Goal: Task Accomplishment & Management: Manage account settings

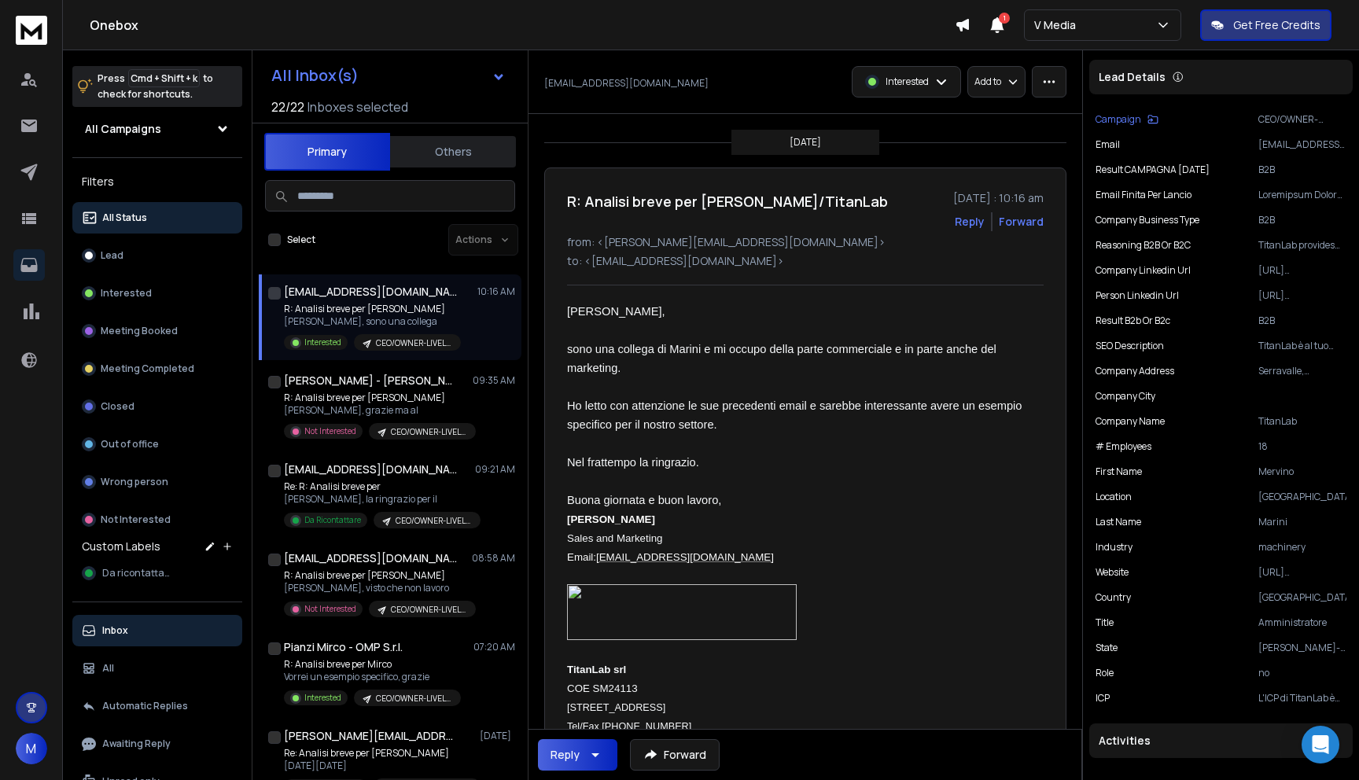
scroll to position [112, 0]
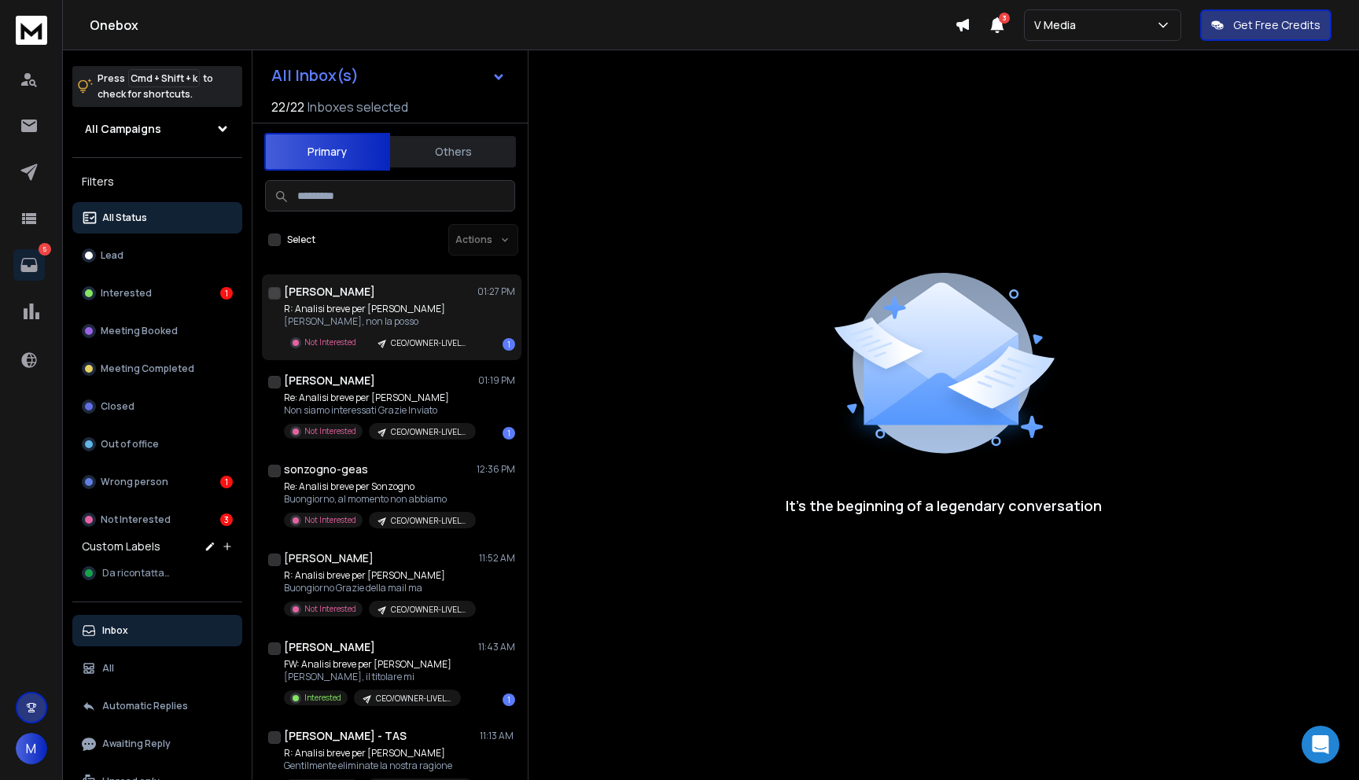
click at [407, 308] on p "R: Analisi breve per Paolo" at bounding box center [378, 309] width 189 height 13
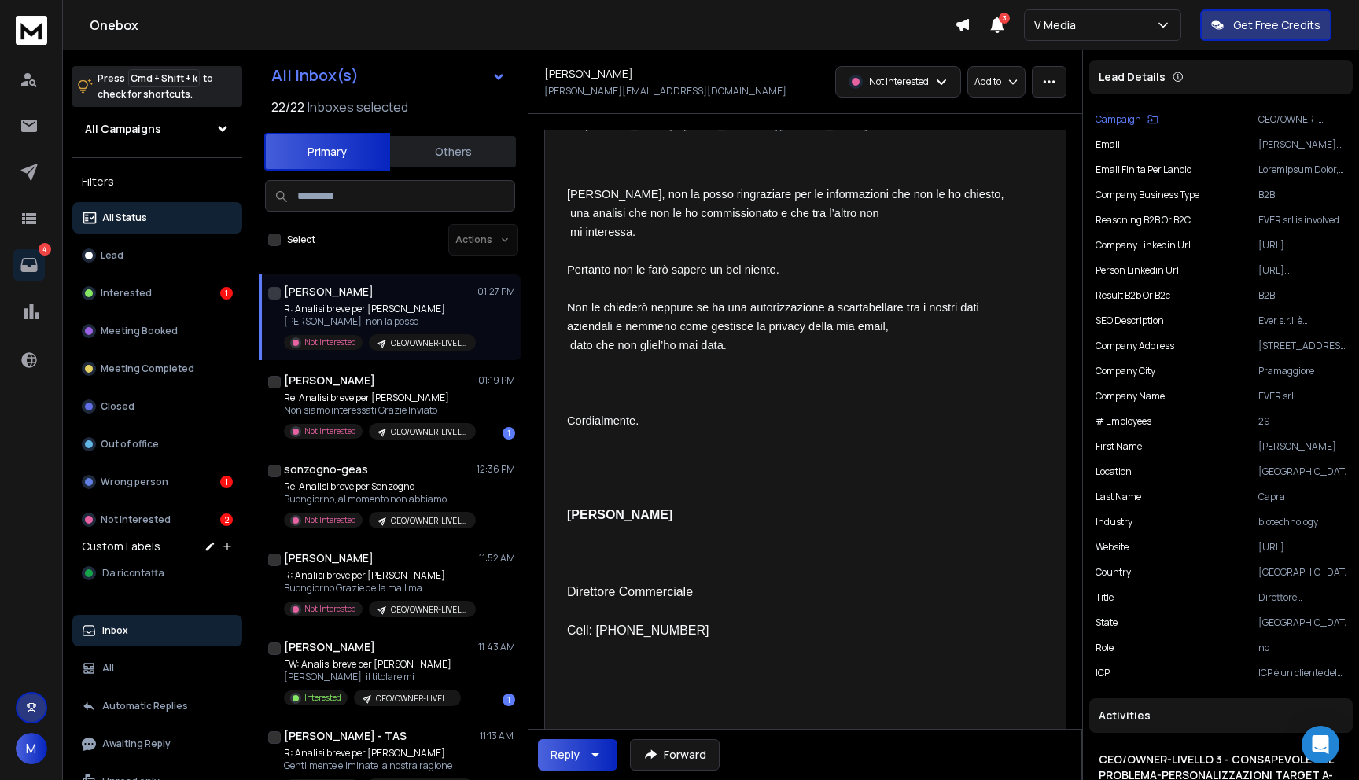
scroll to position [138, 0]
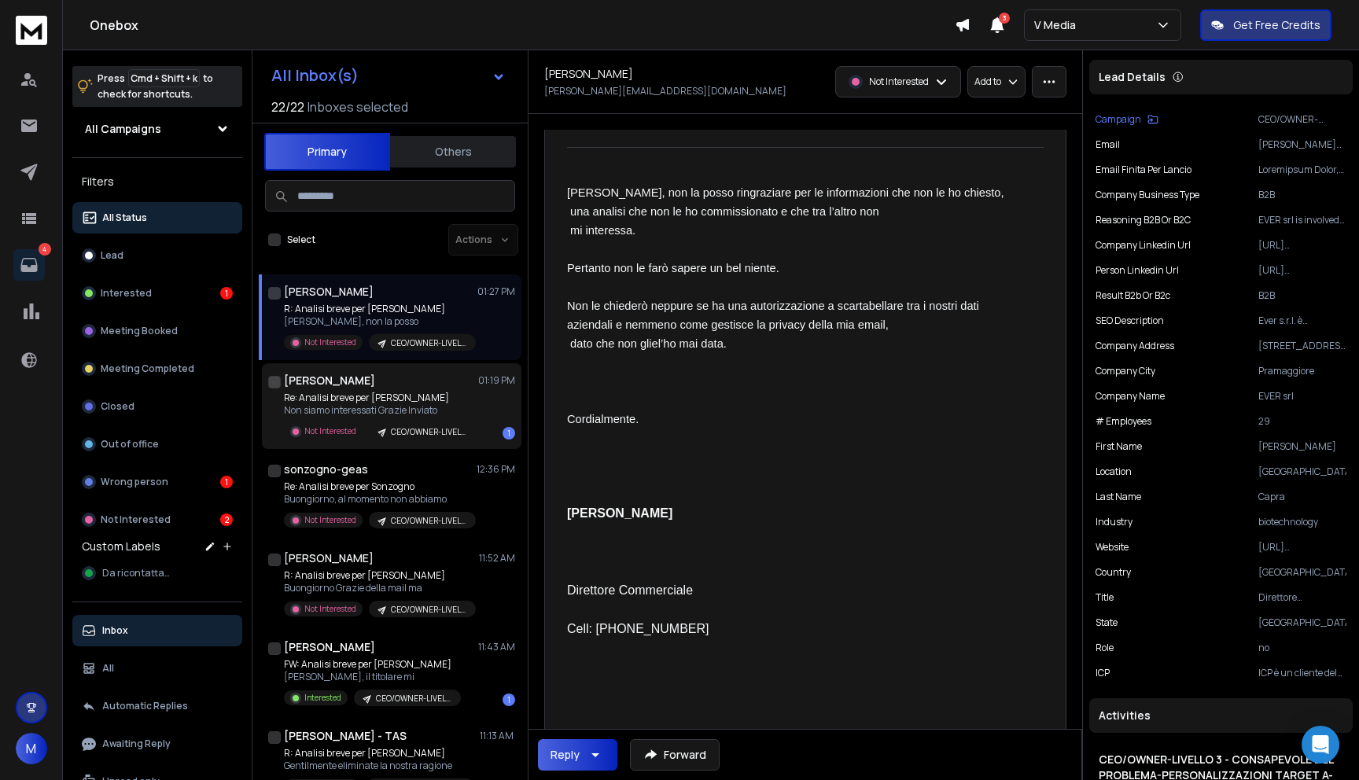
click at [454, 432] on p "CEO/OWNER-LIVELLO 3 - CONSAPEVOLE DEL PROBLEMA-PERSONALIZZAZIONI TARGET A-TEST 1" at bounding box center [428, 432] width 75 height 12
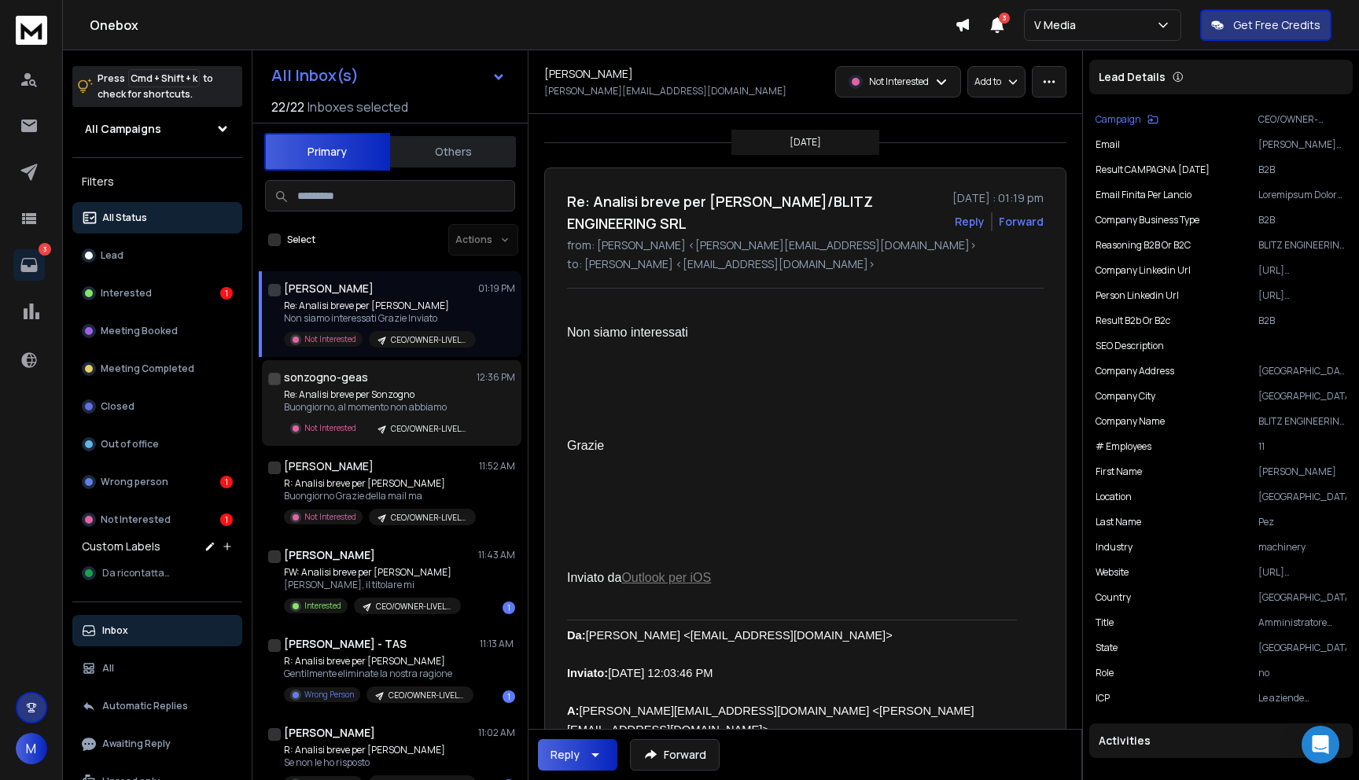
scroll to position [94, 0]
click at [449, 406] on p "Buongiorno, al momento non abbiamo" at bounding box center [378, 405] width 189 height 13
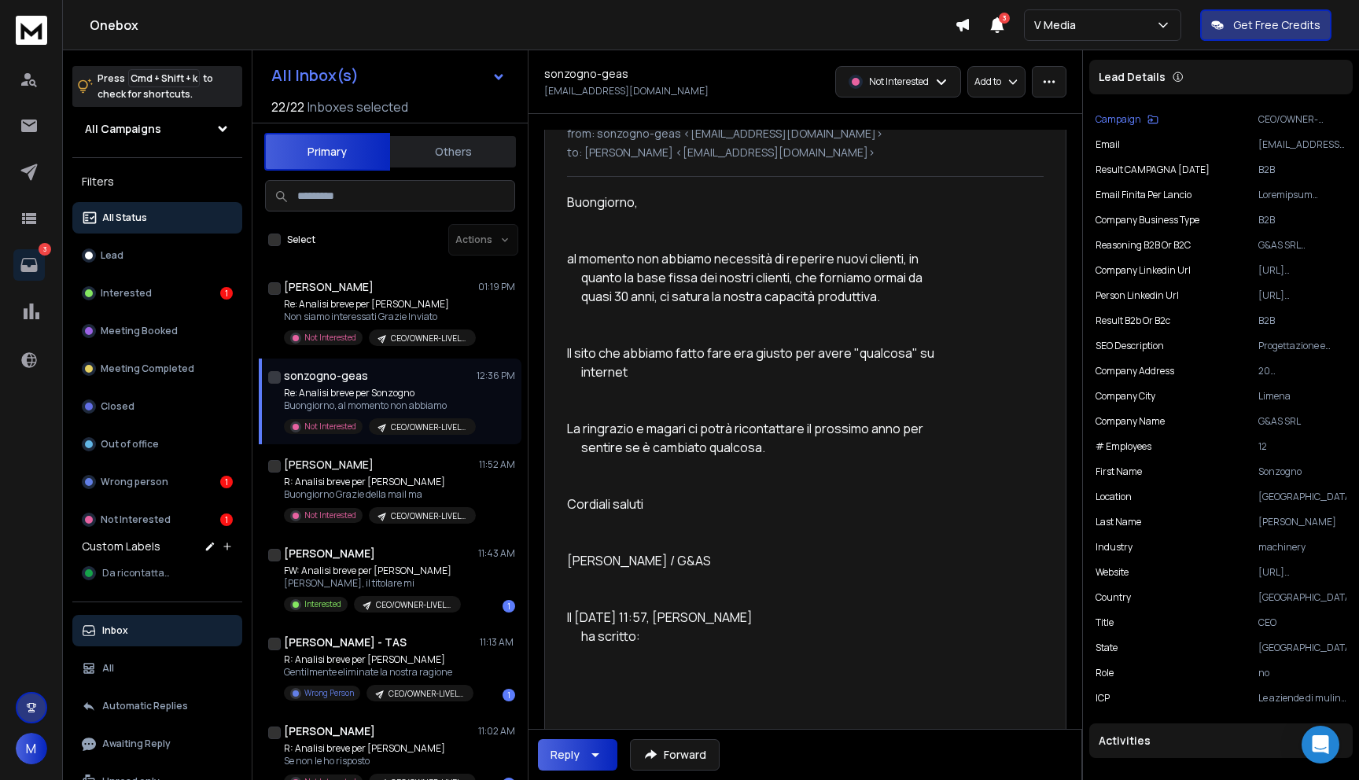
scroll to position [138, 0]
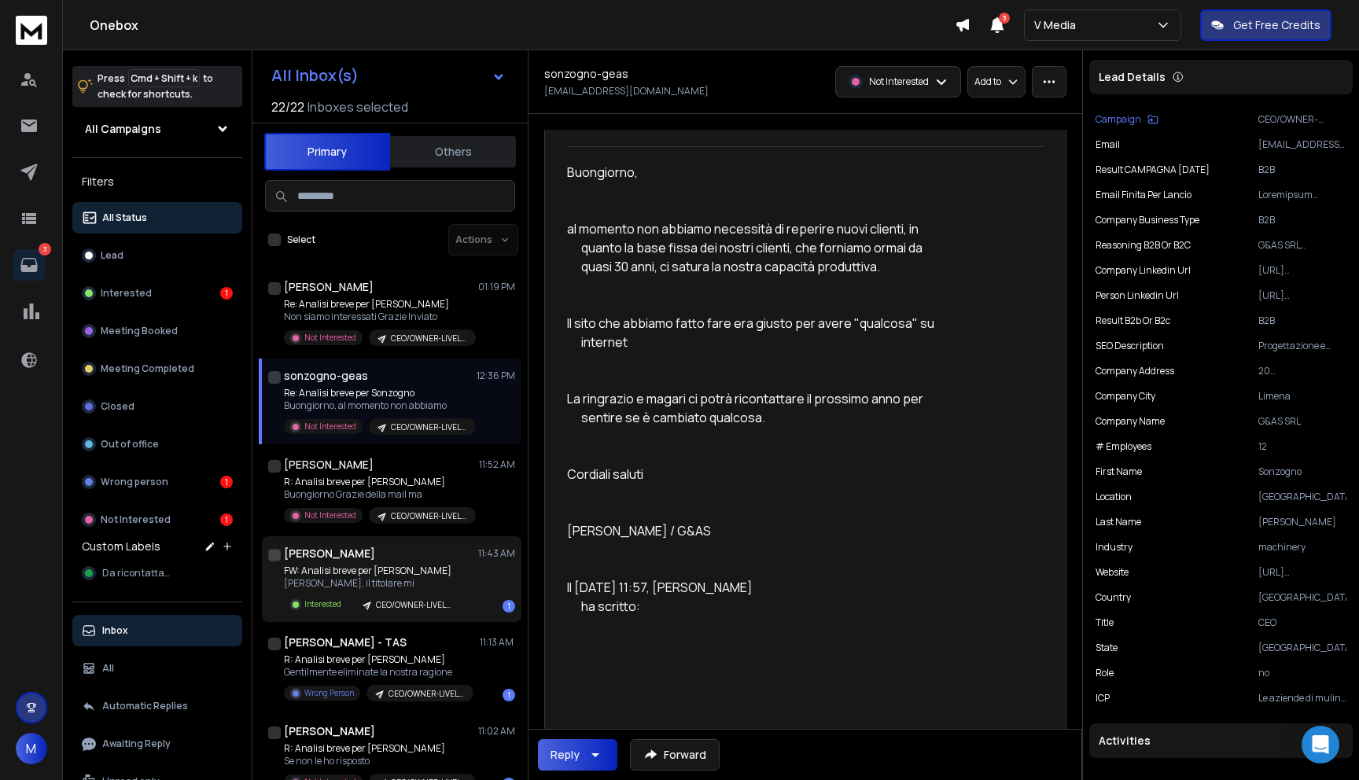
click at [428, 565] on p "FW: Analisi breve per [PERSON_NAME]" at bounding box center [372, 571] width 177 height 13
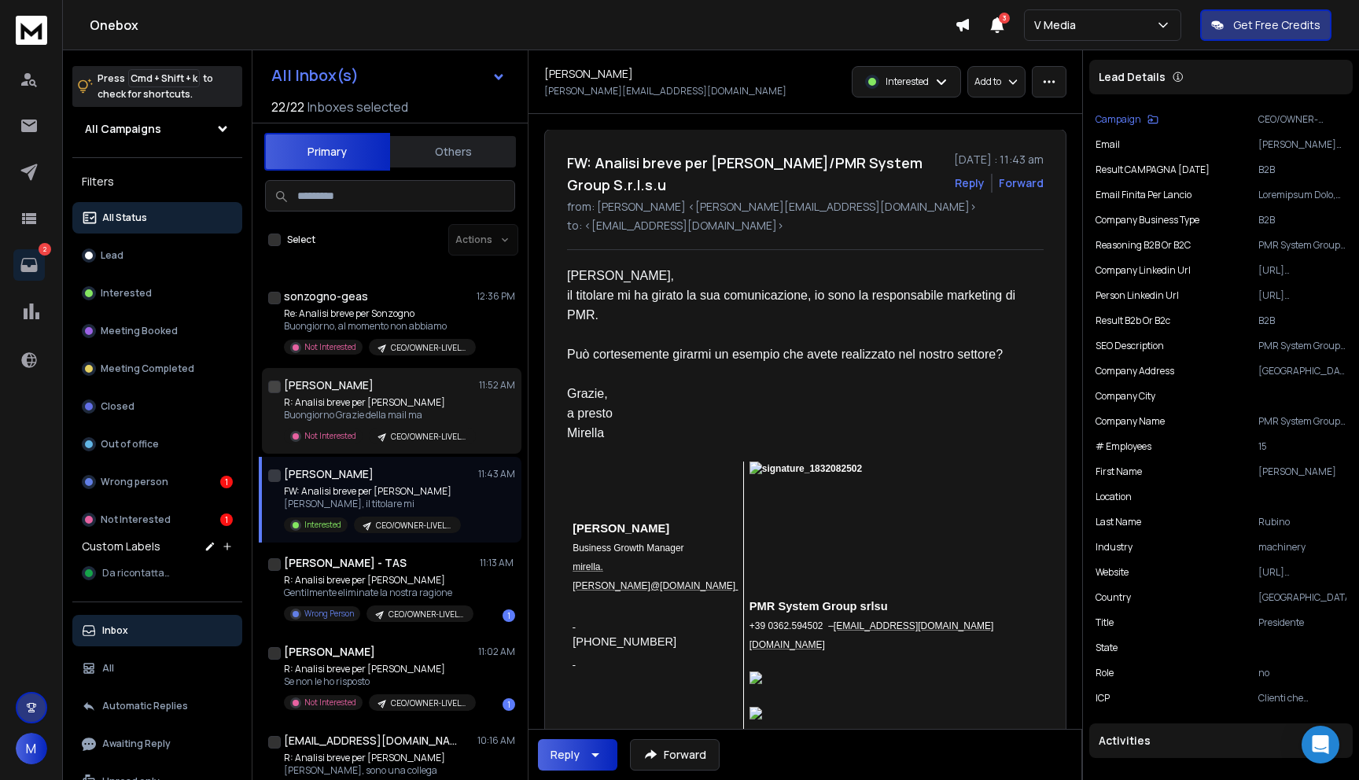
scroll to position [182, 0]
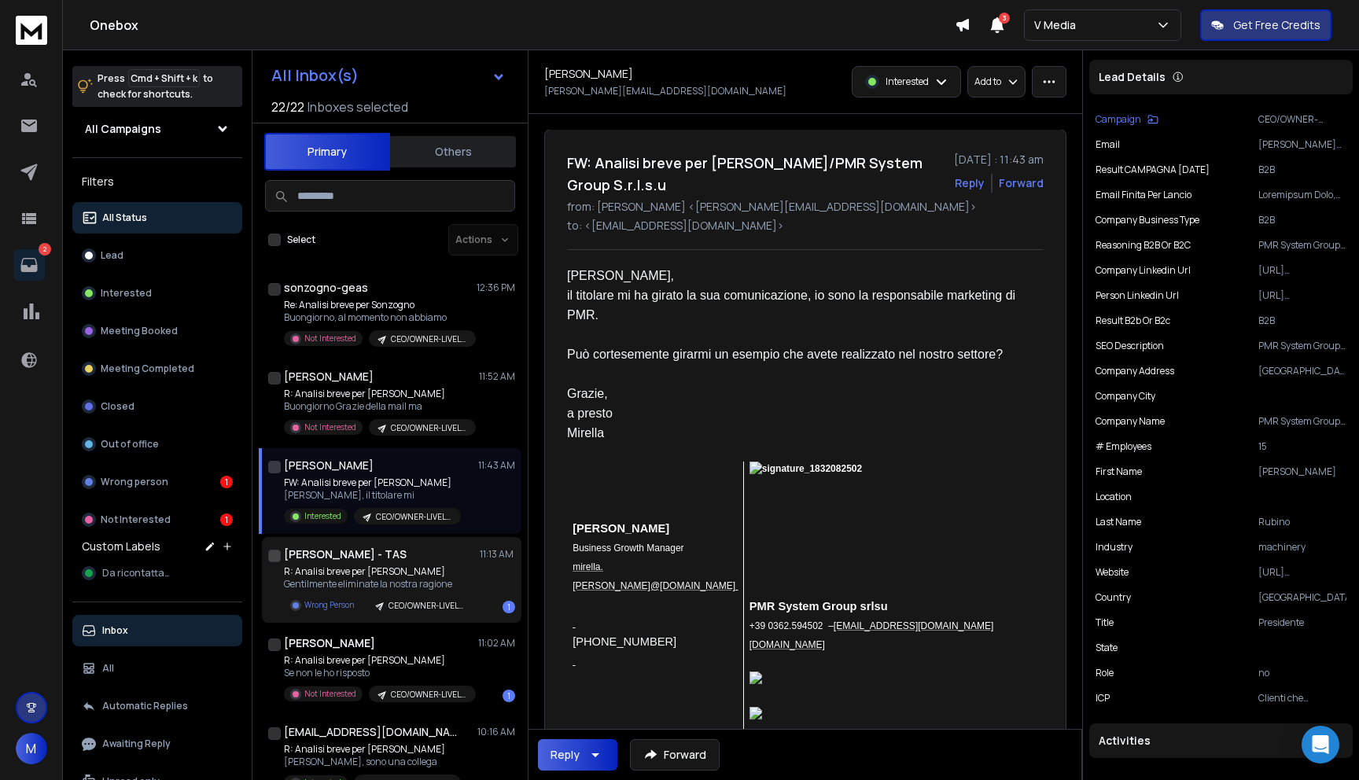
click at [432, 587] on p "Gentilmente eliminate la nostra ragione" at bounding box center [378, 584] width 189 height 13
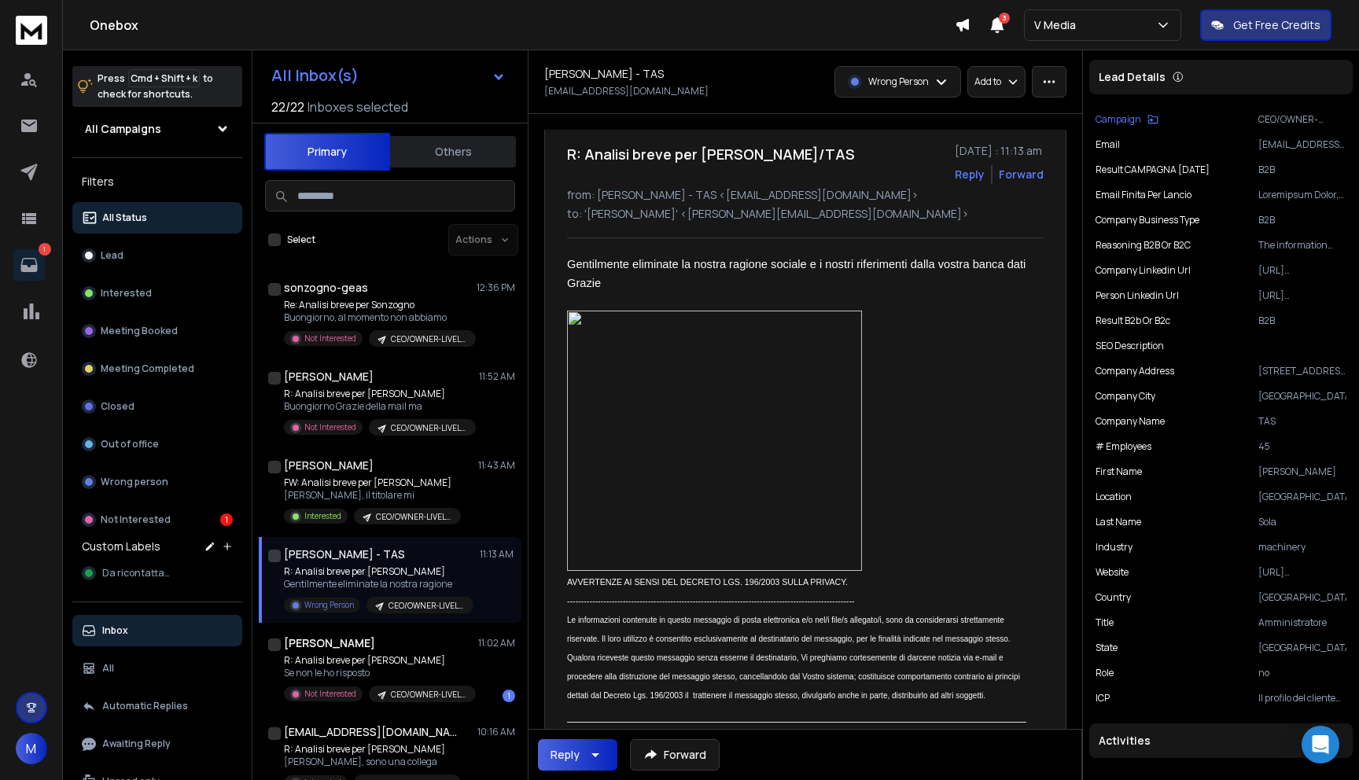
scroll to position [53, 0]
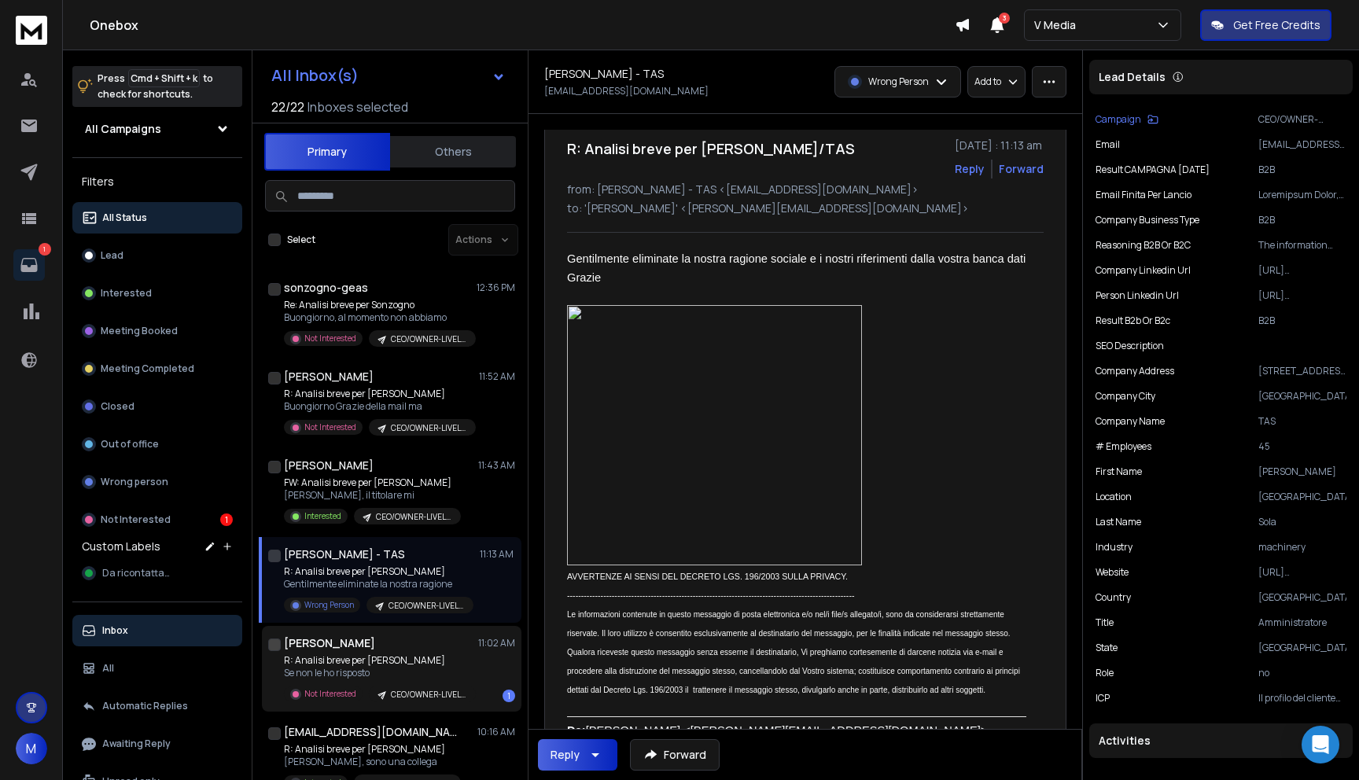
click at [428, 659] on p "R: Analisi breve per Roberto" at bounding box center [378, 660] width 189 height 13
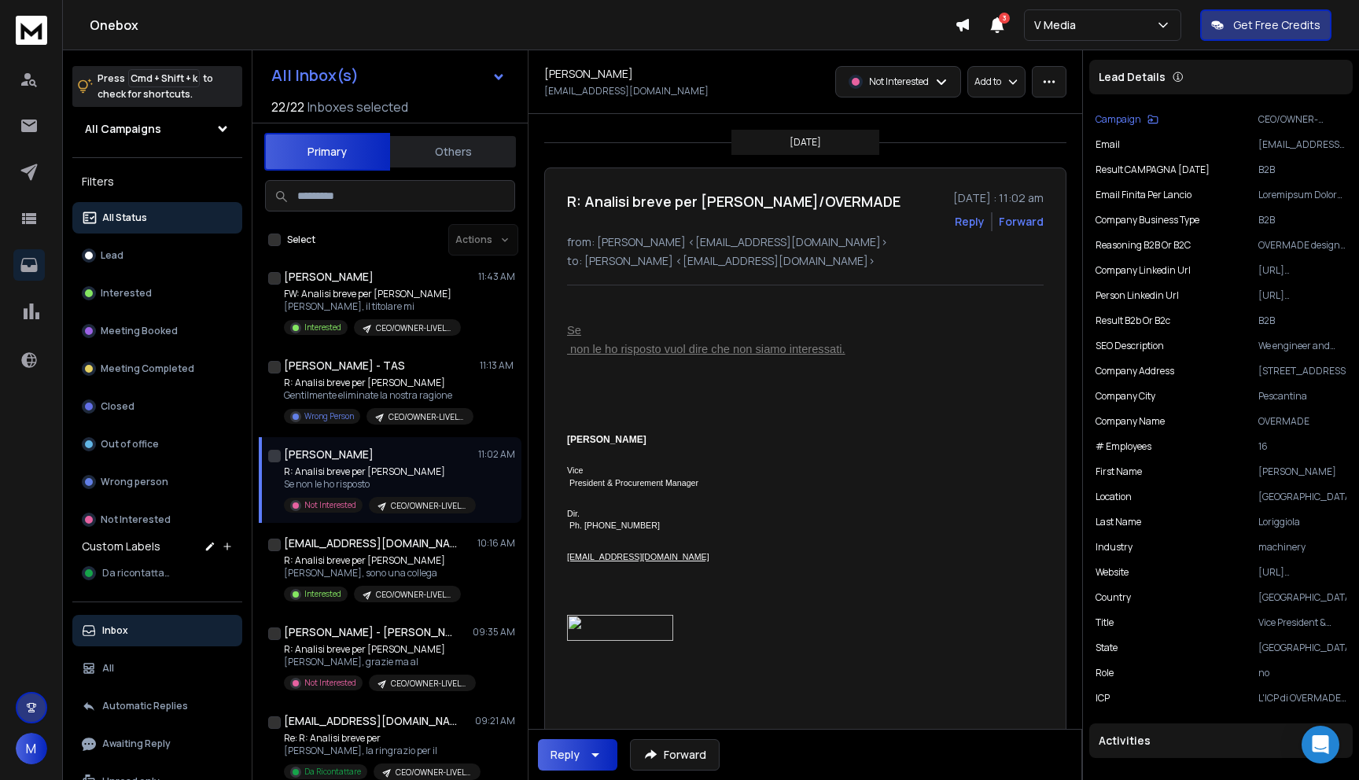
scroll to position [0, 0]
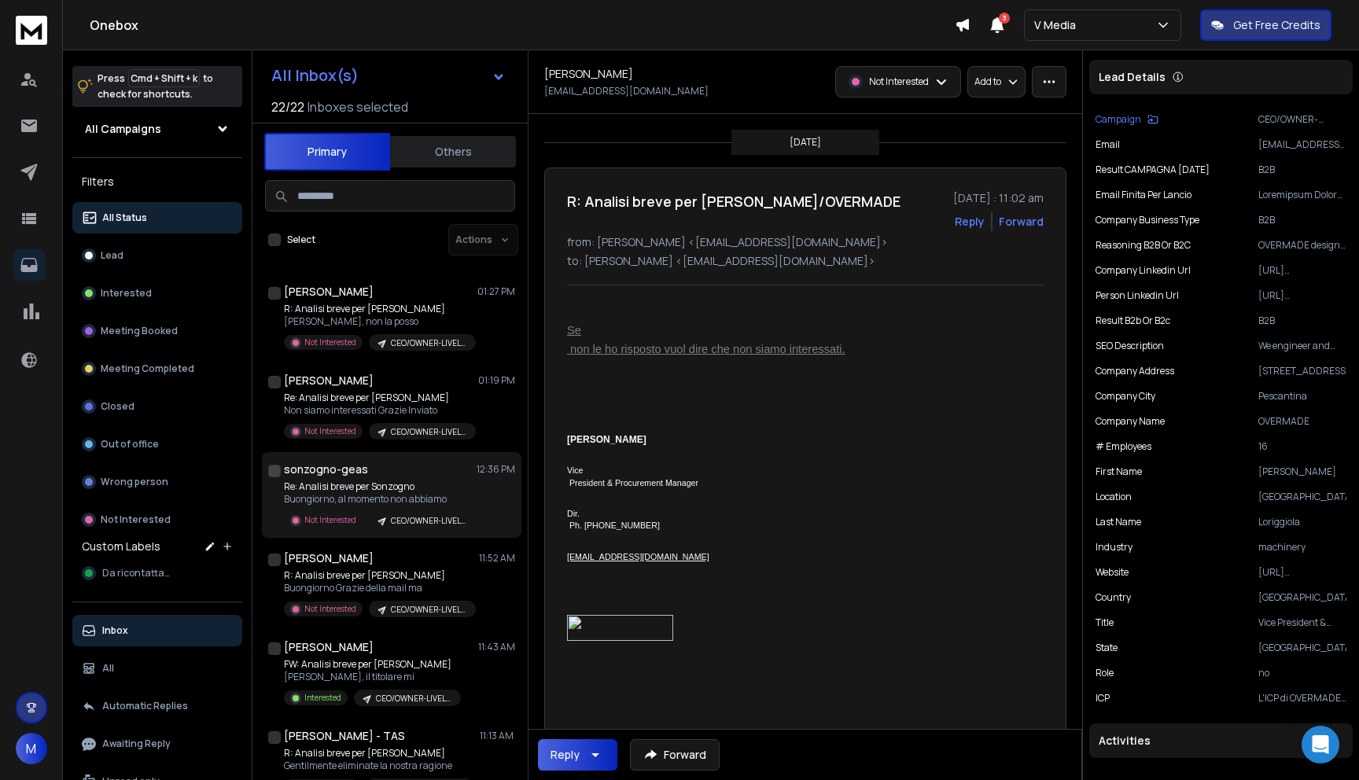
click at [476, 469] on p "12:36 PM" at bounding box center [495, 469] width 39 height 13
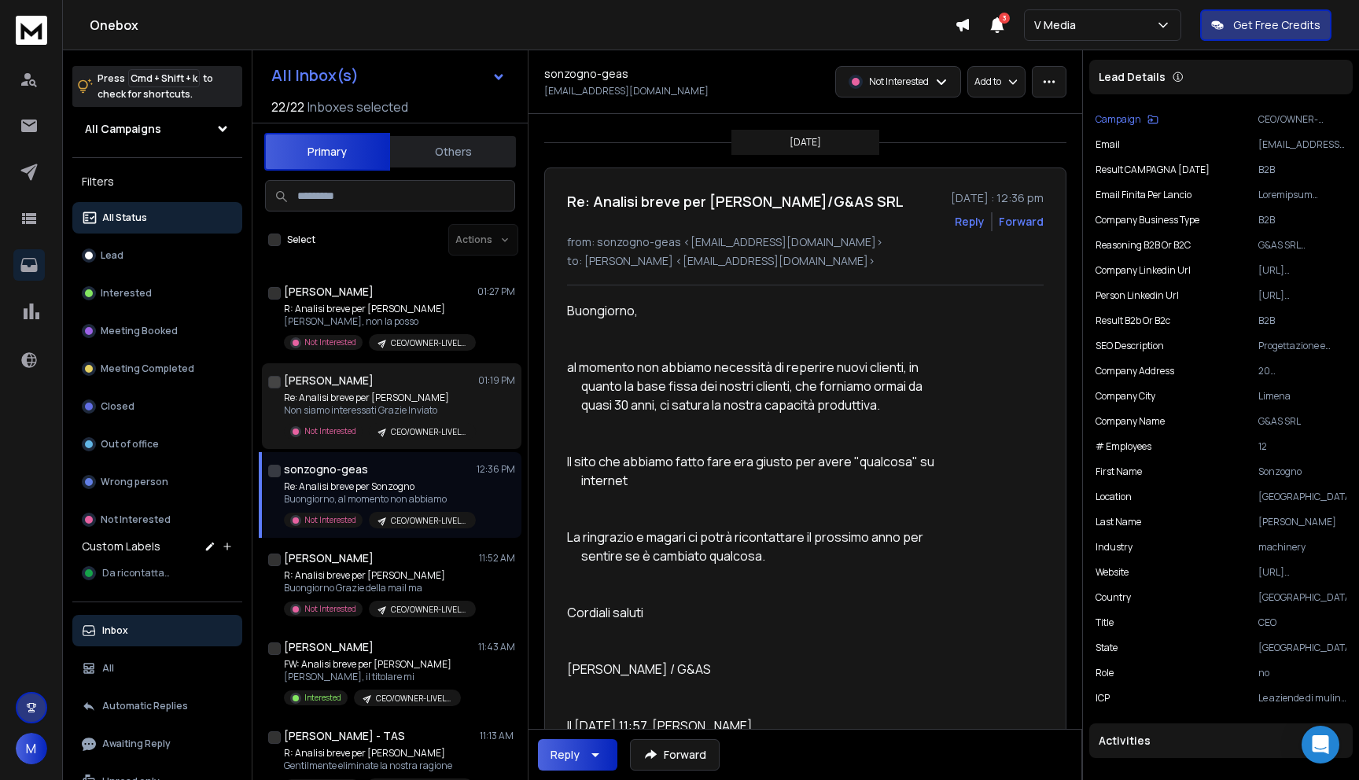
click at [452, 380] on div "Simone Pez 01:19 PM" at bounding box center [399, 381] width 231 height 16
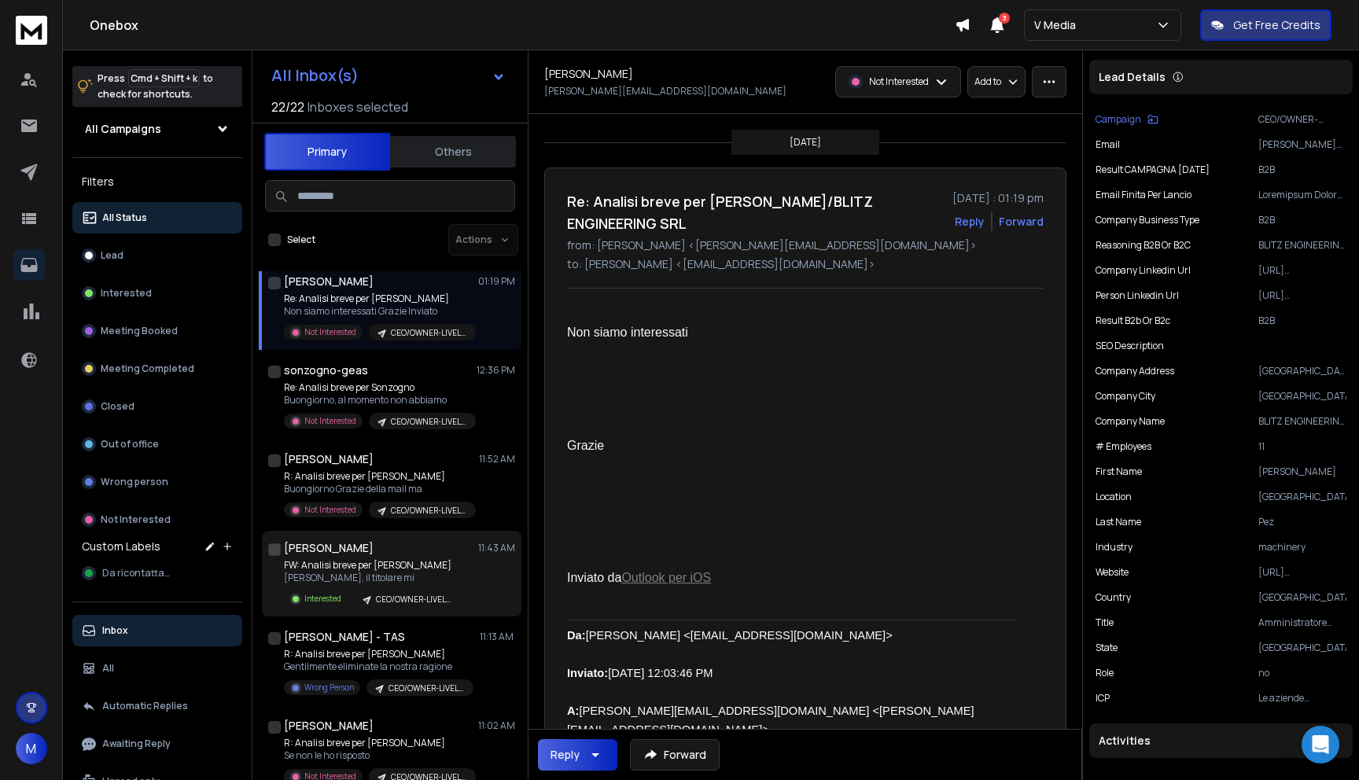
scroll to position [111, 0]
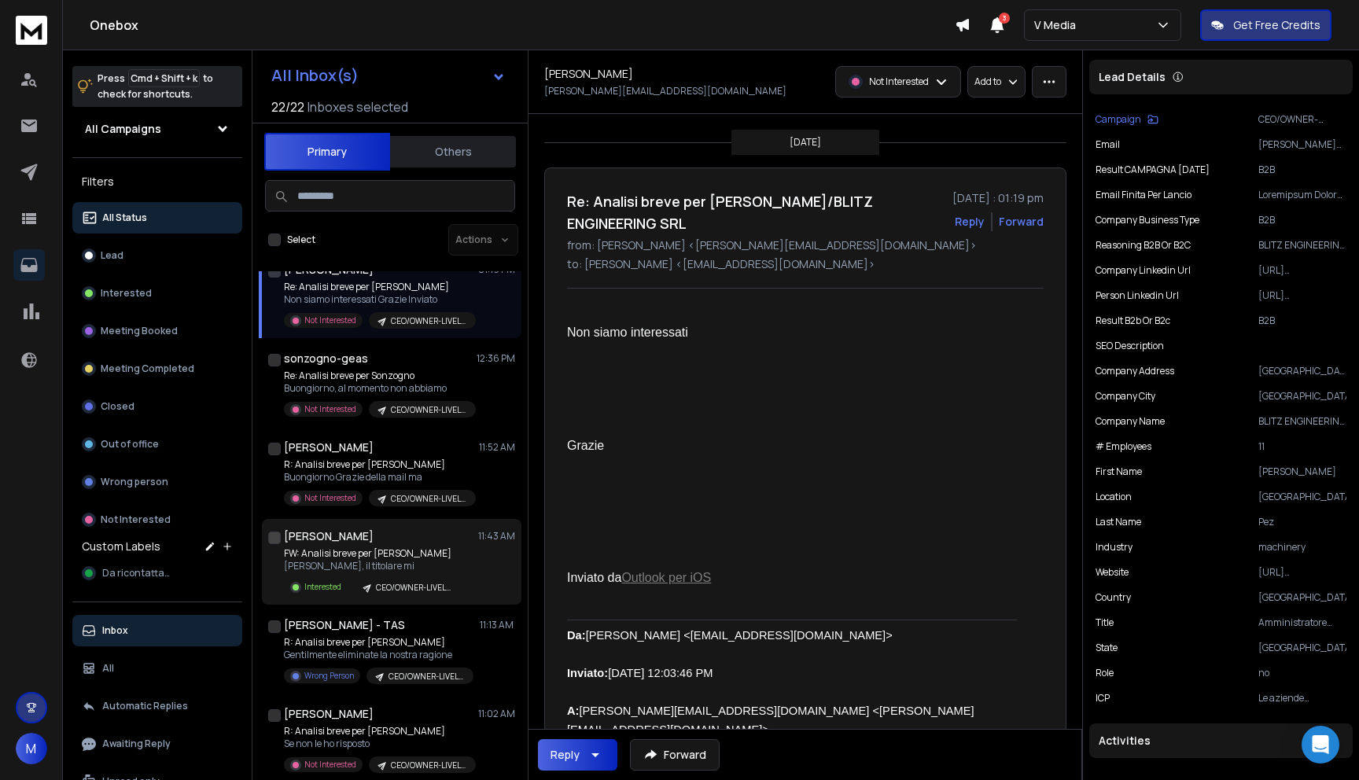
click at [428, 573] on div "FW: Analisi breve per Omar Buongiorno Giorgia, il titolare mi Interested CEO/OW…" at bounding box center [372, 571] width 177 height 48
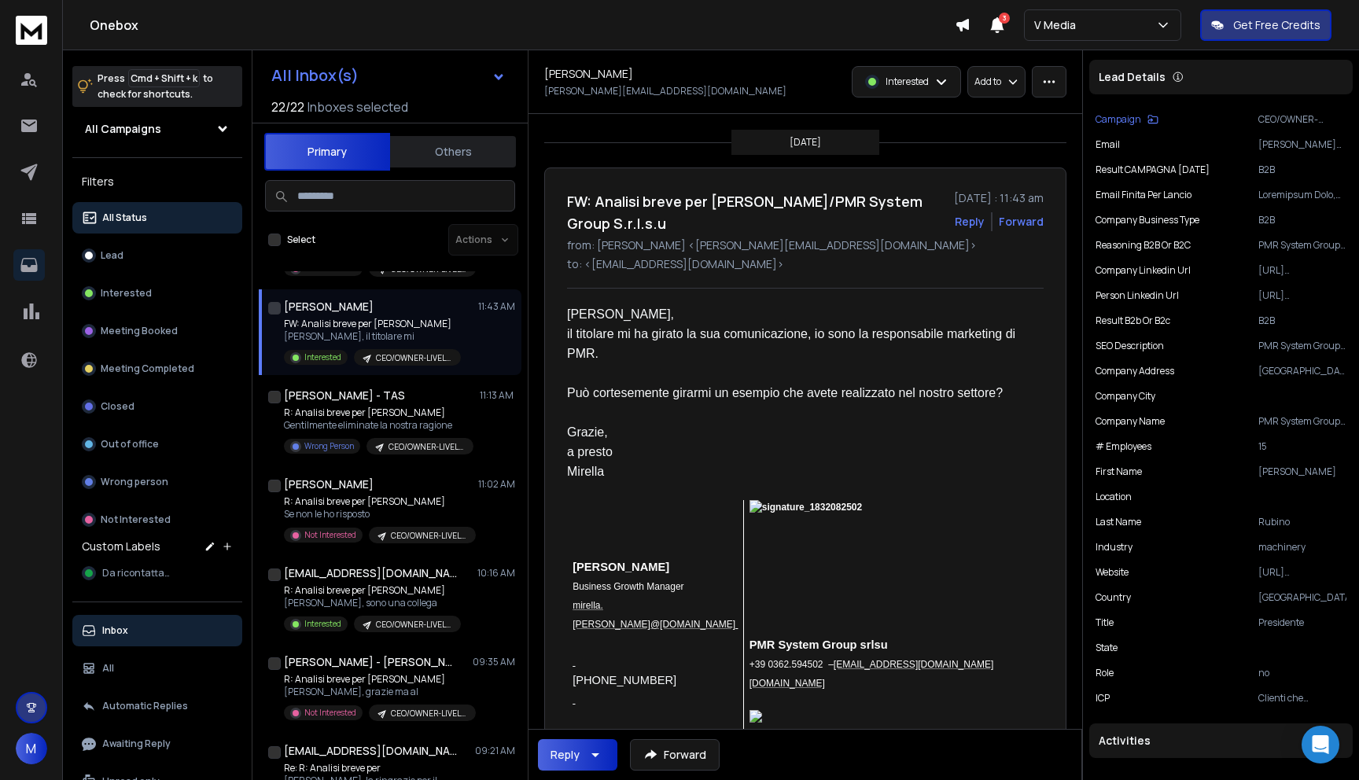
scroll to position [344, 0]
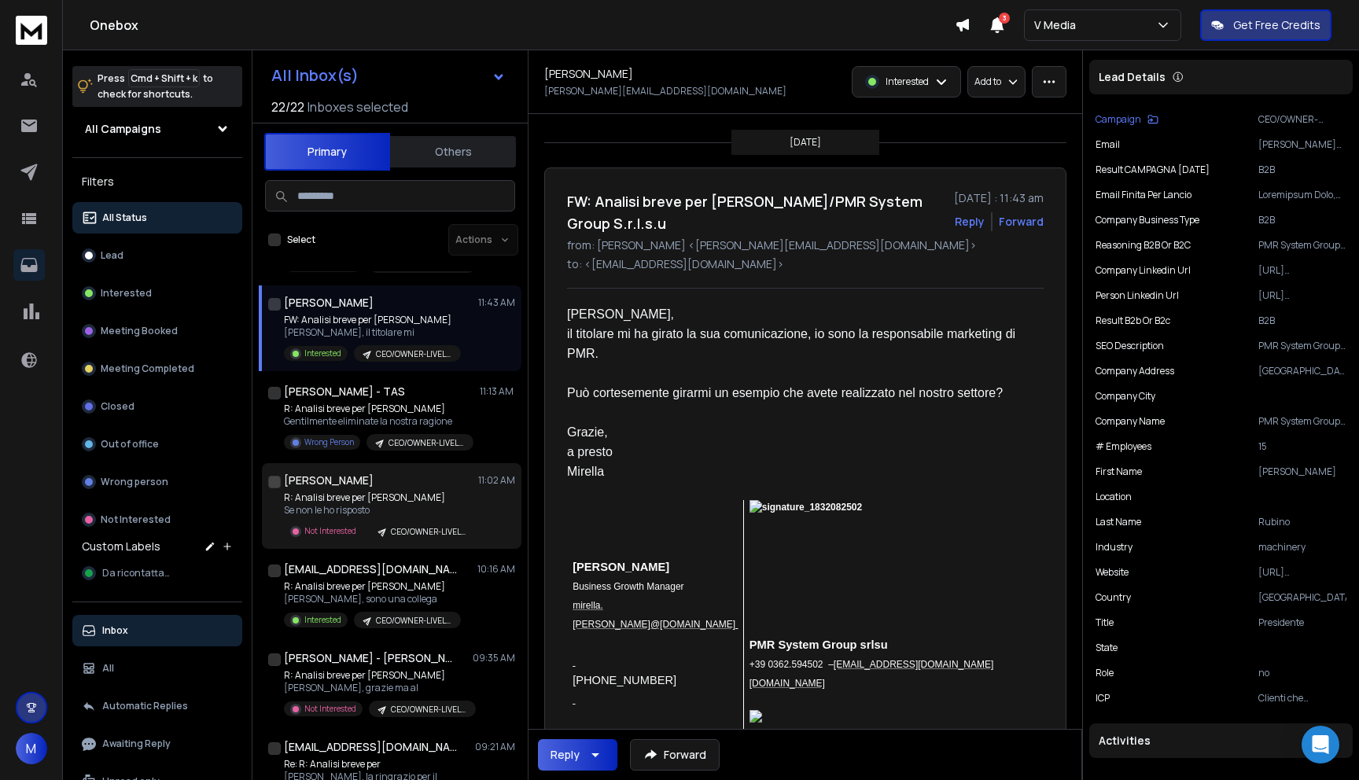
click at [416, 487] on div "Roberto Loriggiola 11:02 AM" at bounding box center [399, 481] width 231 height 16
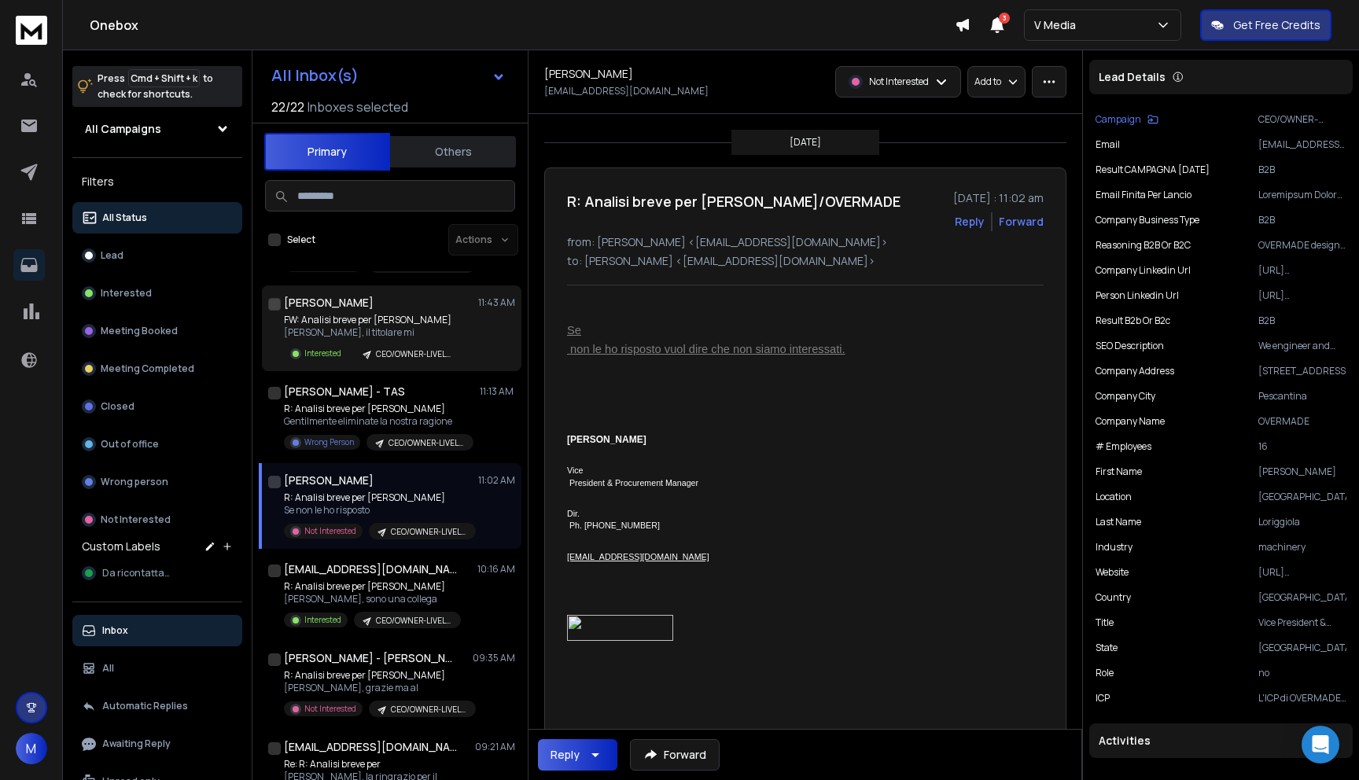
click at [403, 322] on p "FW: Analisi breve per Omar" at bounding box center [372, 320] width 177 height 13
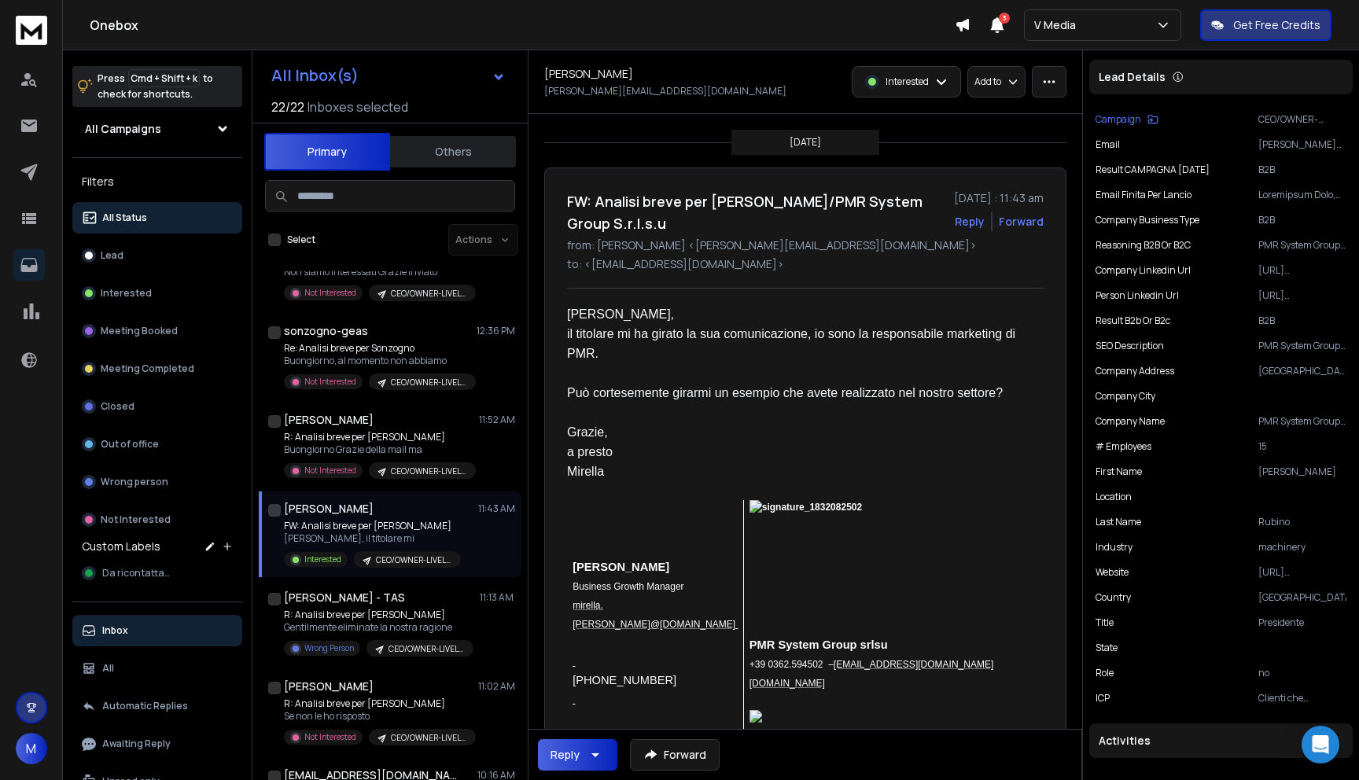
scroll to position [0, 0]
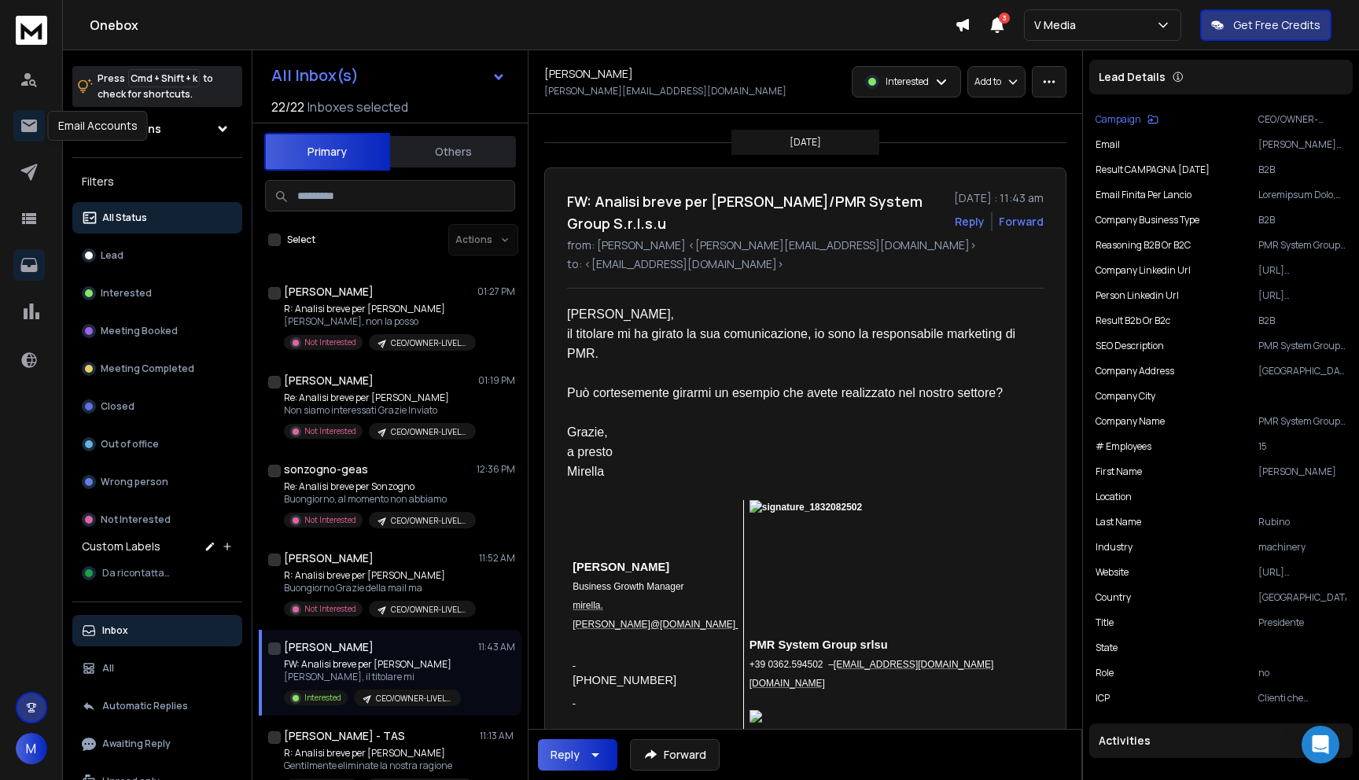
click at [24, 126] on icon at bounding box center [29, 126] width 16 height 13
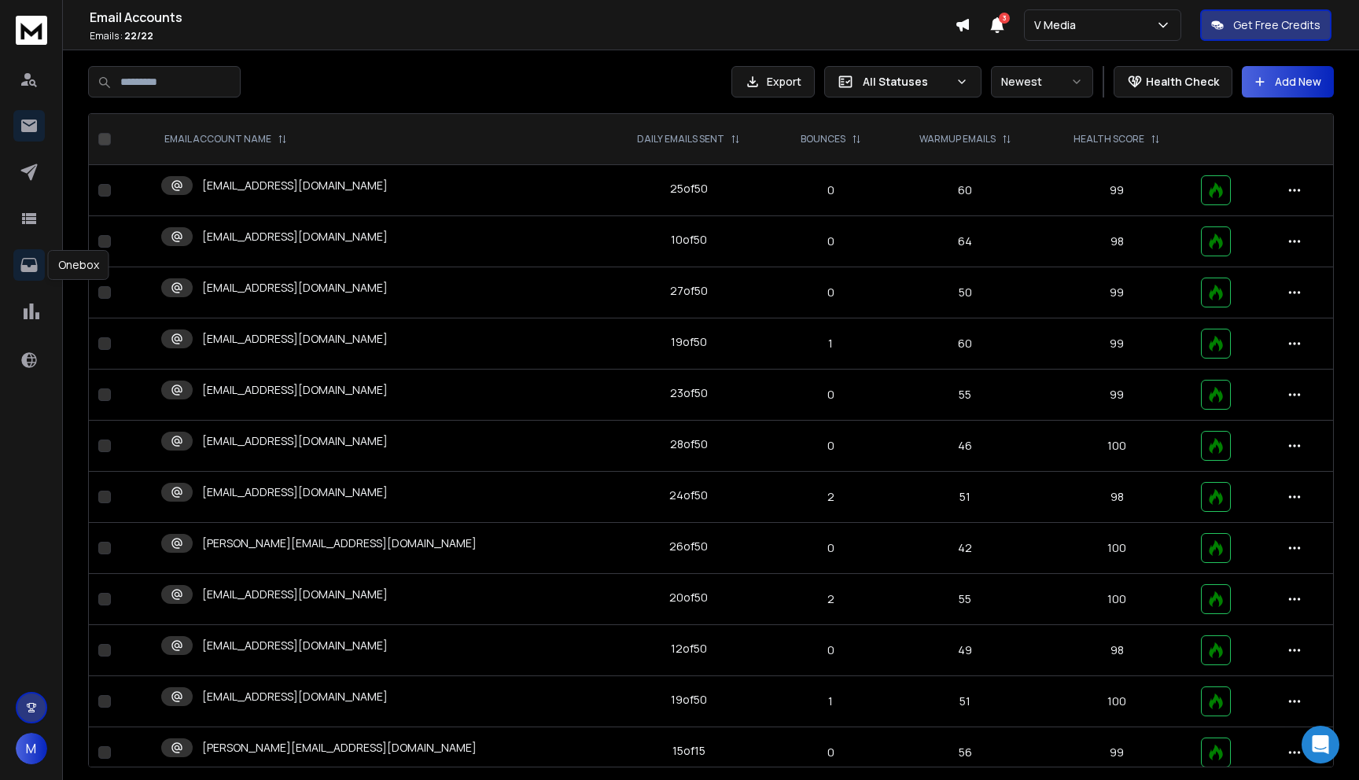
click at [20, 269] on icon at bounding box center [29, 265] width 19 height 19
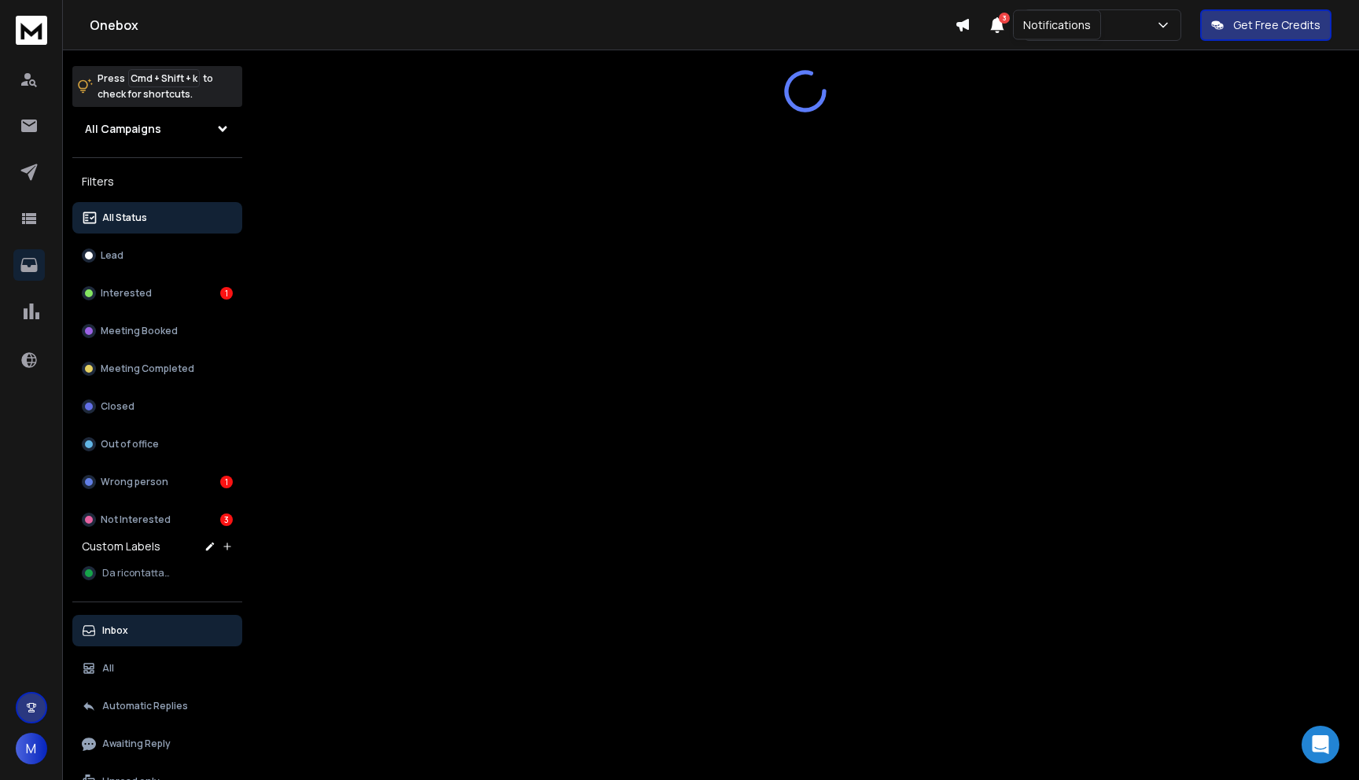
click at [1000, 20] on icon at bounding box center [997, 25] width 14 height 16
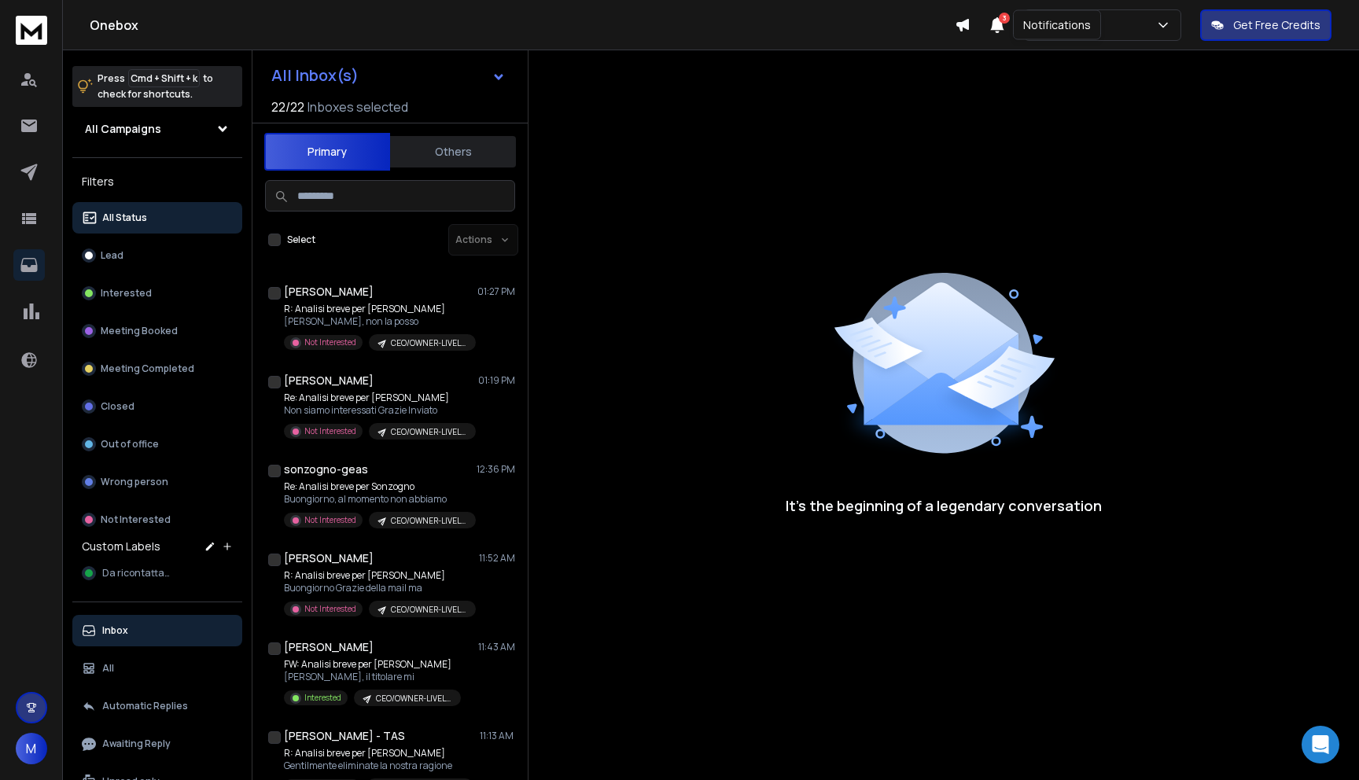
click at [1000, 22] on icon at bounding box center [997, 25] width 14 height 16
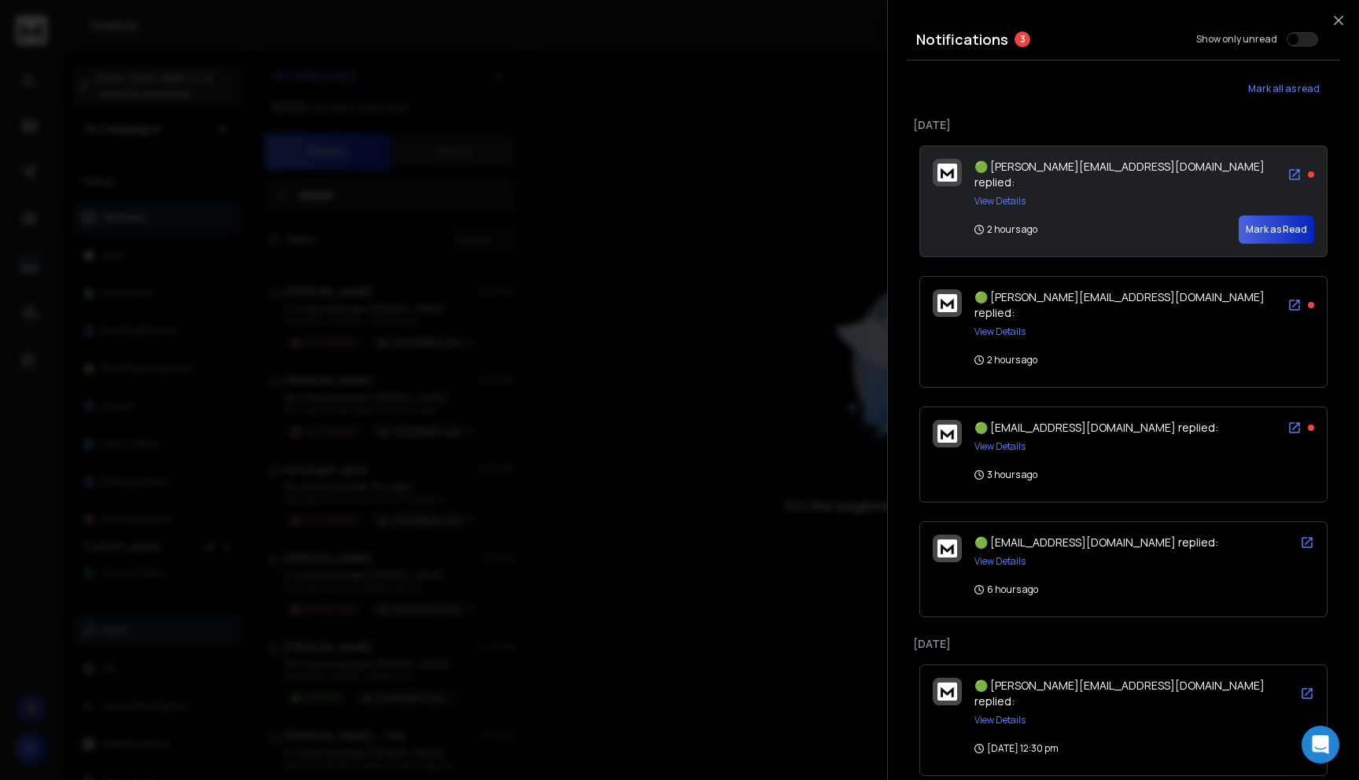
click at [1260, 215] on button "Mark as Read" at bounding box center [1275, 229] width 75 height 28
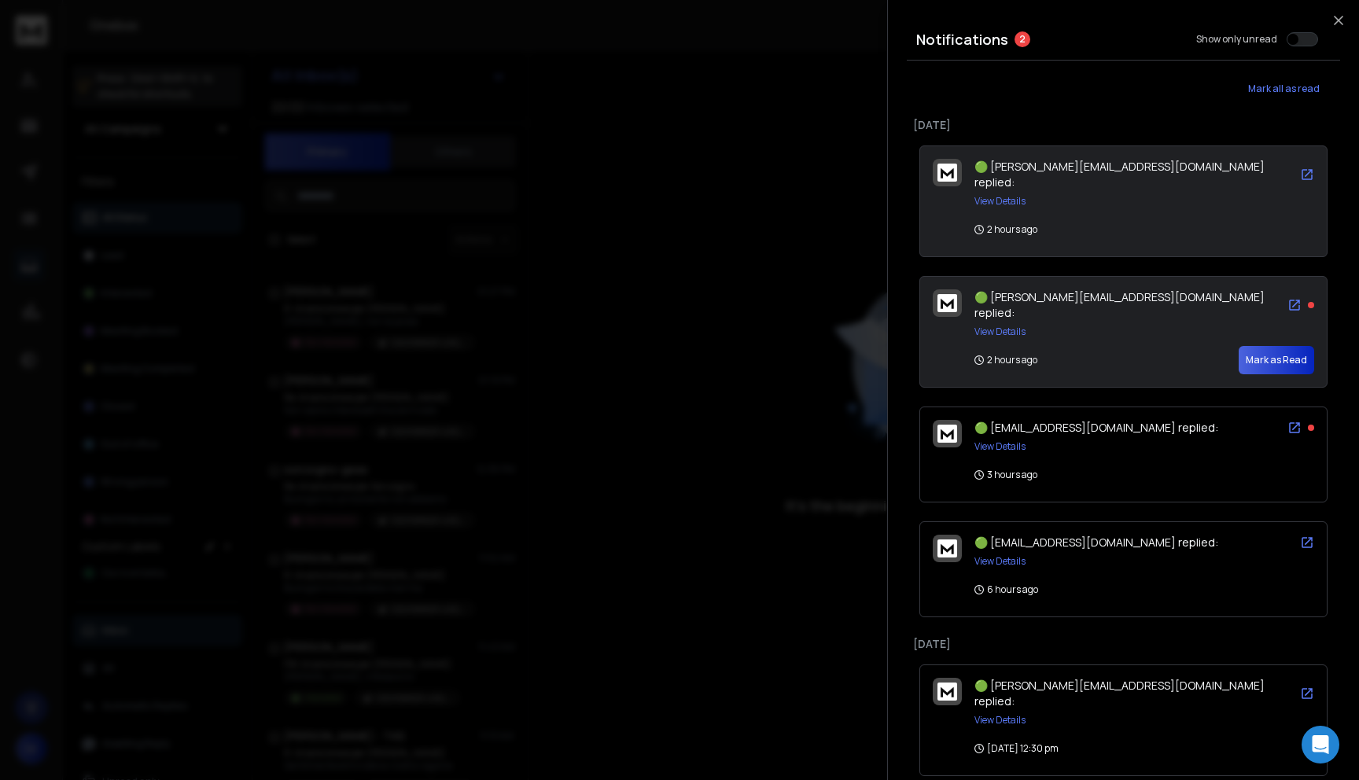
click at [1287, 346] on button "Mark as Read" at bounding box center [1275, 360] width 75 height 28
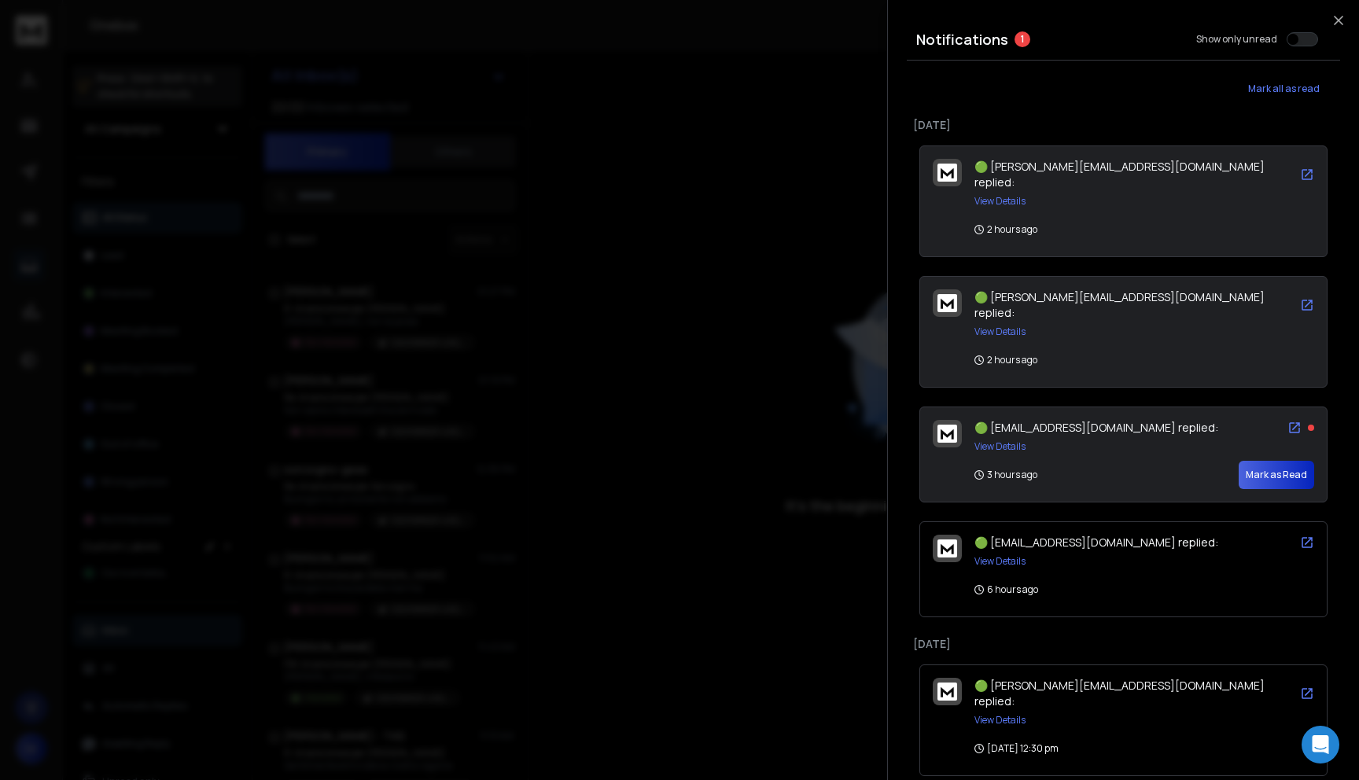
click at [1282, 461] on button "Mark as Read" at bounding box center [1275, 475] width 75 height 28
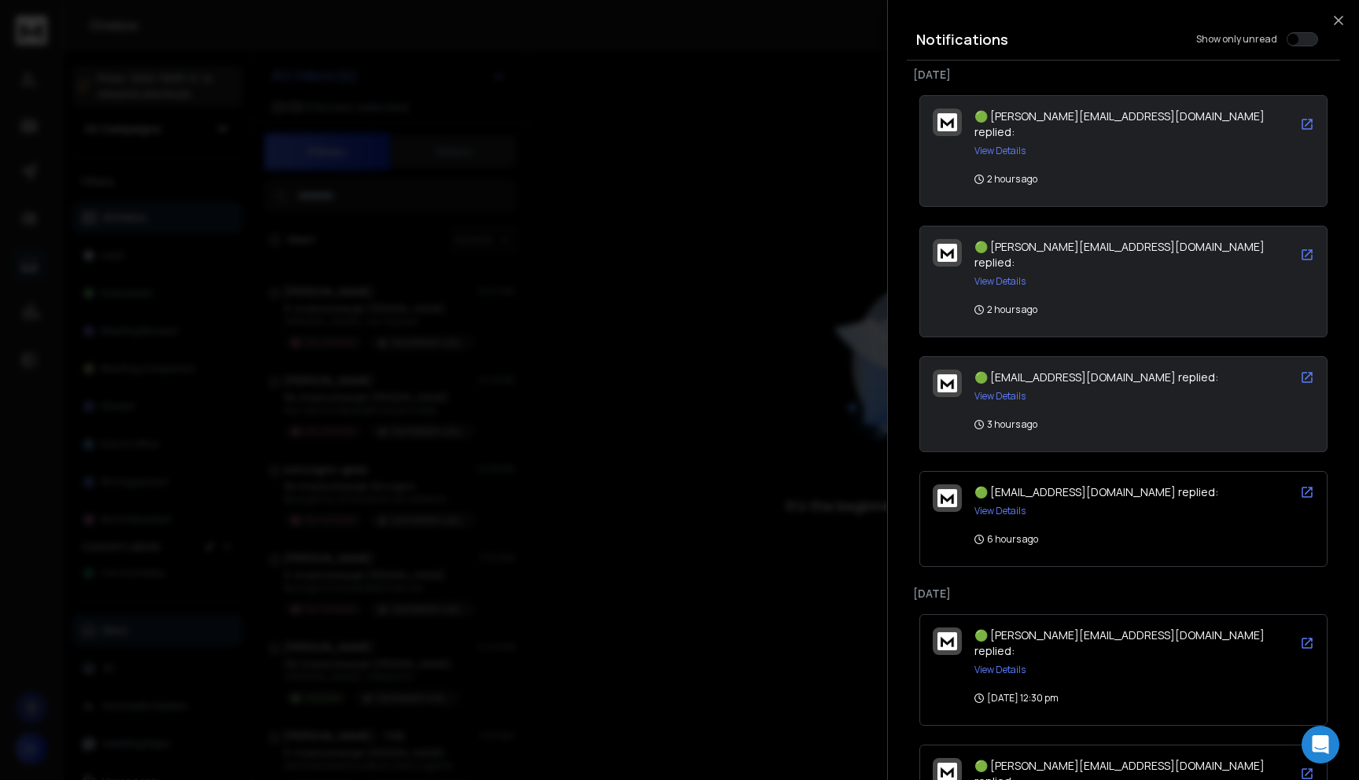
click at [1315, 32] on div "Show only unread" at bounding box center [1263, 39] width 134 height 14
click at [1304, 31] on div "Notifications Show only unread" at bounding box center [1123, 39] width 433 height 41
click at [1302, 35] on button "Show only unread" at bounding box center [1301, 39] width 31 height 14
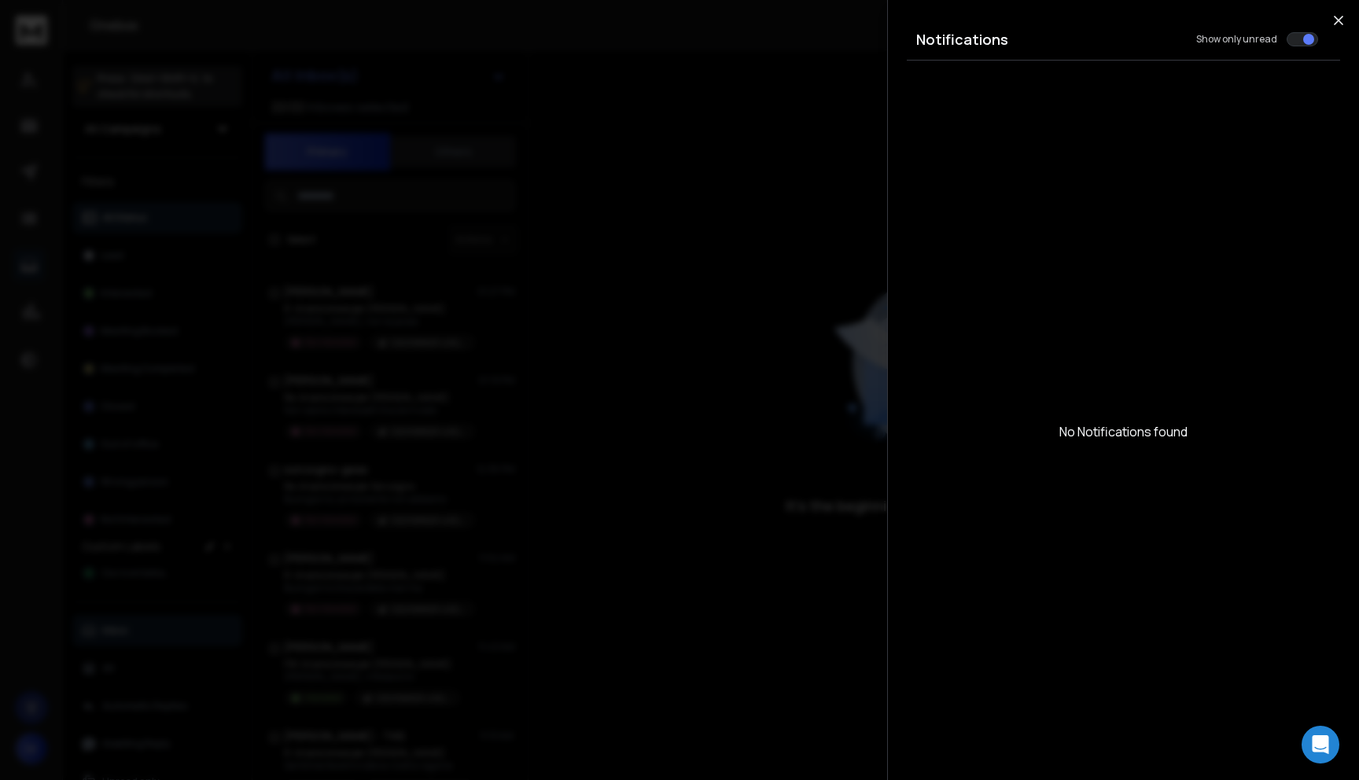
click at [1330, 19] on icon "button" at bounding box center [1338, 21] width 16 height 16
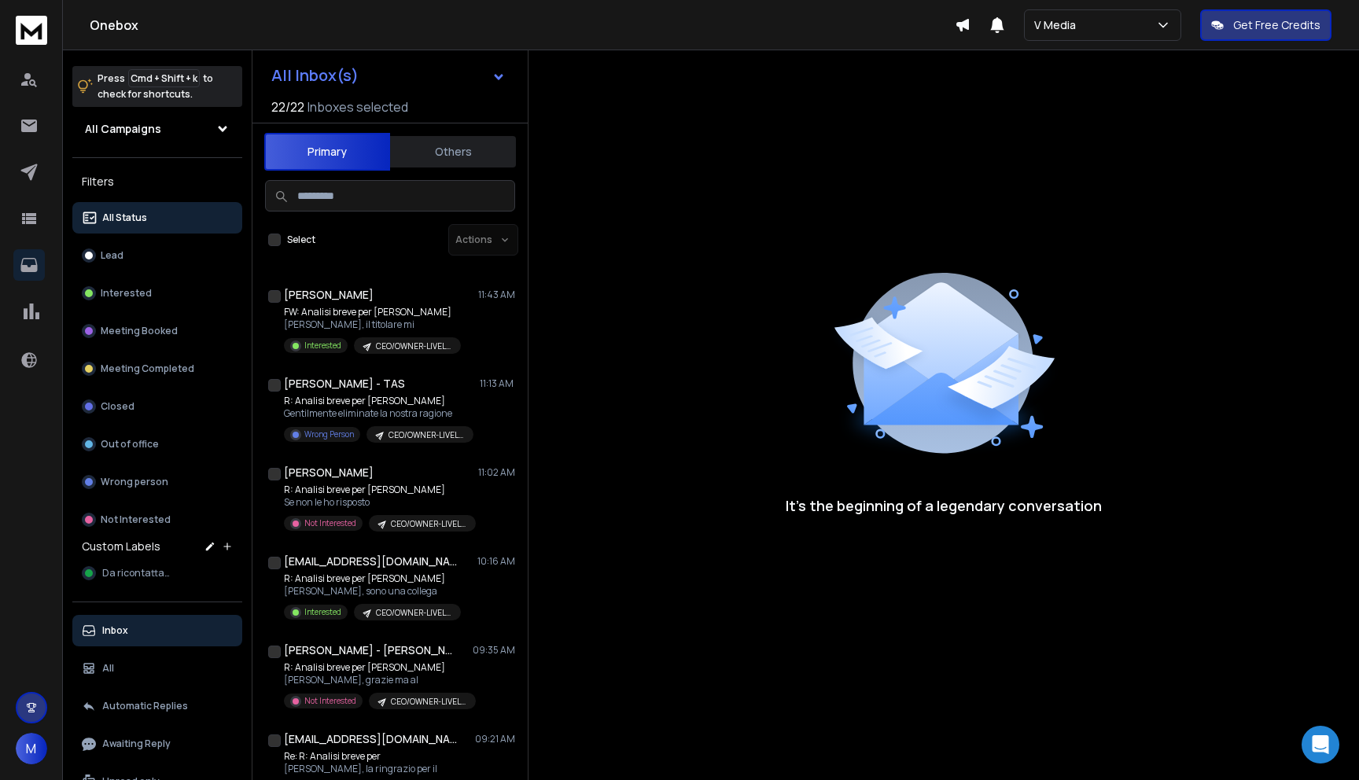
scroll to position [370, 0]
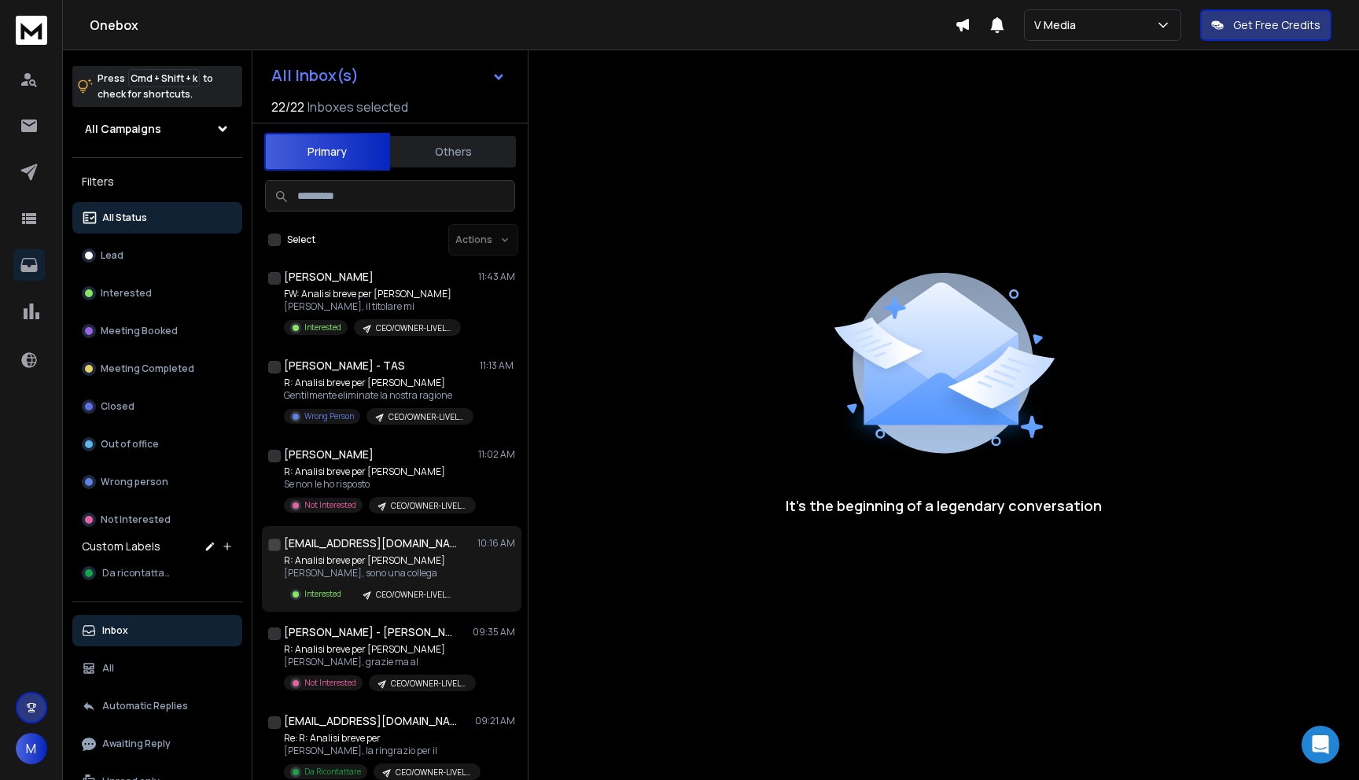
click at [430, 569] on p "Buongiorno Giorgia, sono una collega" at bounding box center [372, 573] width 177 height 13
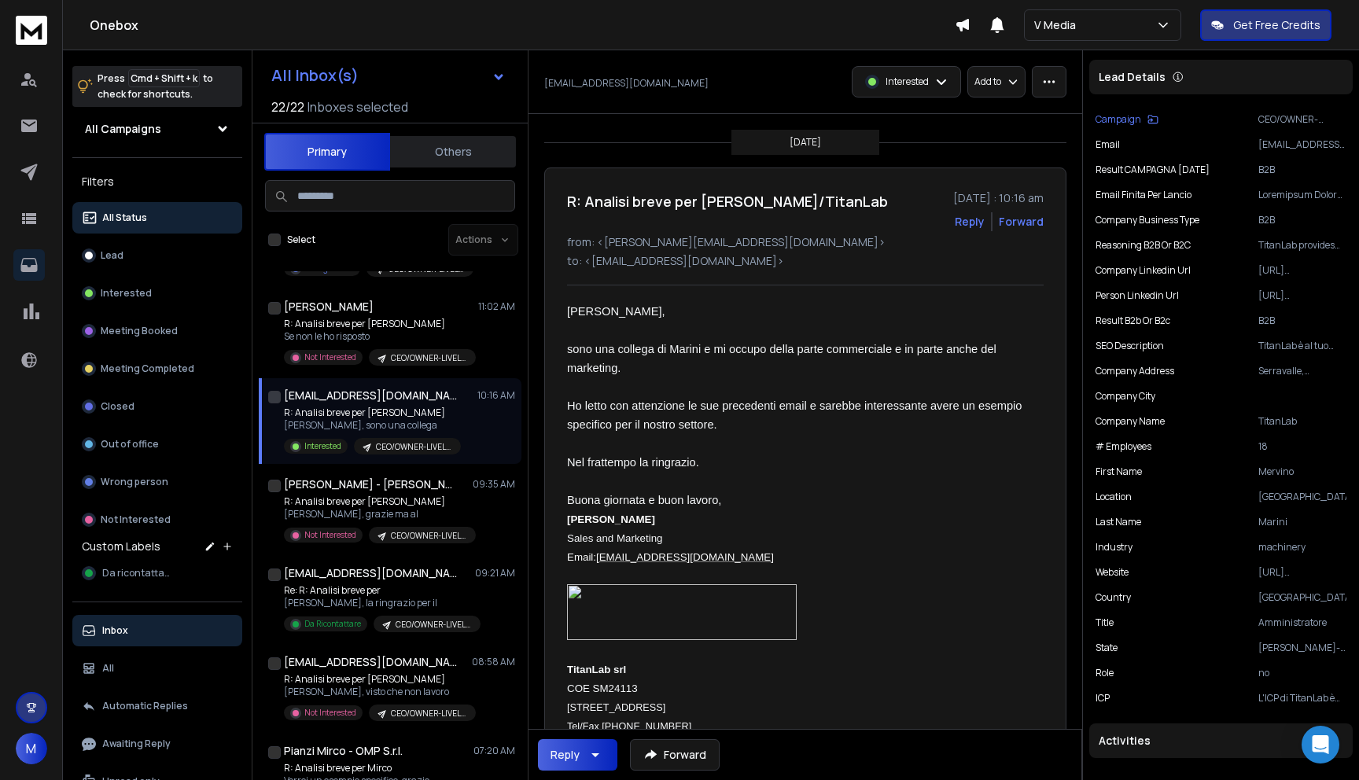
scroll to position [521, 0]
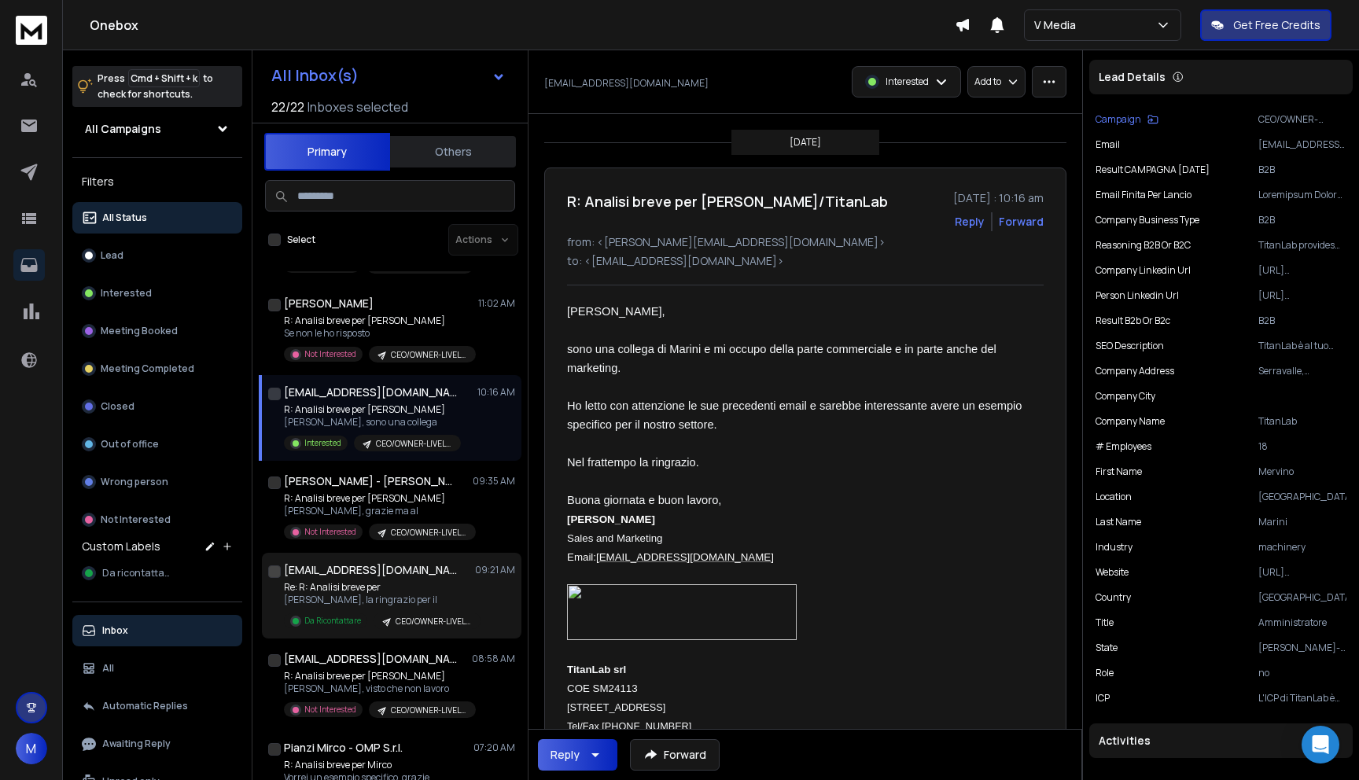
click at [415, 600] on p "Buongiorno Marco, la ringrazio per il" at bounding box center [378, 600] width 189 height 13
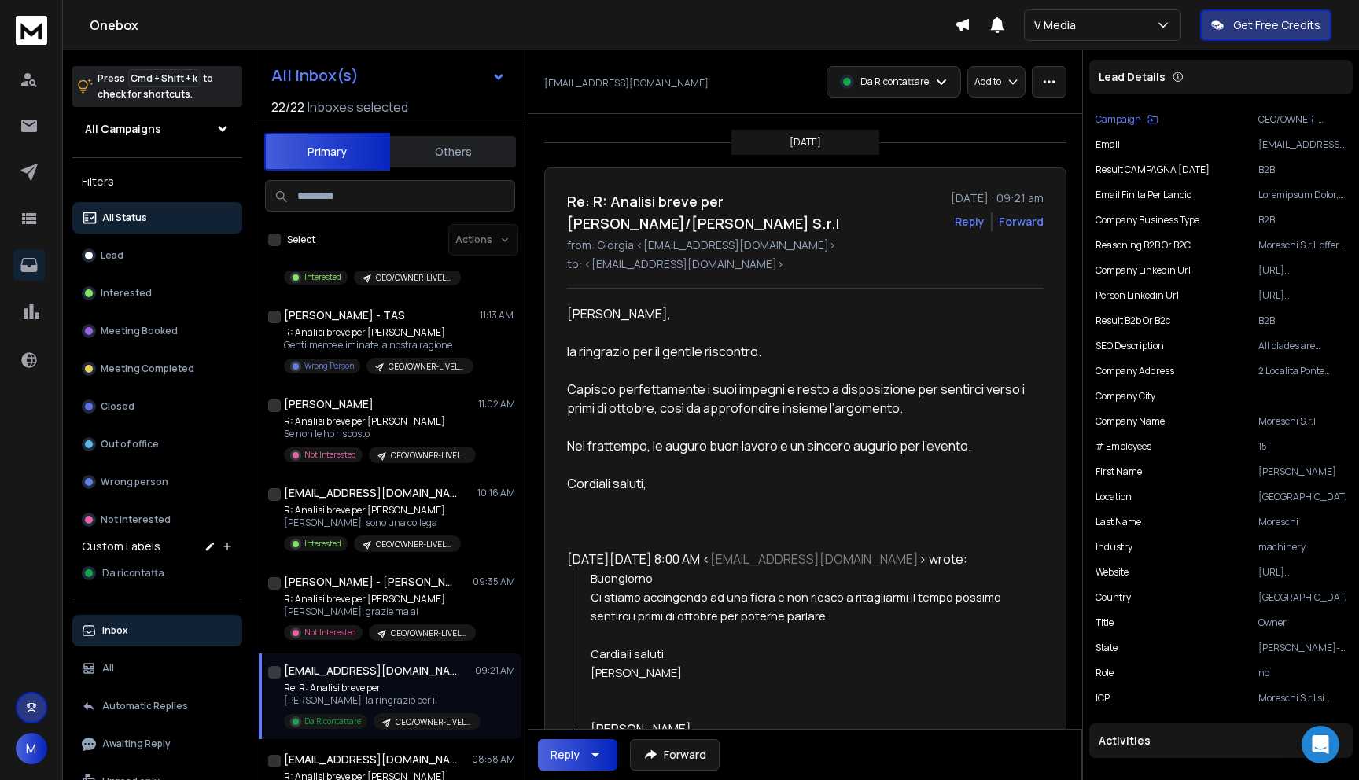
scroll to position [402, 0]
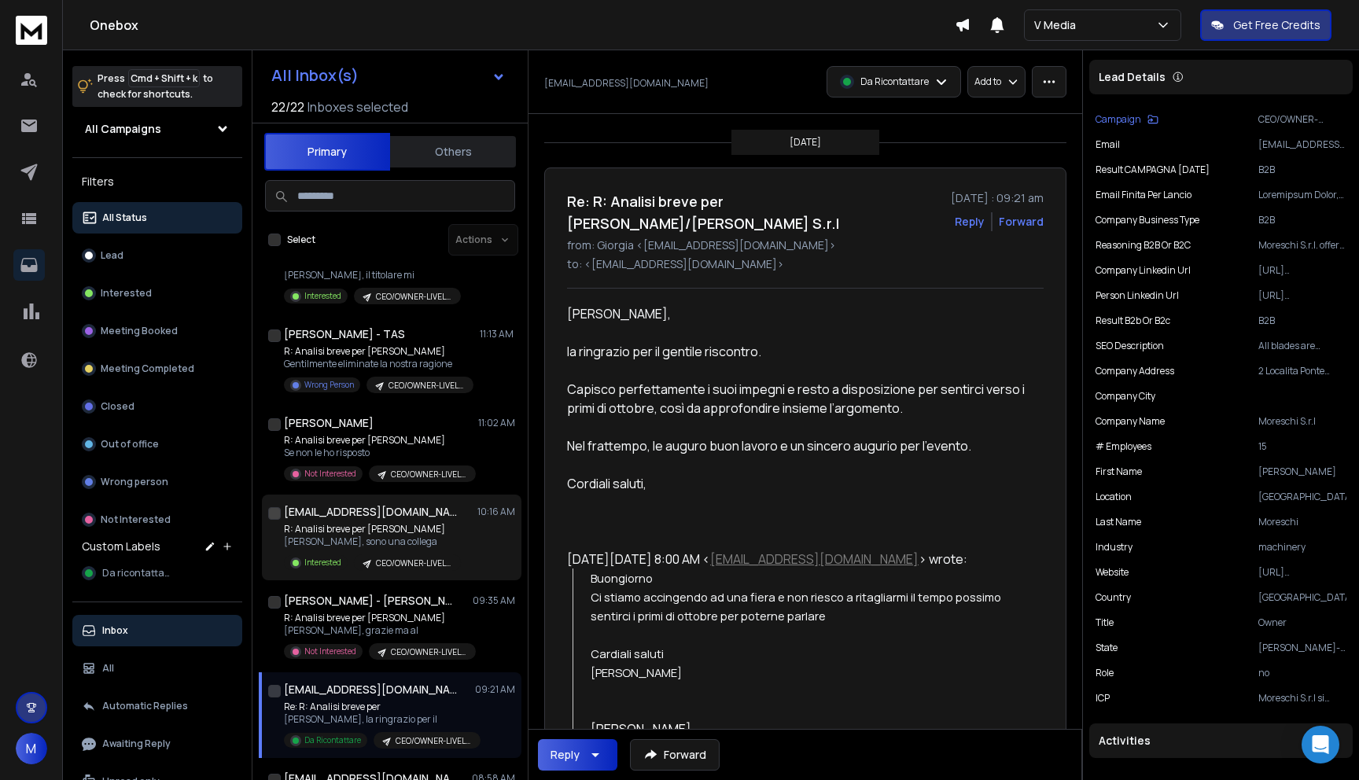
click at [431, 516] on div "rossi@titanlabsrl.com 10:16 AM" at bounding box center [399, 512] width 231 height 16
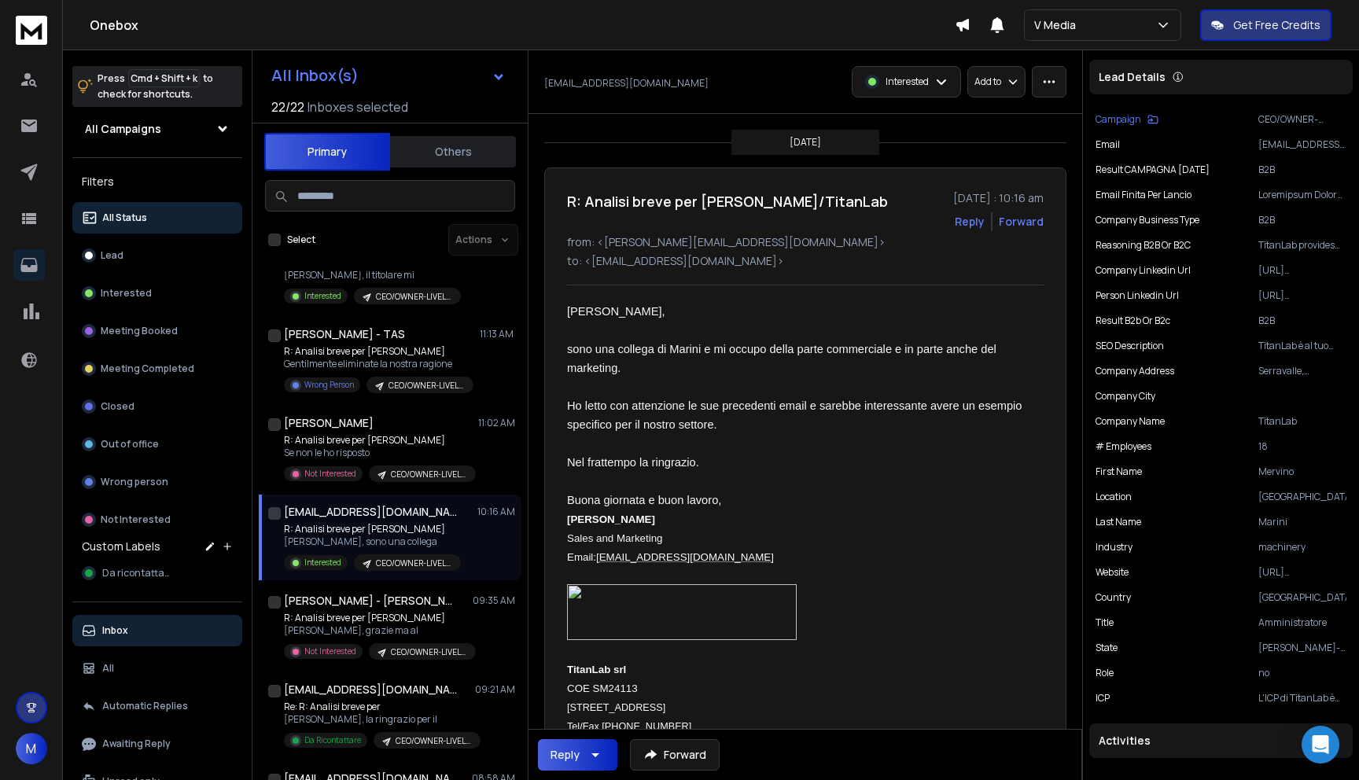
click at [1157, 347] on p "SEO Description" at bounding box center [1129, 346] width 68 height 13
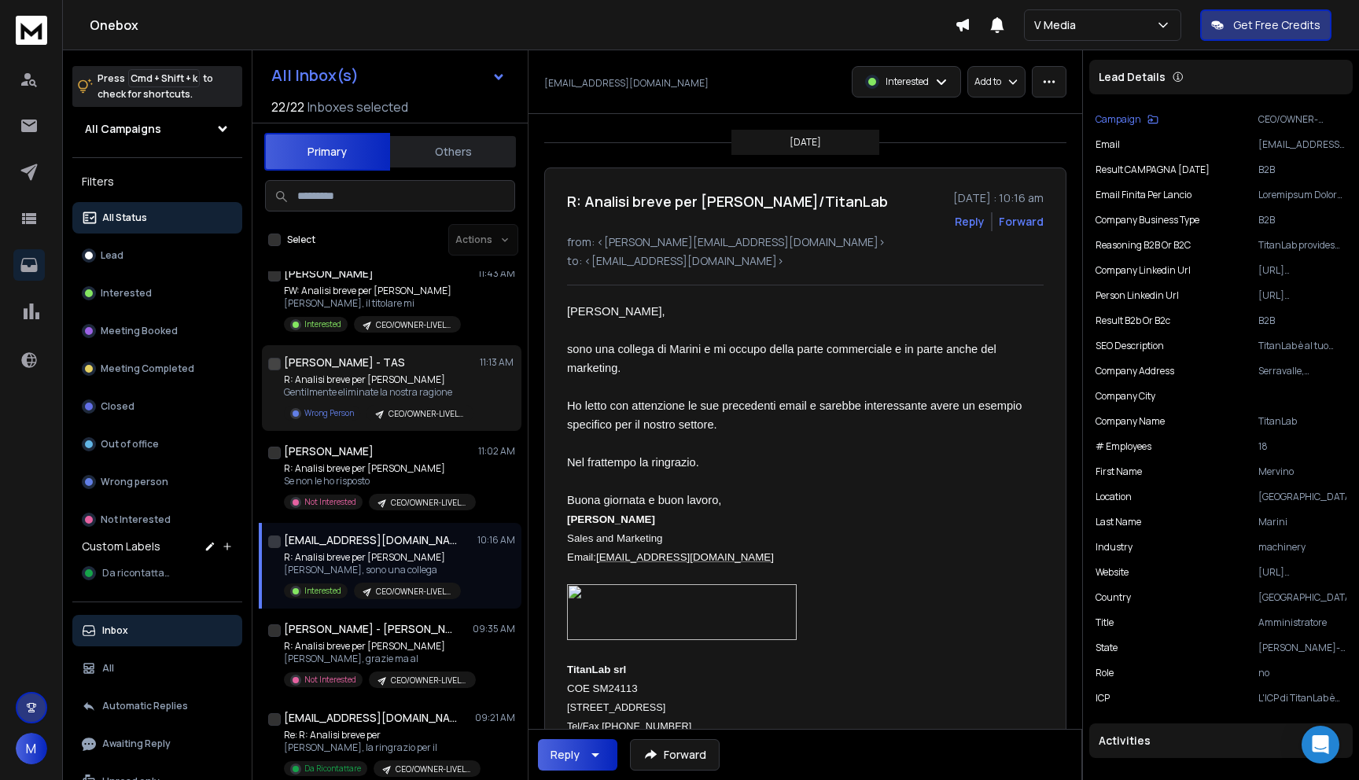
scroll to position [359, 0]
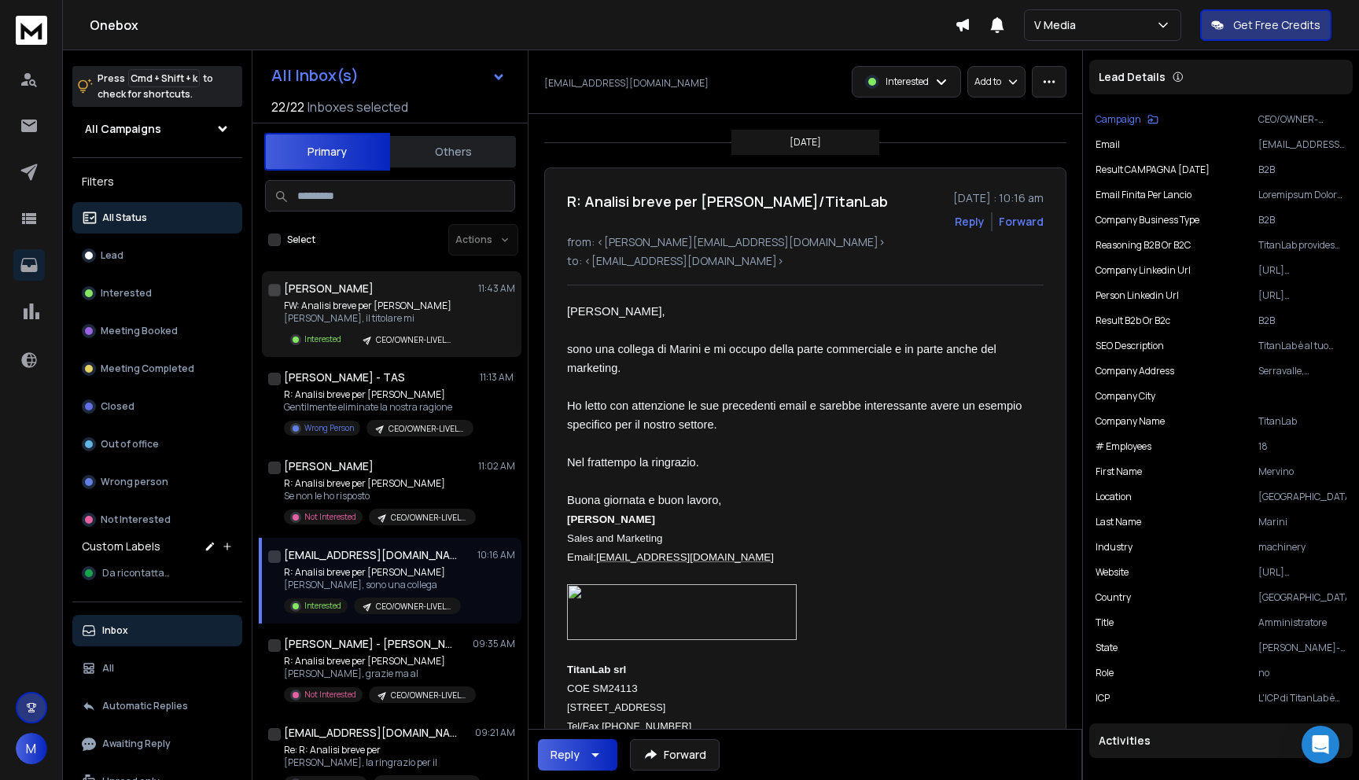
click at [403, 303] on p "FW: Analisi breve per Omar" at bounding box center [372, 306] width 177 height 13
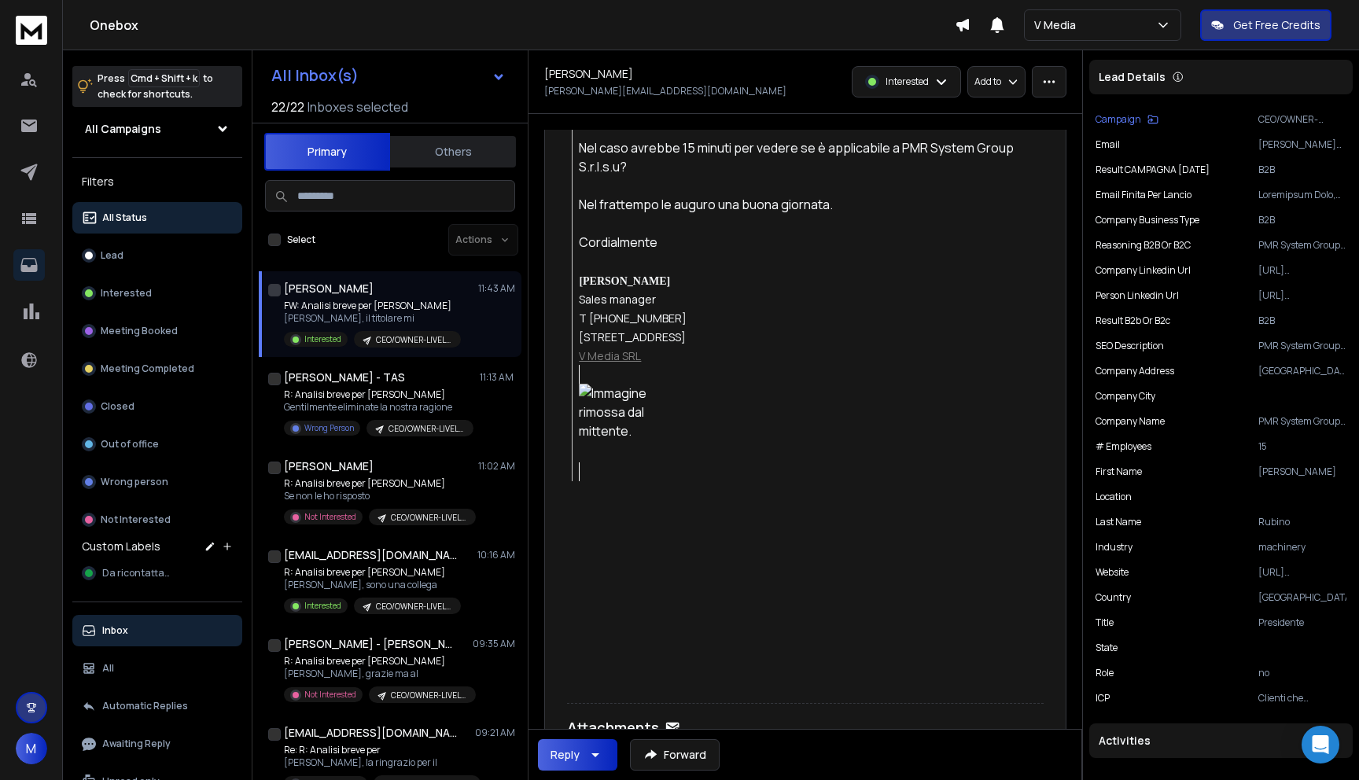
scroll to position [2683, 0]
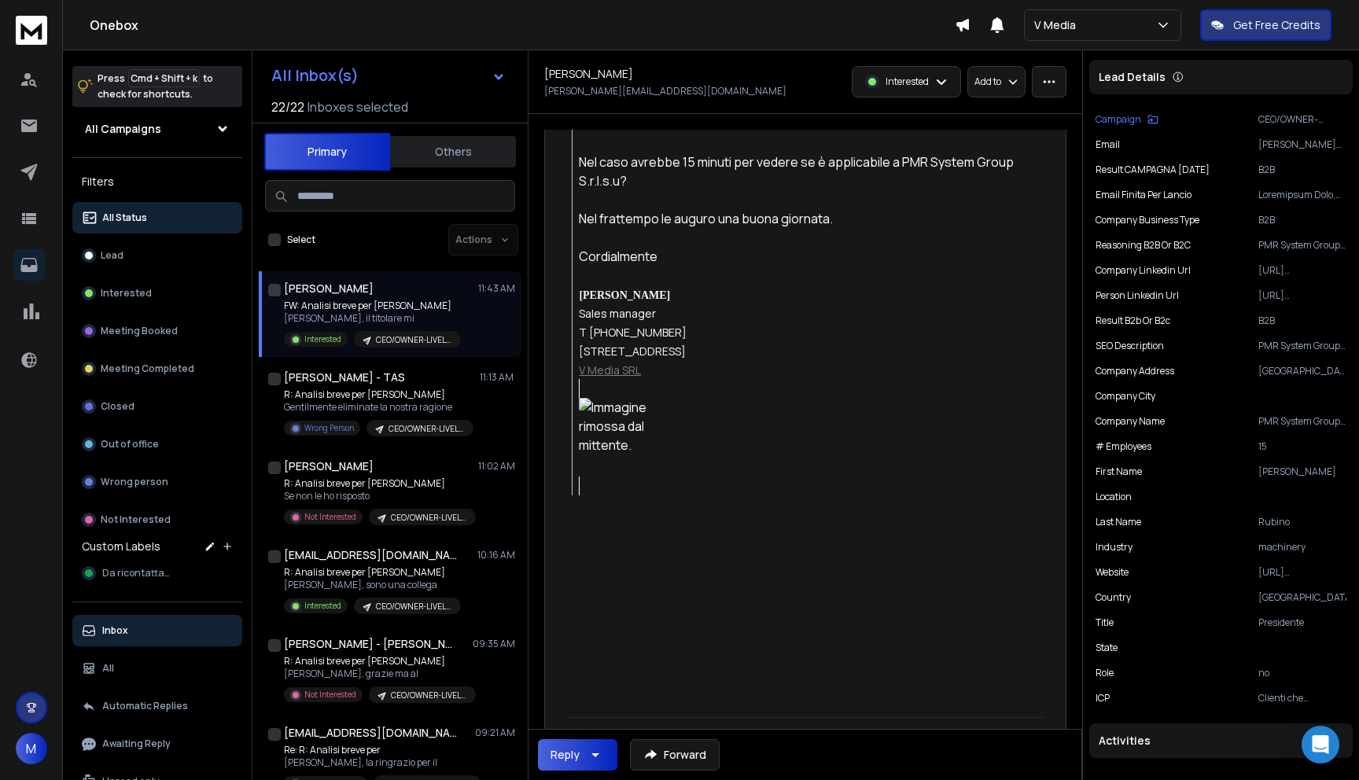
click at [616, 362] on span "V Media SRL" at bounding box center [610, 369] width 62 height 15
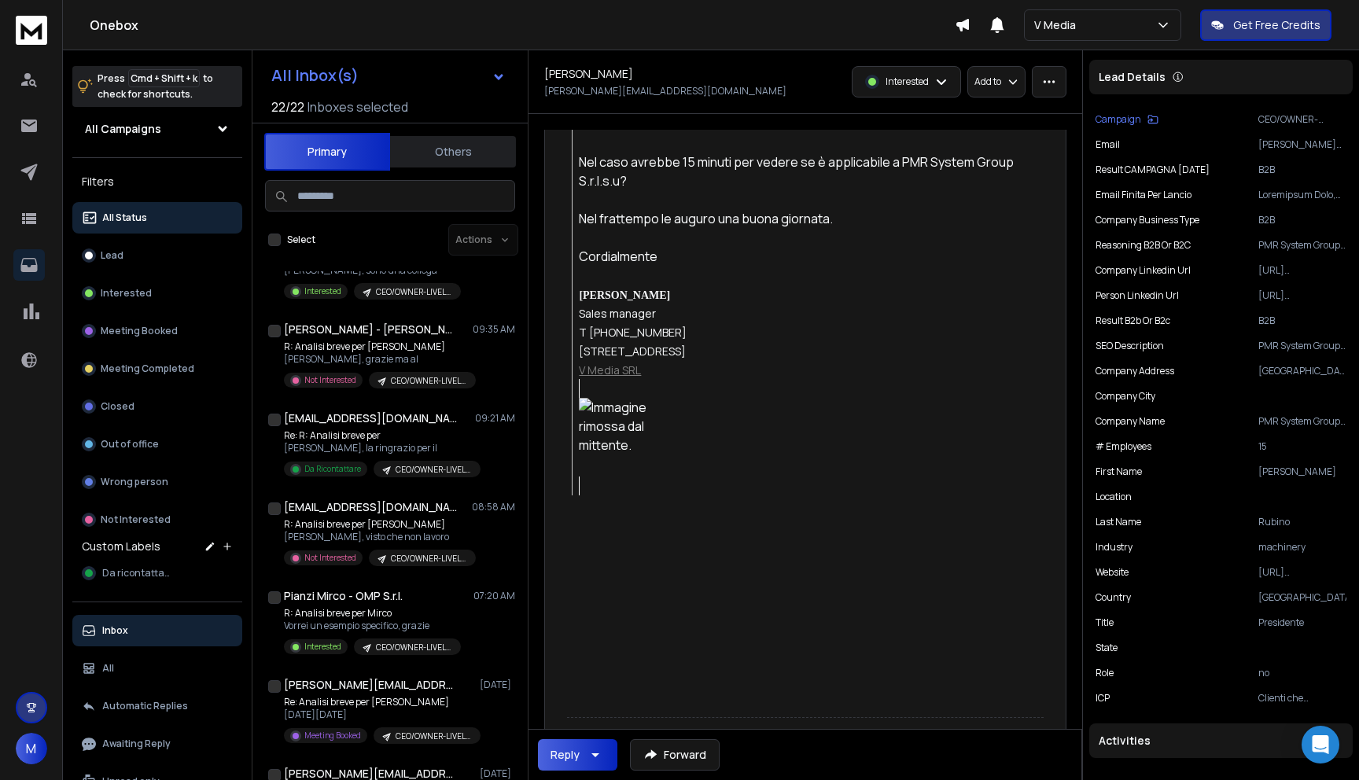
scroll to position [678, 0]
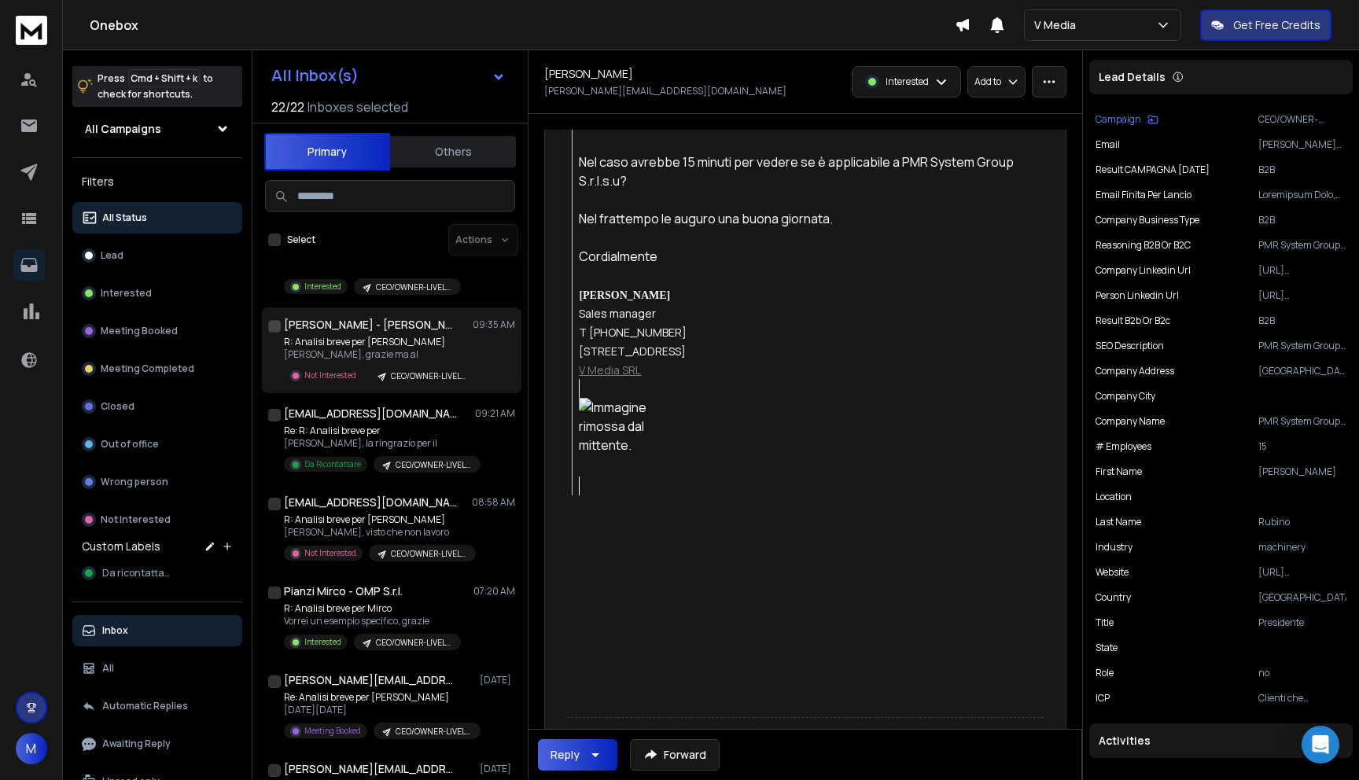
click at [443, 324] on h1 "Peroni Ruggero - Giorgio Cavallarin" at bounding box center [370, 325] width 173 height 16
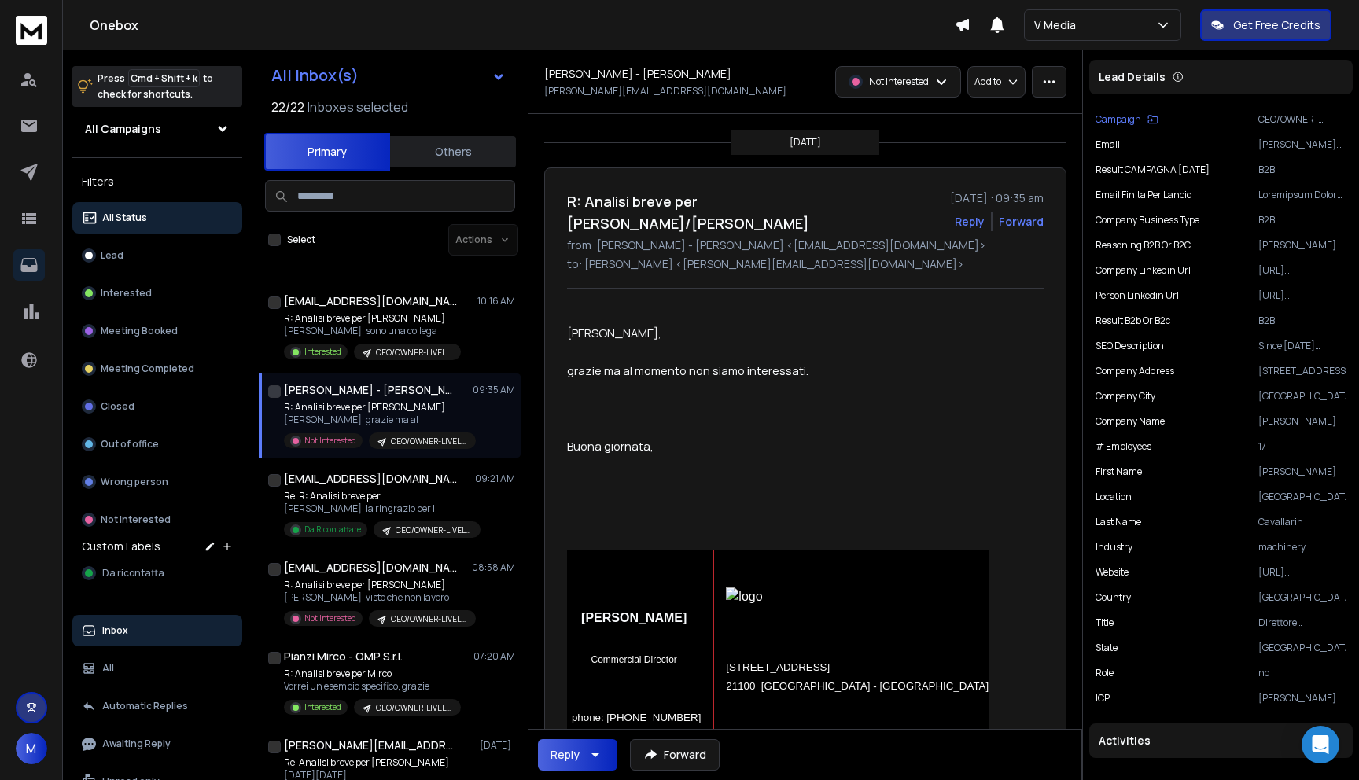
scroll to position [609, 0]
click at [443, 324] on p "R: Analisi breve per Mervino" at bounding box center [372, 321] width 177 height 13
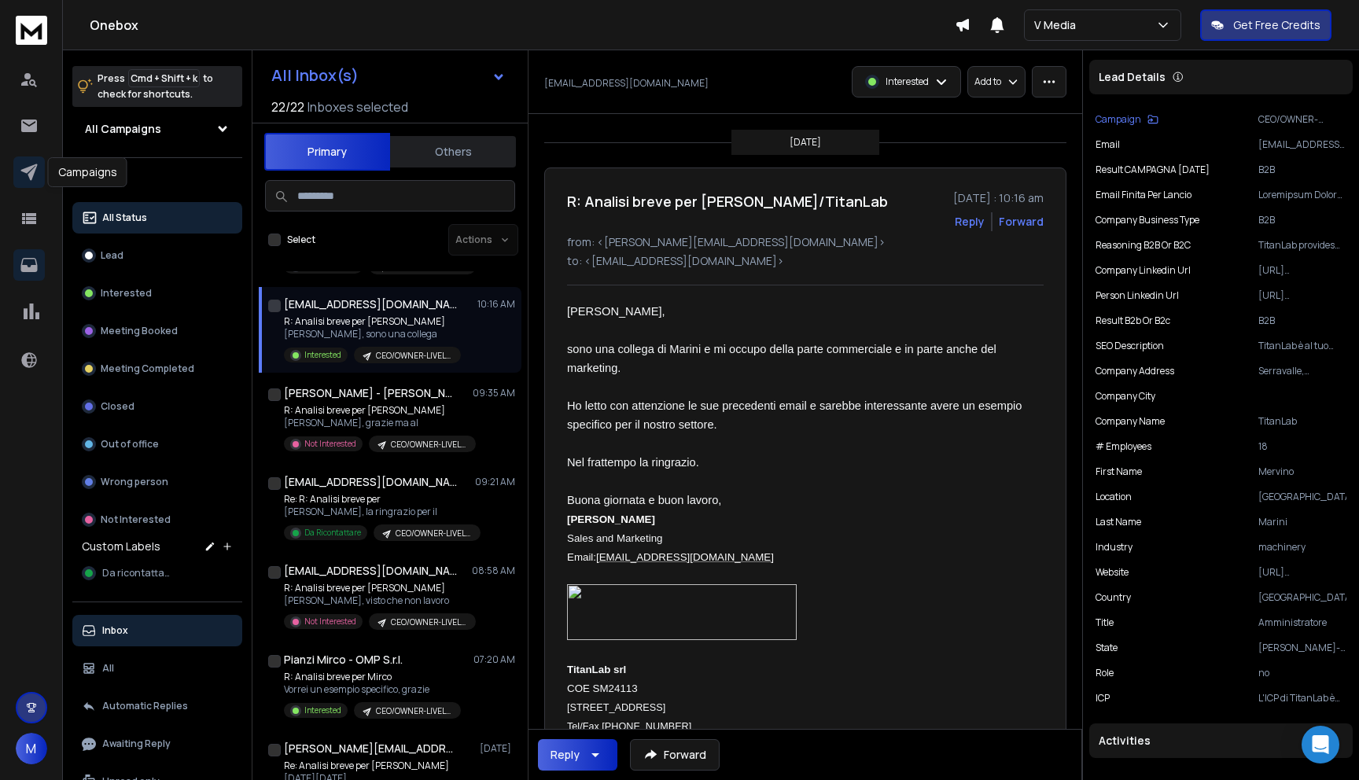
click at [37, 164] on icon at bounding box center [29, 172] width 19 height 19
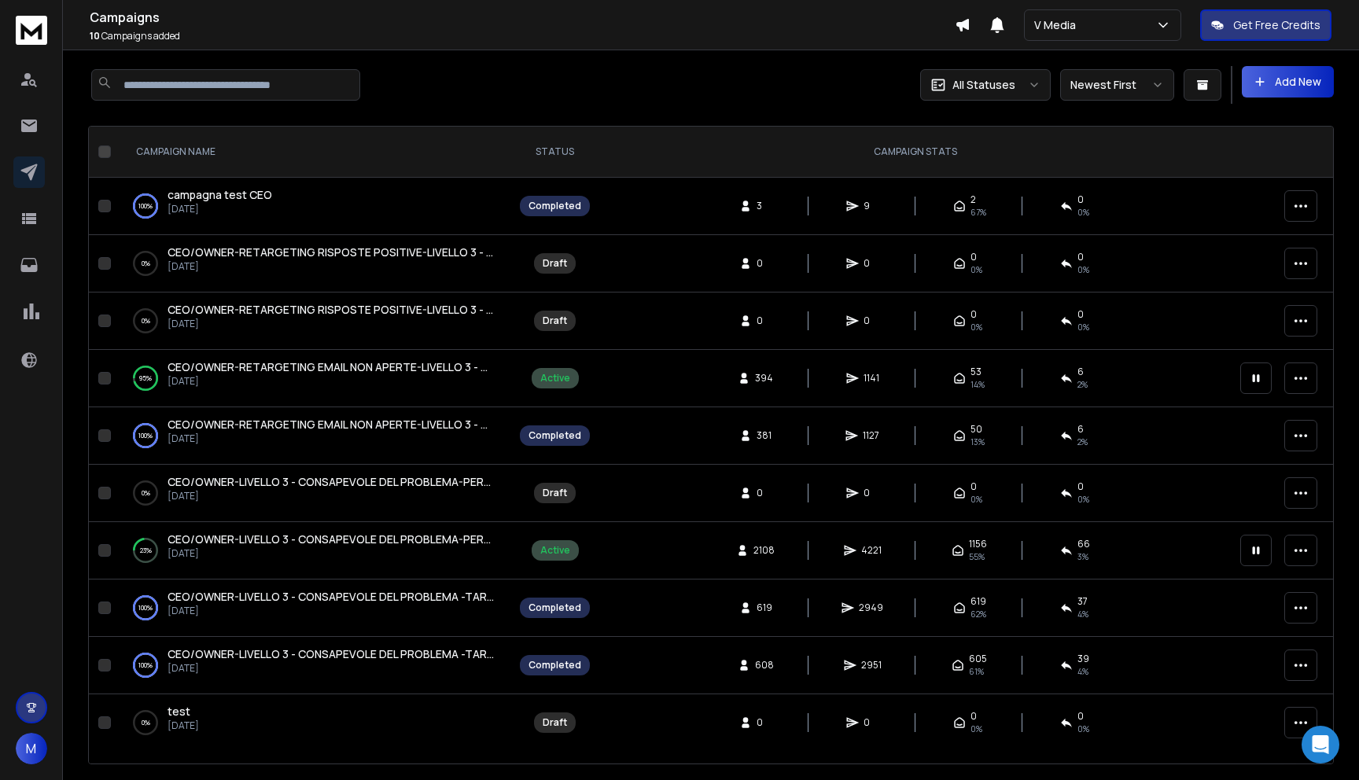
click at [448, 542] on span "CEO/OWNER-LIVELLO 3 - CONSAPEVOLE DEL PROBLEMA-PERSONALIZZAZIONI TARGET A-TEST 1" at bounding box center [417, 538] width 500 height 15
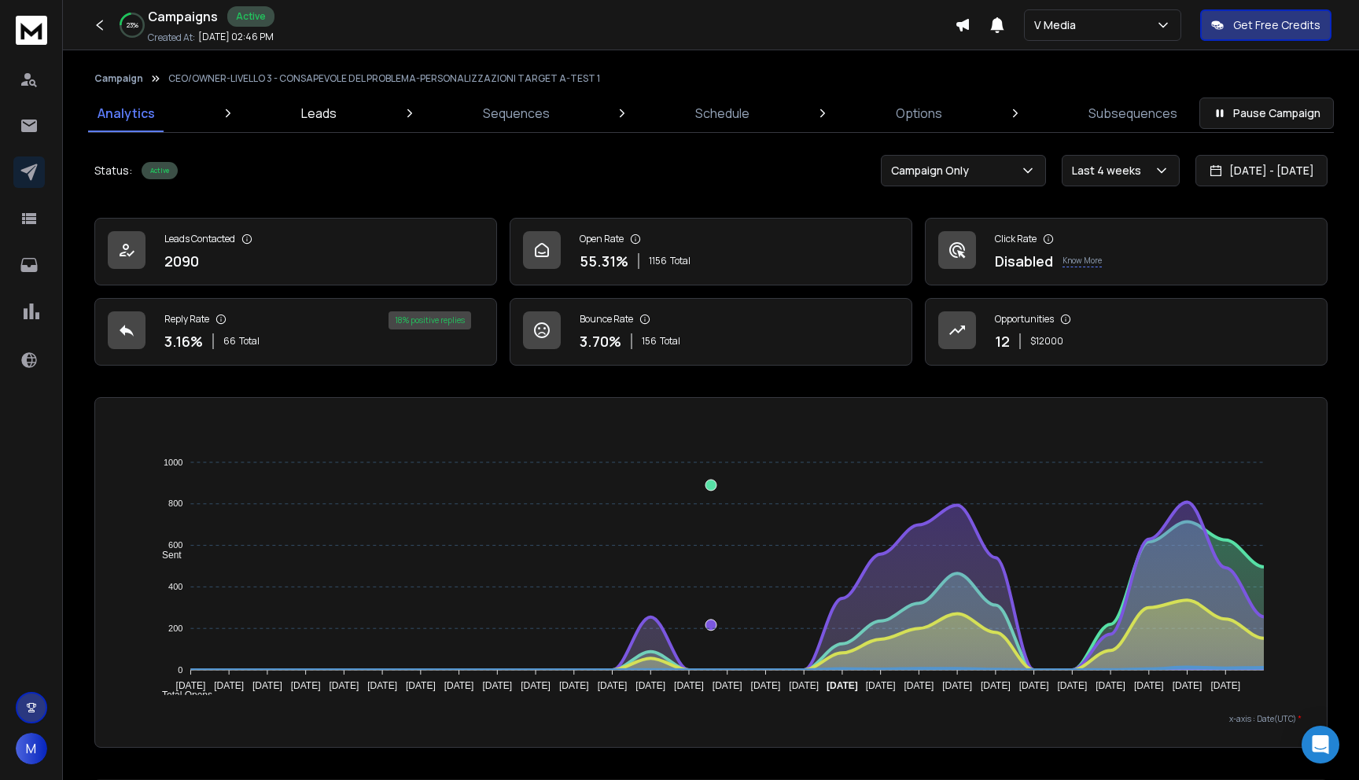
click at [333, 116] on p "Leads" at bounding box center [318, 113] width 35 height 19
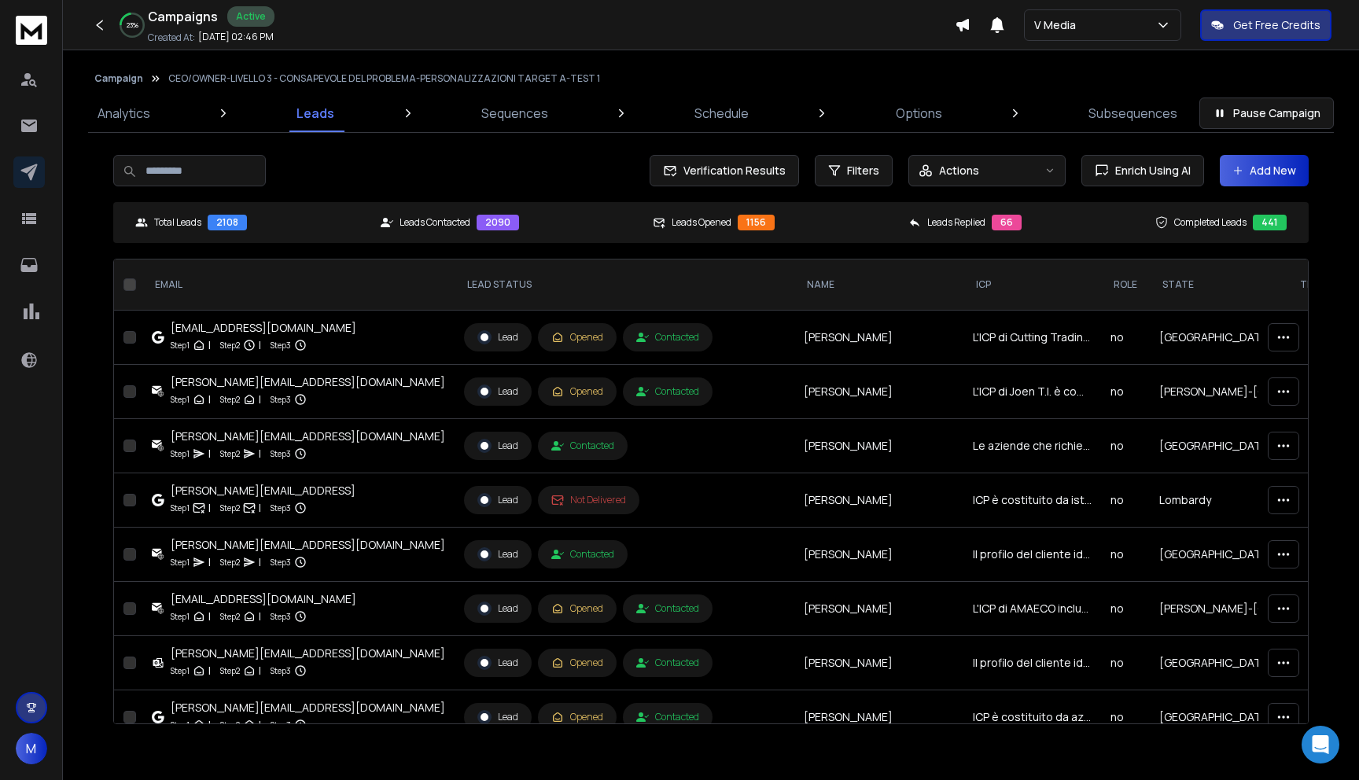
click at [228, 186] on input at bounding box center [189, 170] width 153 height 31
click at [224, 171] on input at bounding box center [189, 170] width 153 height 31
type input "*"
paste input "**********"
type input "**********"
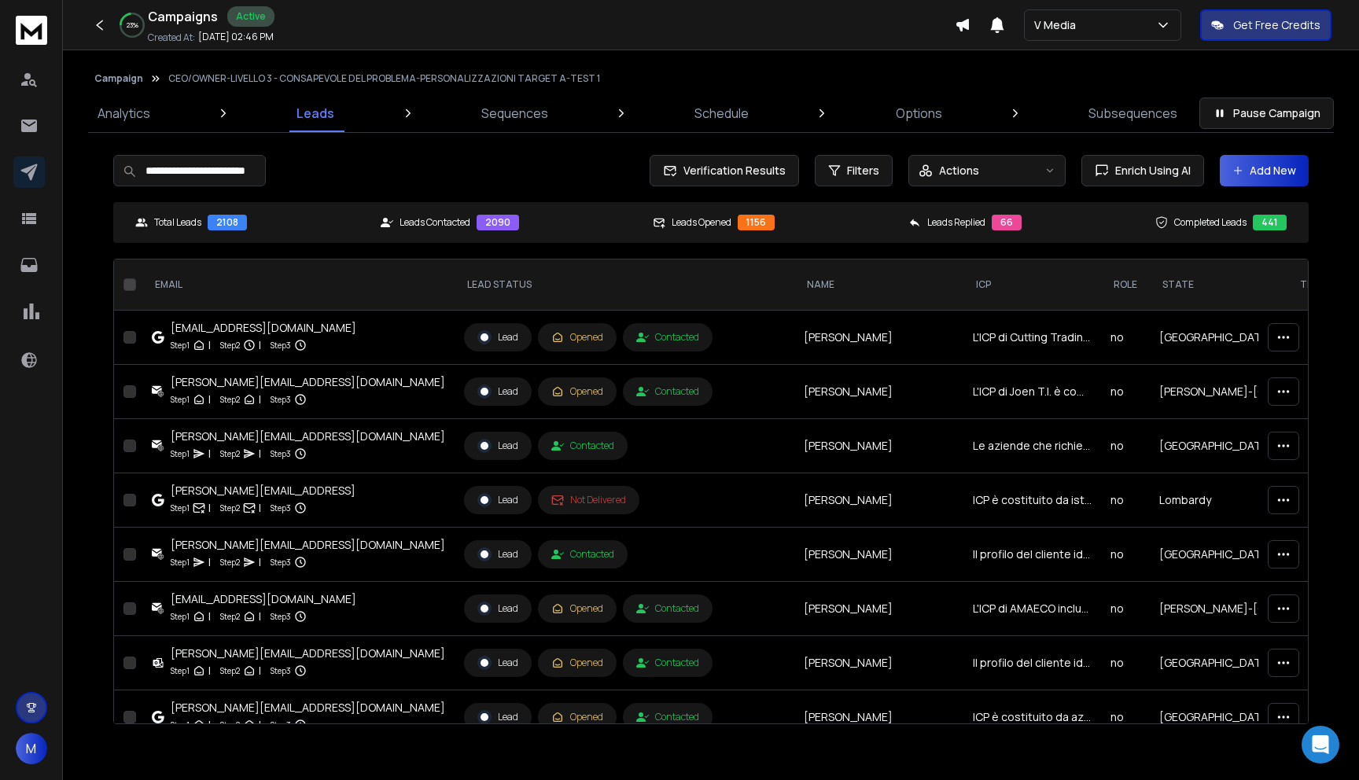
scroll to position [0, 2]
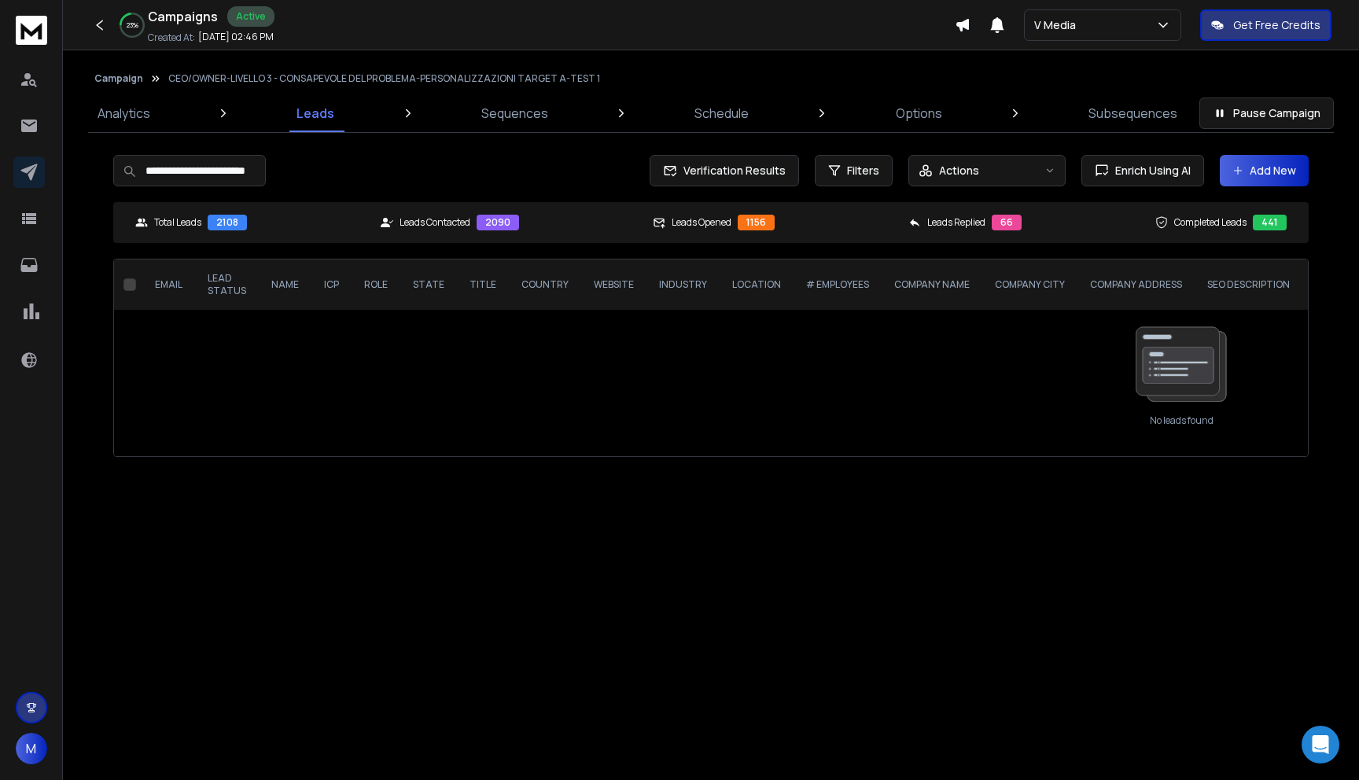
click at [242, 173] on input "**********" at bounding box center [189, 170] width 153 height 31
drag, startPoint x: 270, startPoint y: 173, endPoint x: 118, endPoint y: 172, distance: 151.7
click at [118, 172] on input "**********" at bounding box center [196, 170] width 167 height 31
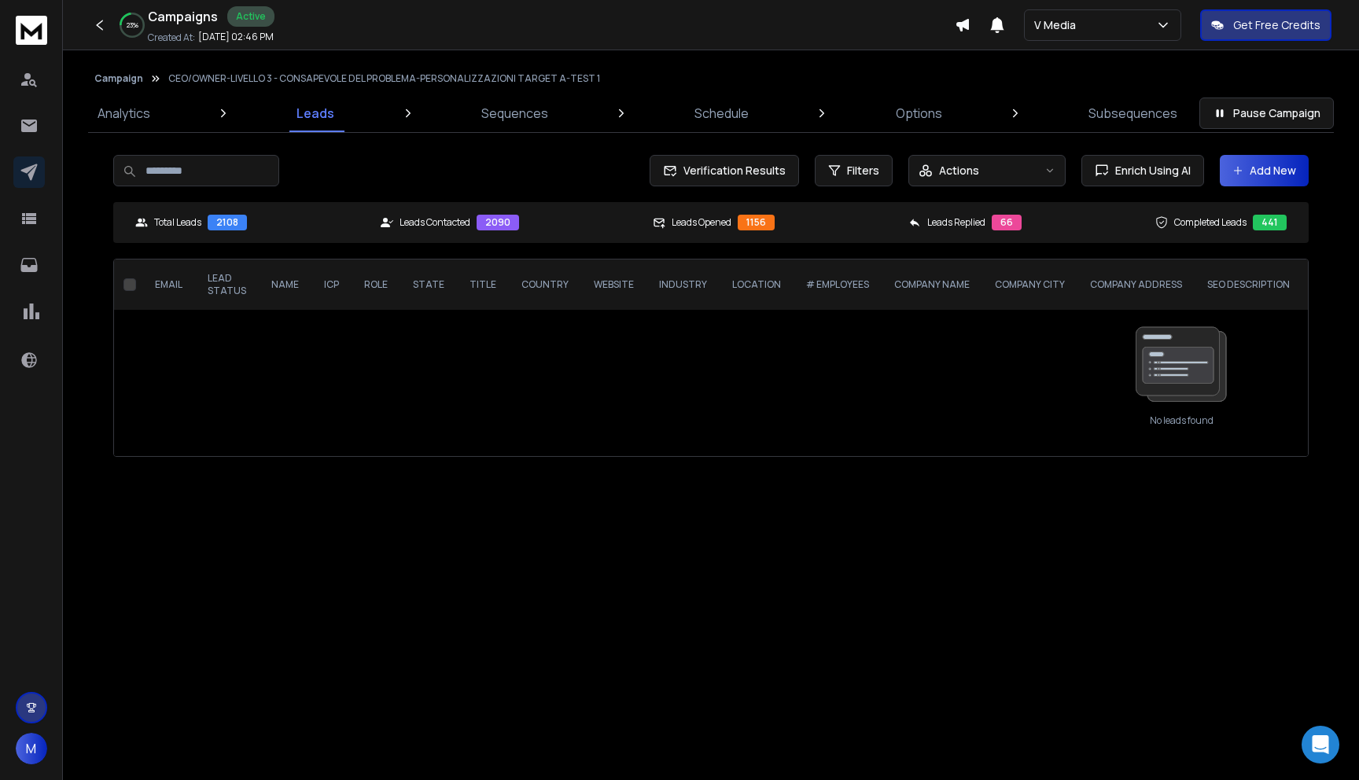
paste input "**********"
type input "**********"
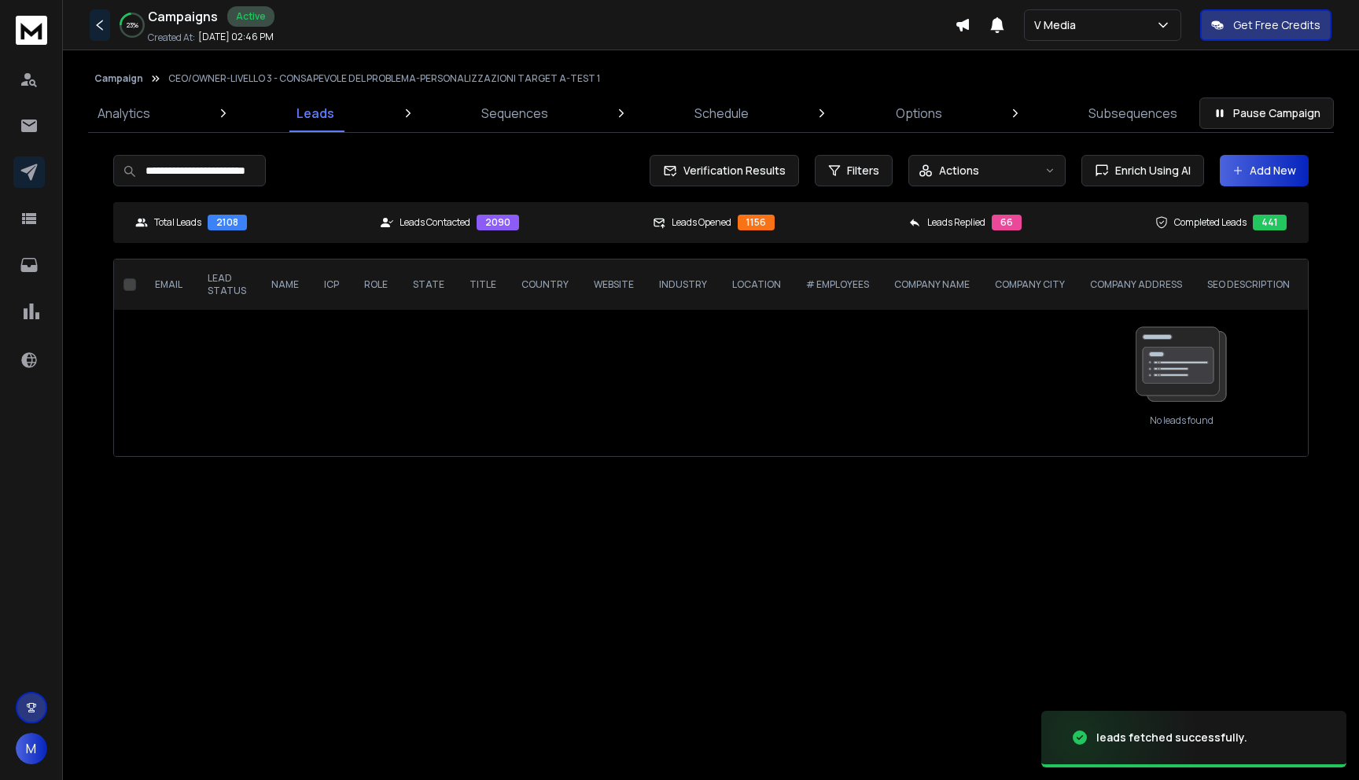
click at [101, 29] on icon at bounding box center [100, 25] width 14 height 14
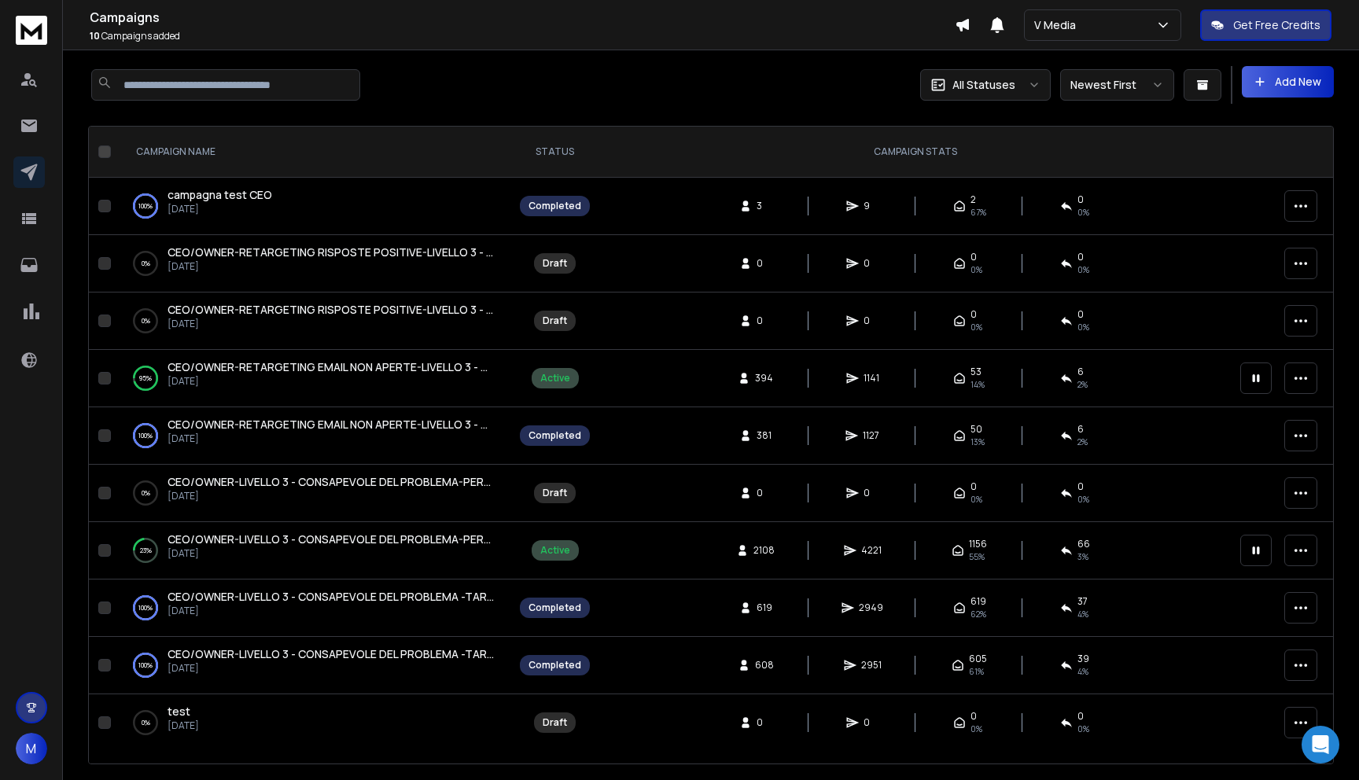
click at [340, 370] on span "CEO/OWNER-RETARGETING EMAIL NON APERTE-LIVELLO 3 - CONSAPEVOLE DEL PROBLEMA -TA…" at bounding box center [449, 366] width 564 height 15
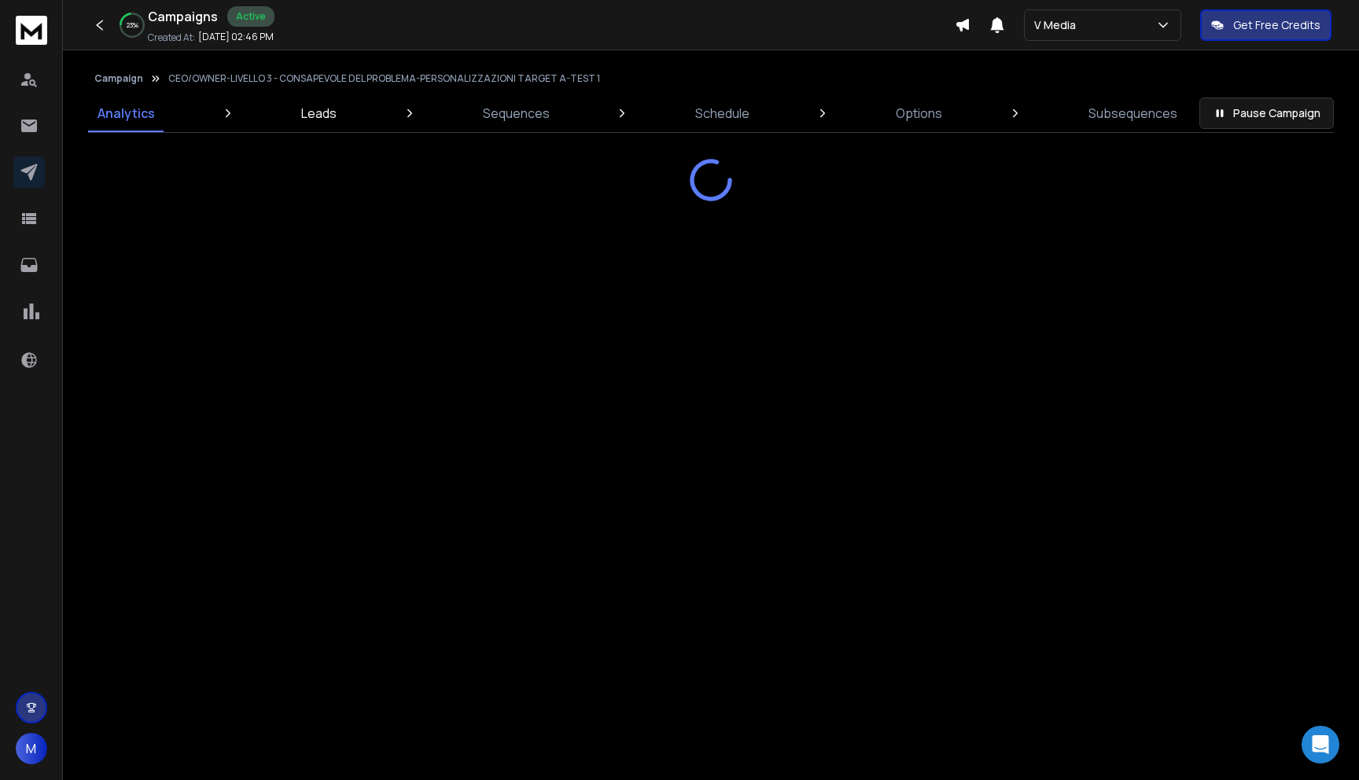
click at [314, 122] on p "Leads" at bounding box center [318, 113] width 35 height 19
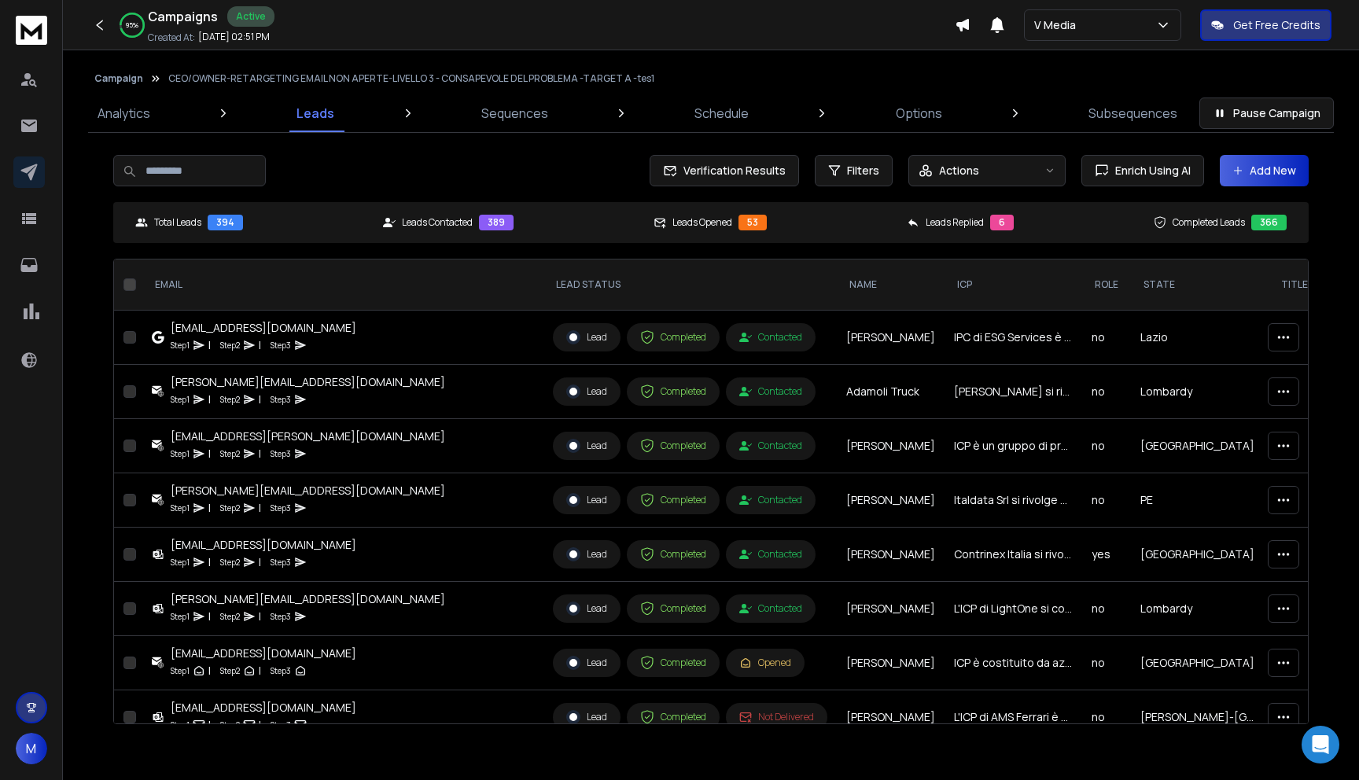
click at [241, 175] on input at bounding box center [189, 170] width 153 height 31
paste input "**********"
type input "**********"
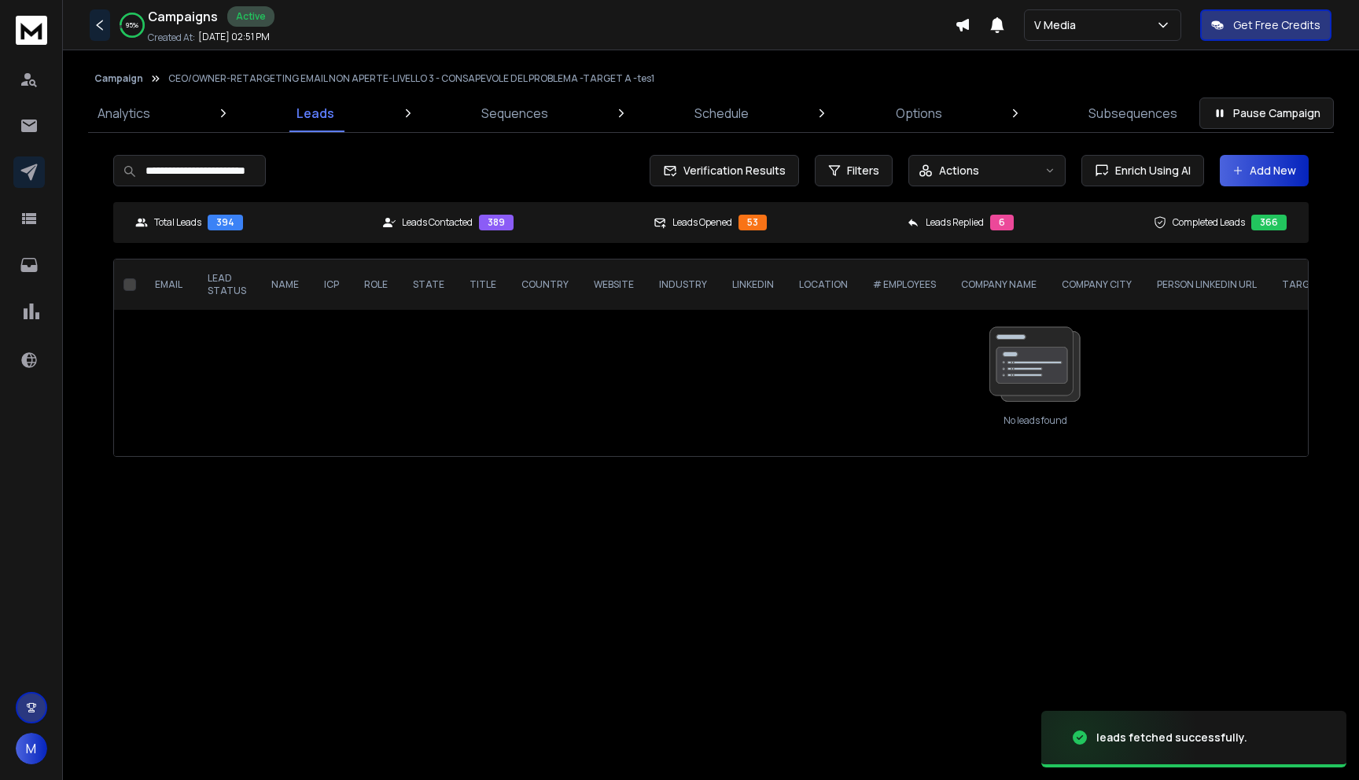
click at [101, 28] on icon at bounding box center [99, 25] width 6 height 10
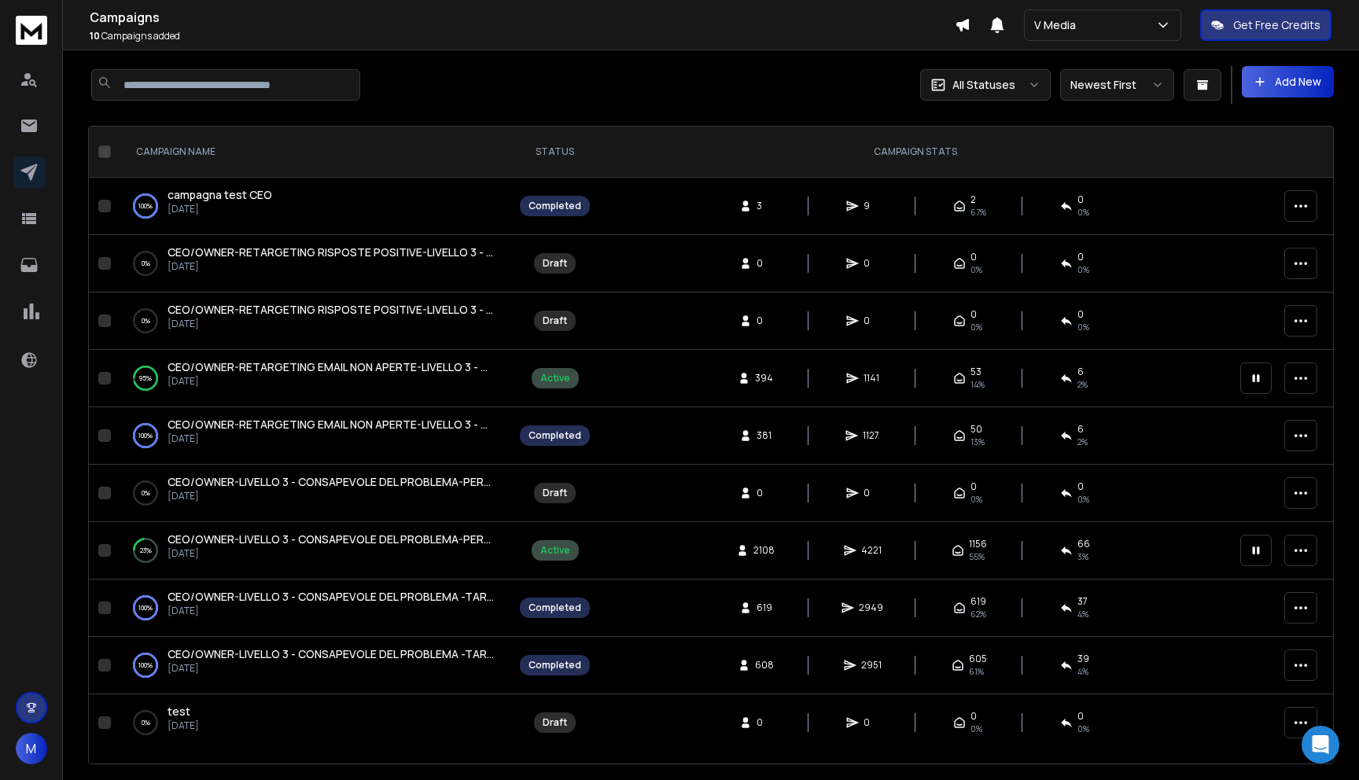
click at [403, 424] on span "CEO/OWNER-RETARGETING EMAIL NON APERTE-LIVELLO 3 - CONSAPEVOLE DEL PROBLEMA -TA…" at bounding box center [468, 424] width 602 height 15
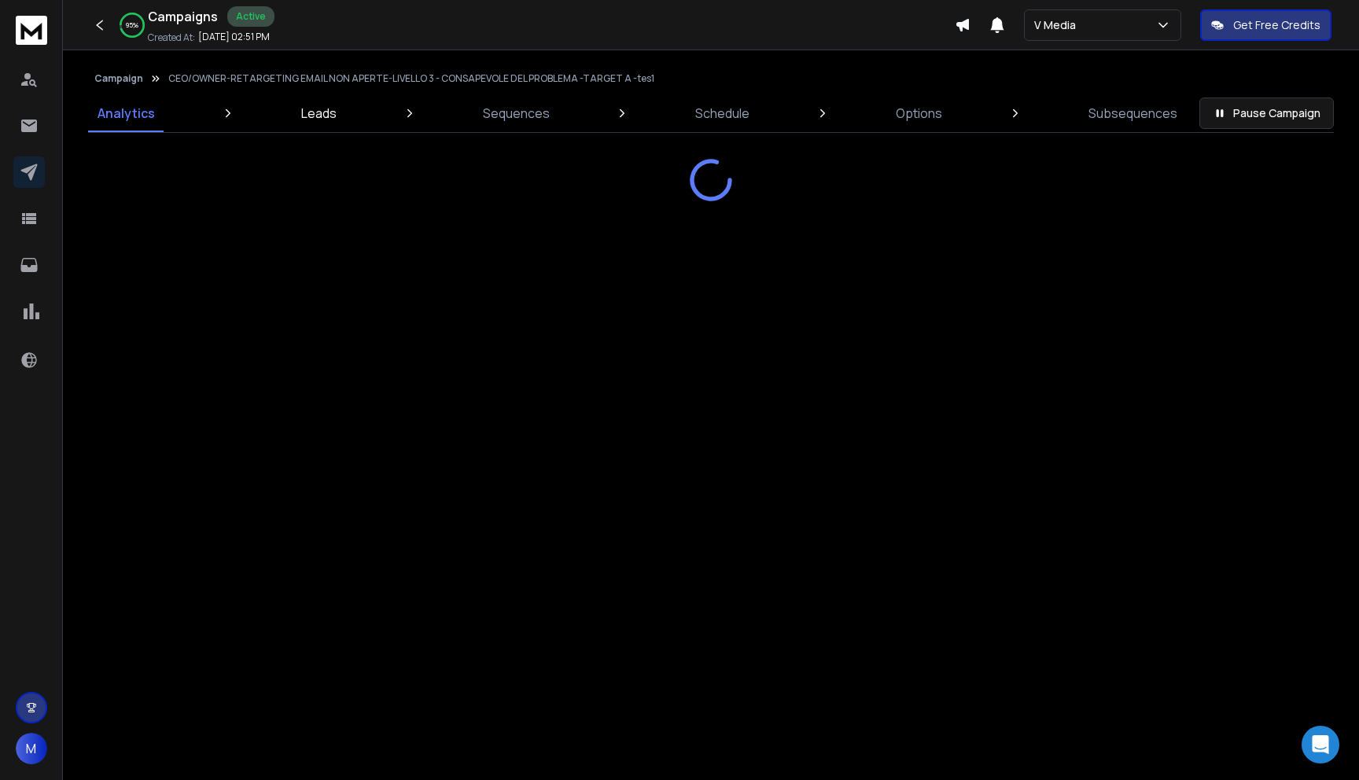
click at [314, 113] on p "Leads" at bounding box center [318, 113] width 35 height 19
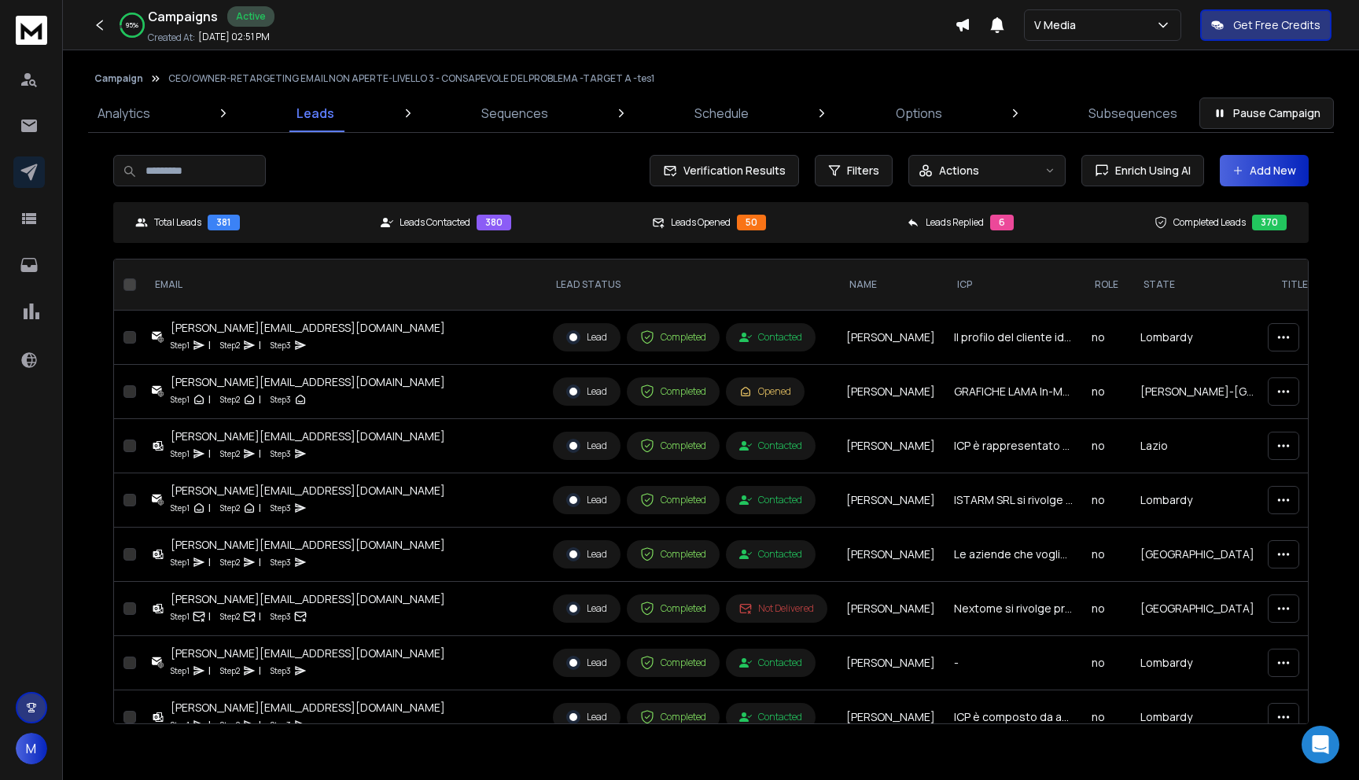
click at [230, 181] on input at bounding box center [189, 170] width 153 height 31
paste input "**********"
type input "**********"
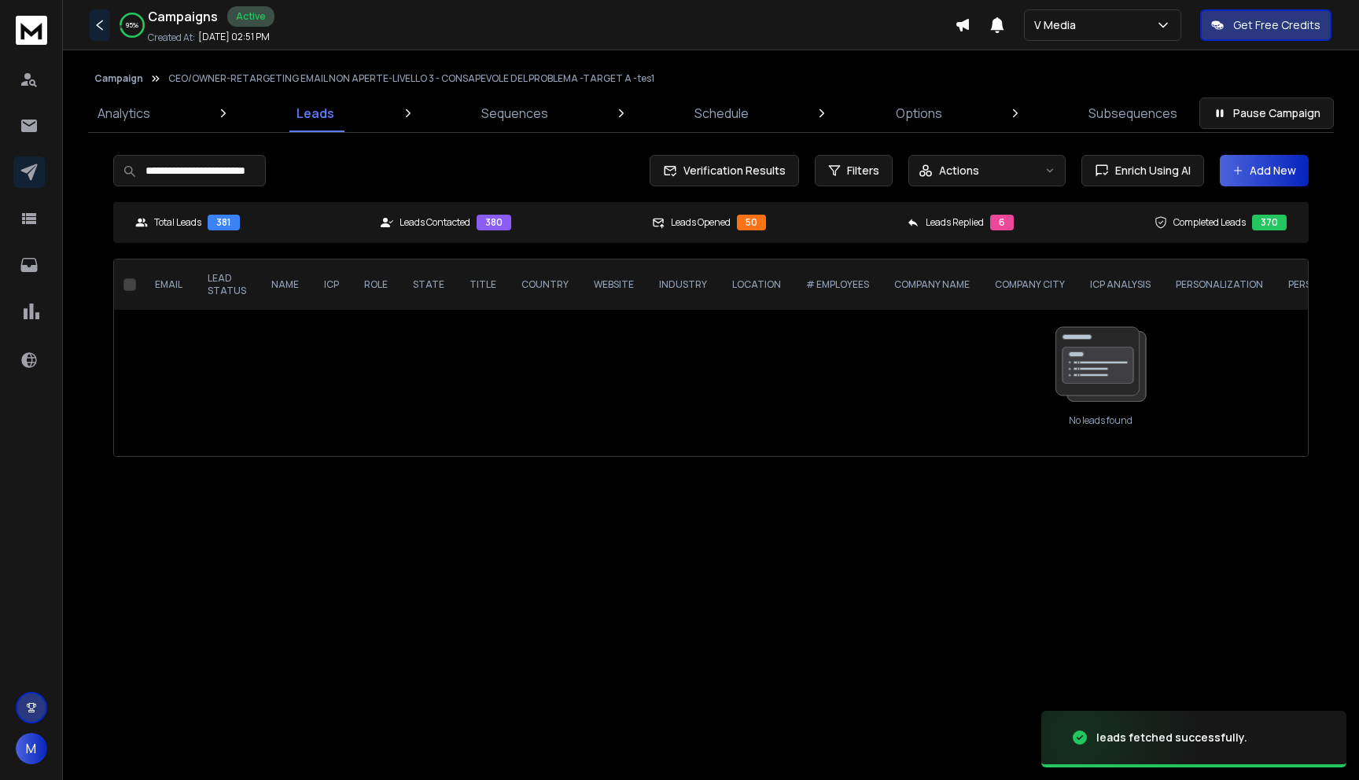
click at [101, 18] on icon at bounding box center [100, 25] width 14 height 14
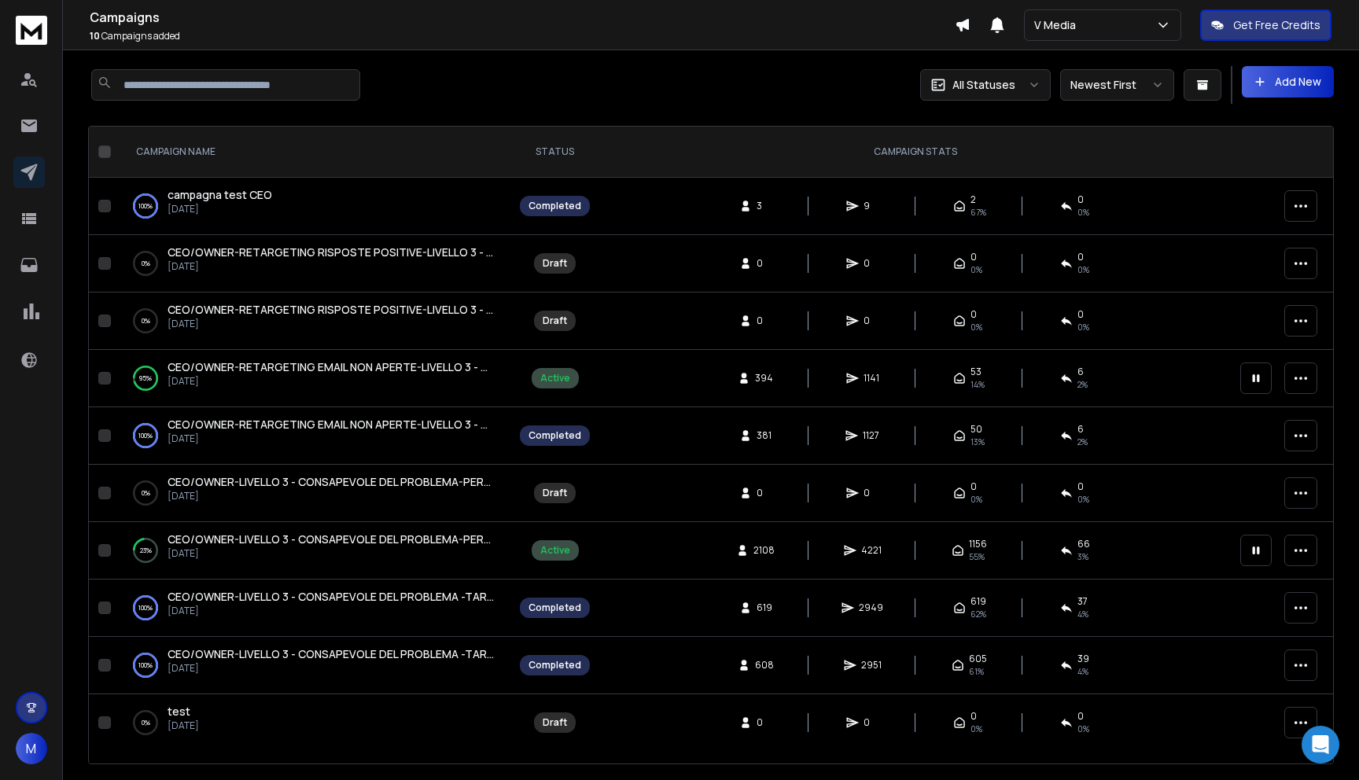
click at [327, 529] on td "23 % CEO/OWNER-LIVELLO 3 - CONSAPEVOLE DEL PROBLEMA-PERSONALIZZAZIONI TARGET A-…" at bounding box center [313, 550] width 393 height 57
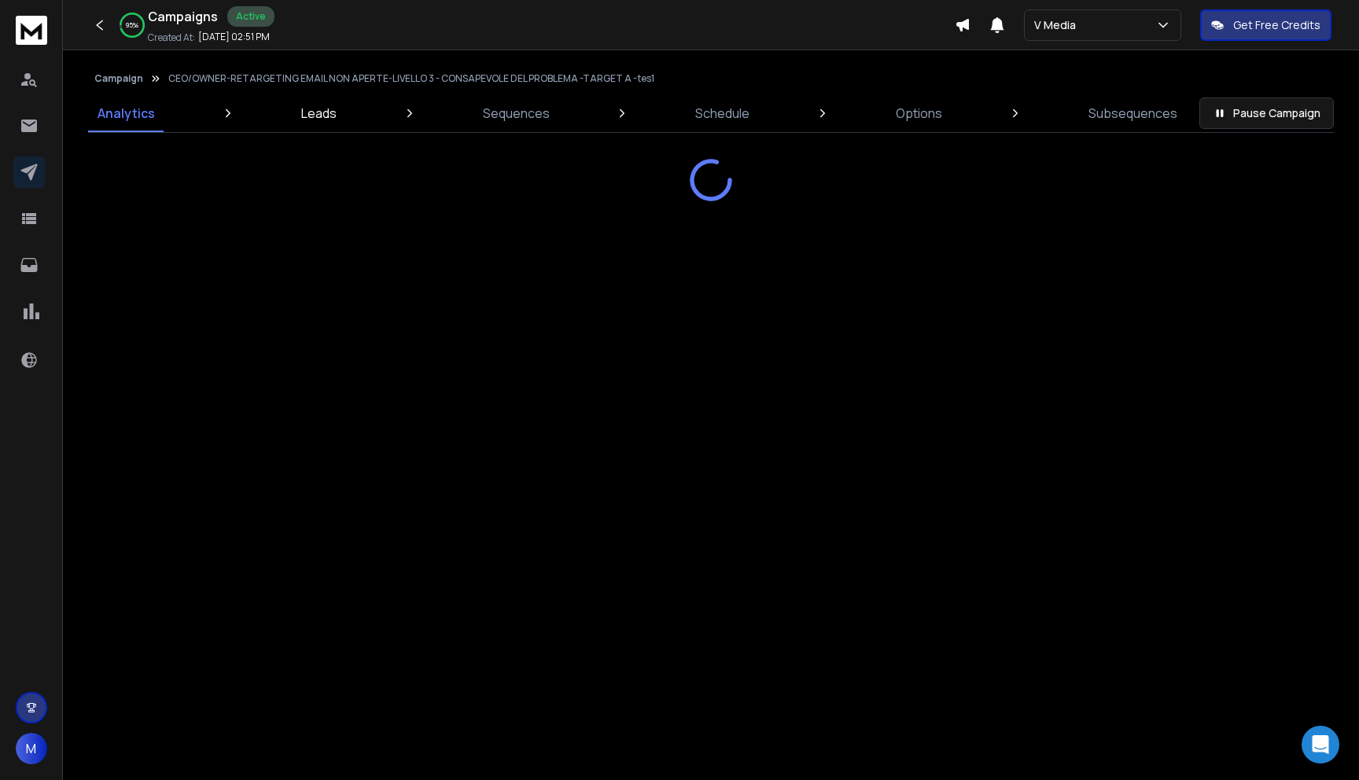
click at [314, 109] on p "Leads" at bounding box center [318, 113] width 35 height 19
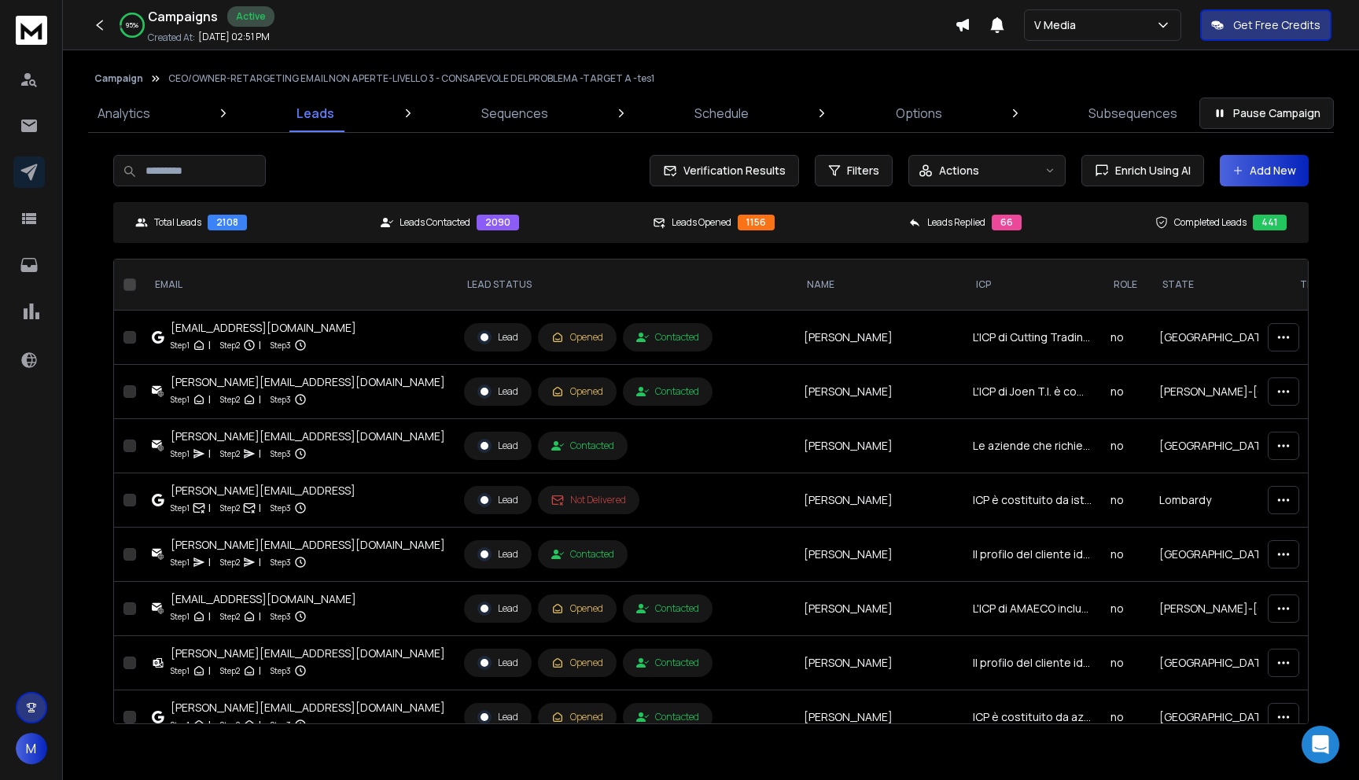
click at [250, 171] on input at bounding box center [189, 170] width 153 height 31
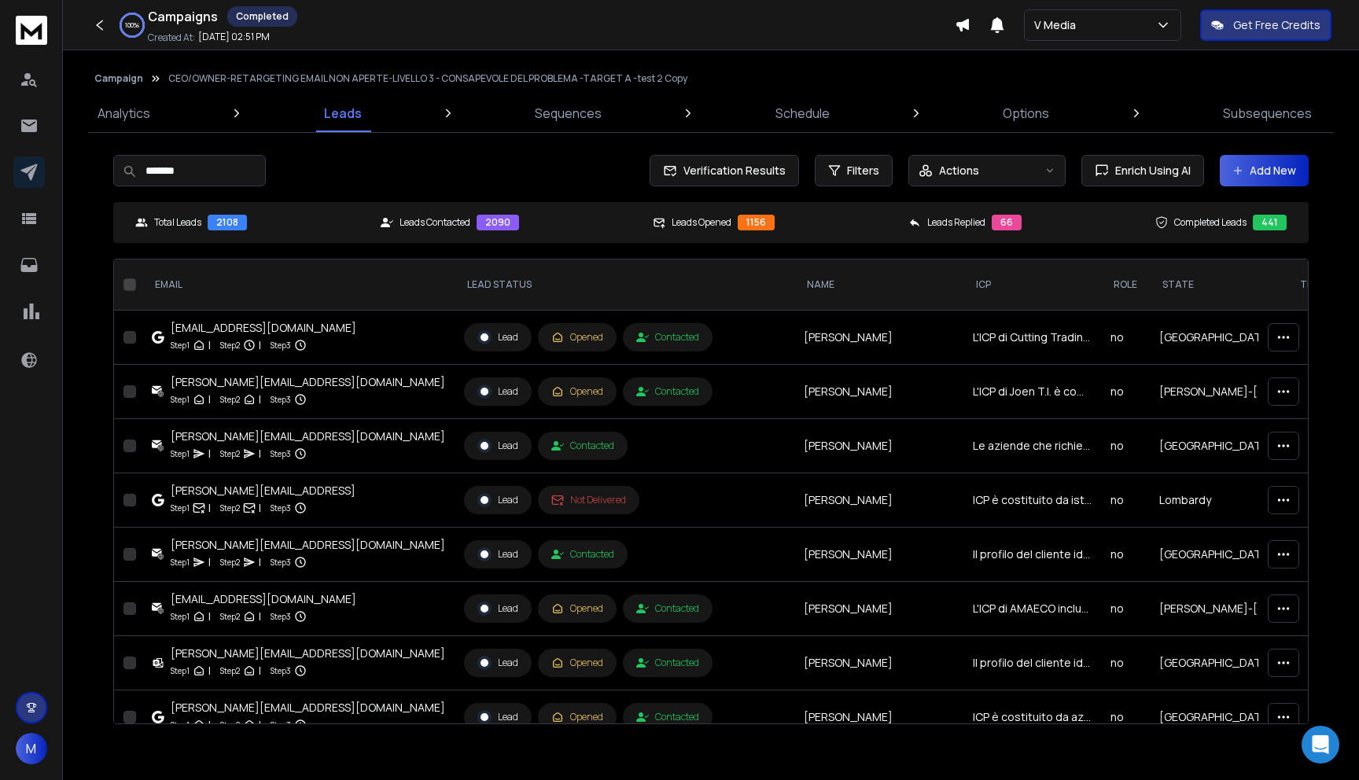
type input "********"
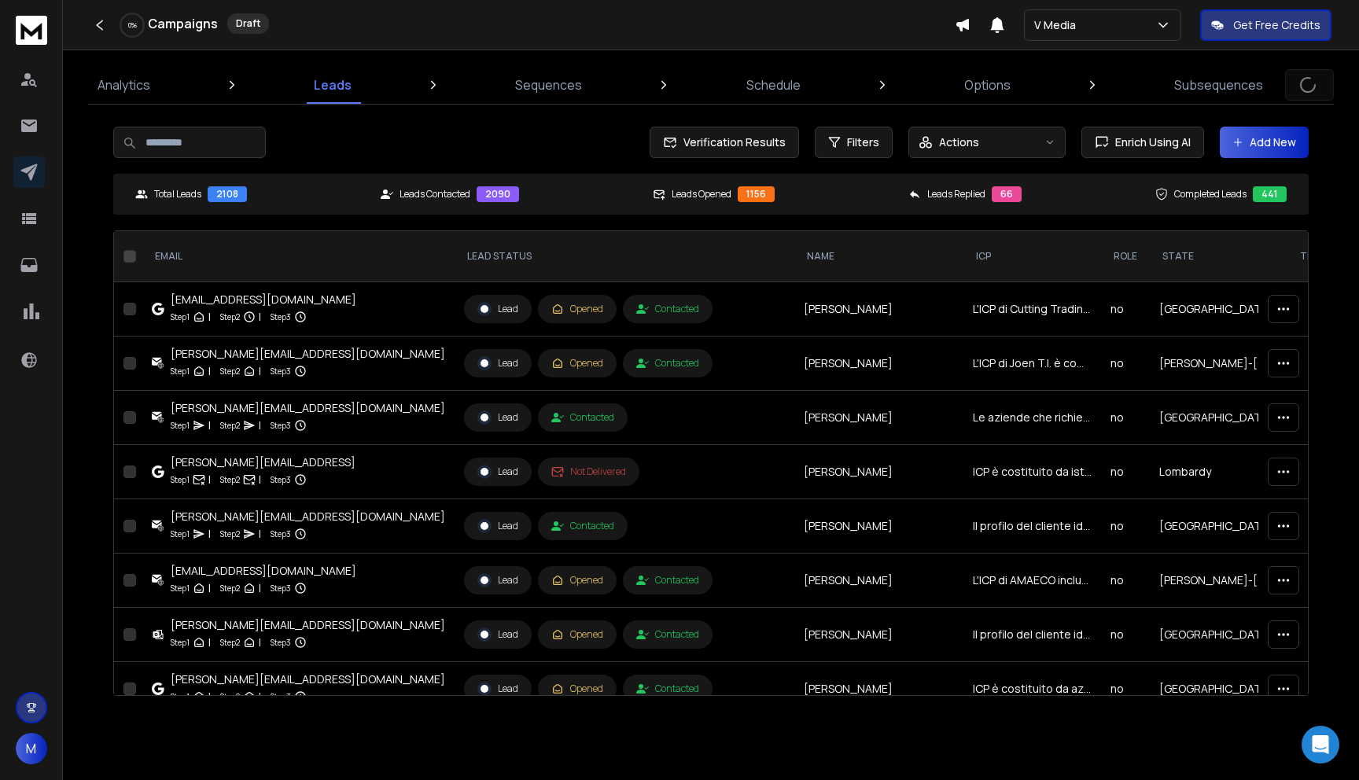
click at [232, 149] on input at bounding box center [189, 142] width 153 height 31
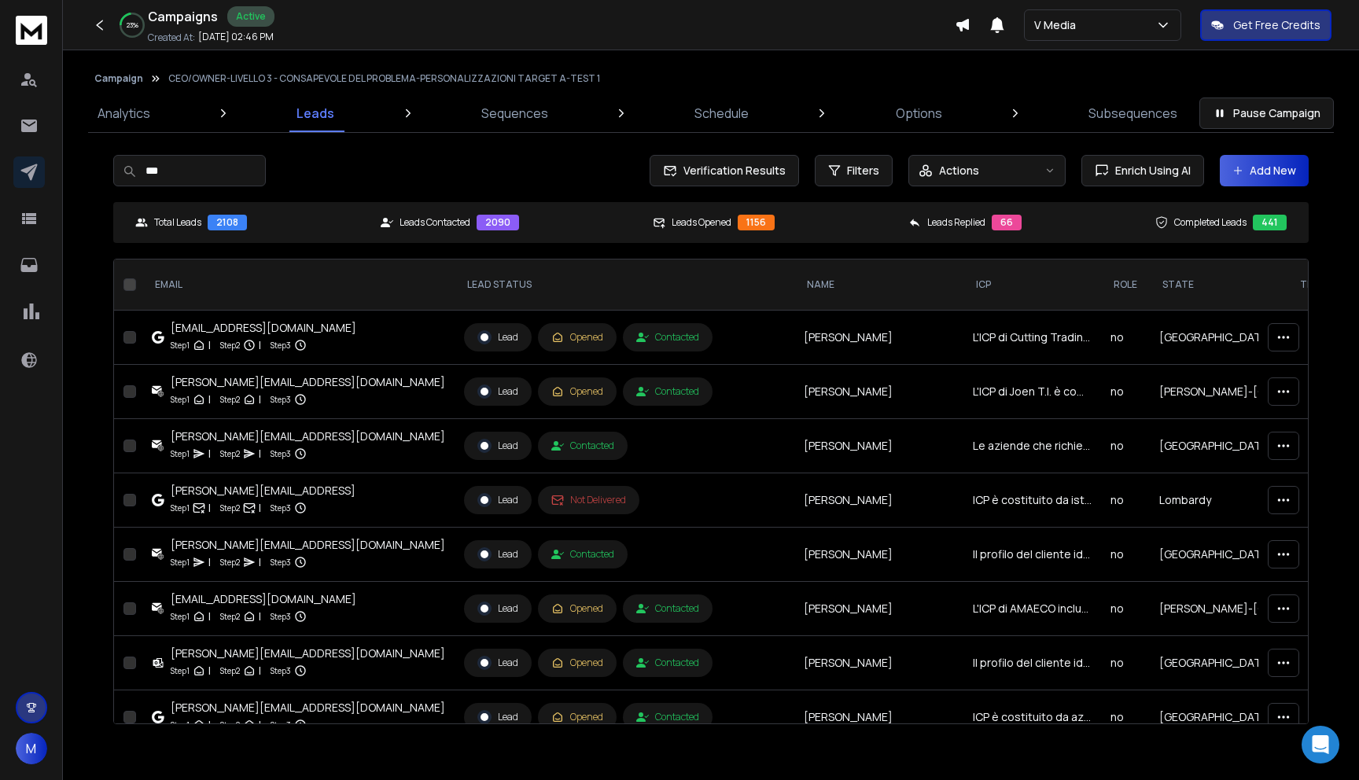
type input "****"
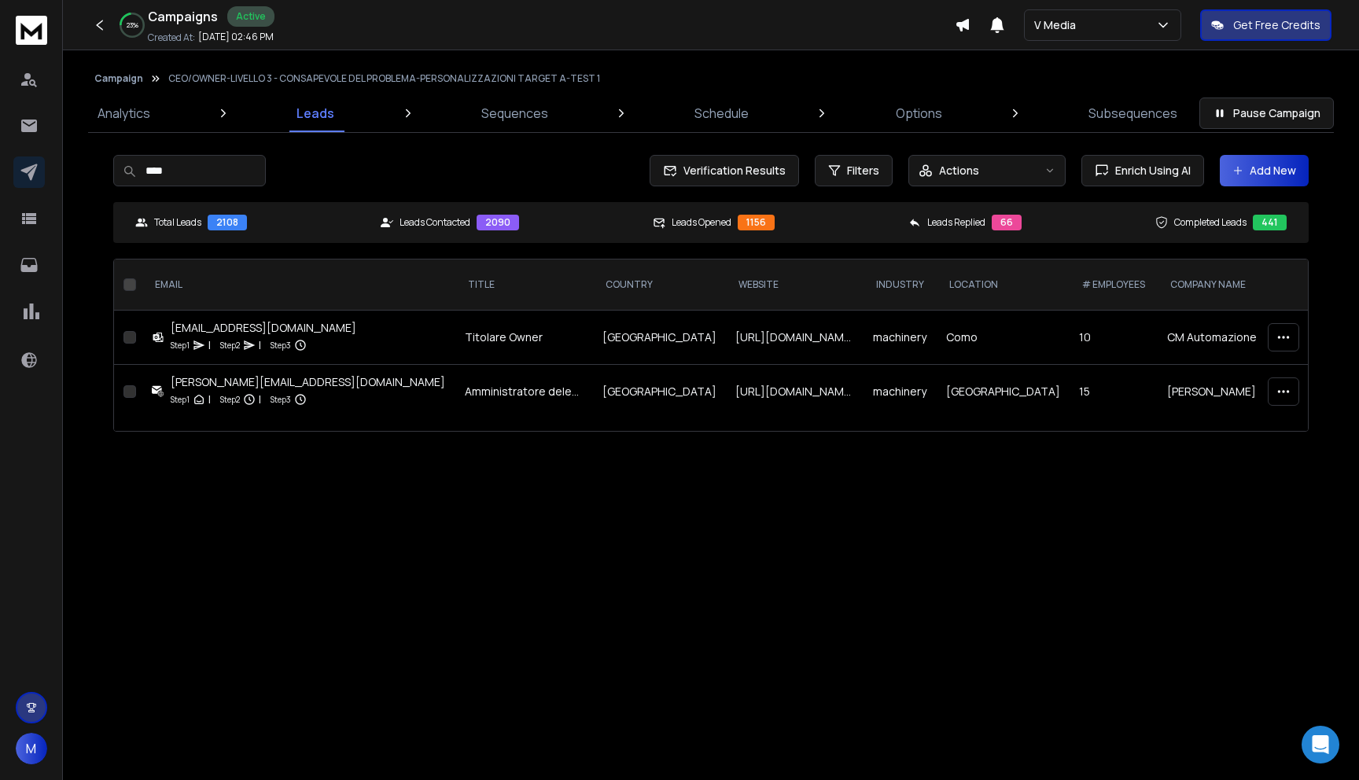
scroll to position [0, 698]
drag, startPoint x: 207, startPoint y: 173, endPoint x: 118, endPoint y: 176, distance: 88.9
click at [120, 175] on input "****" at bounding box center [189, 170] width 153 height 31
type input "******"
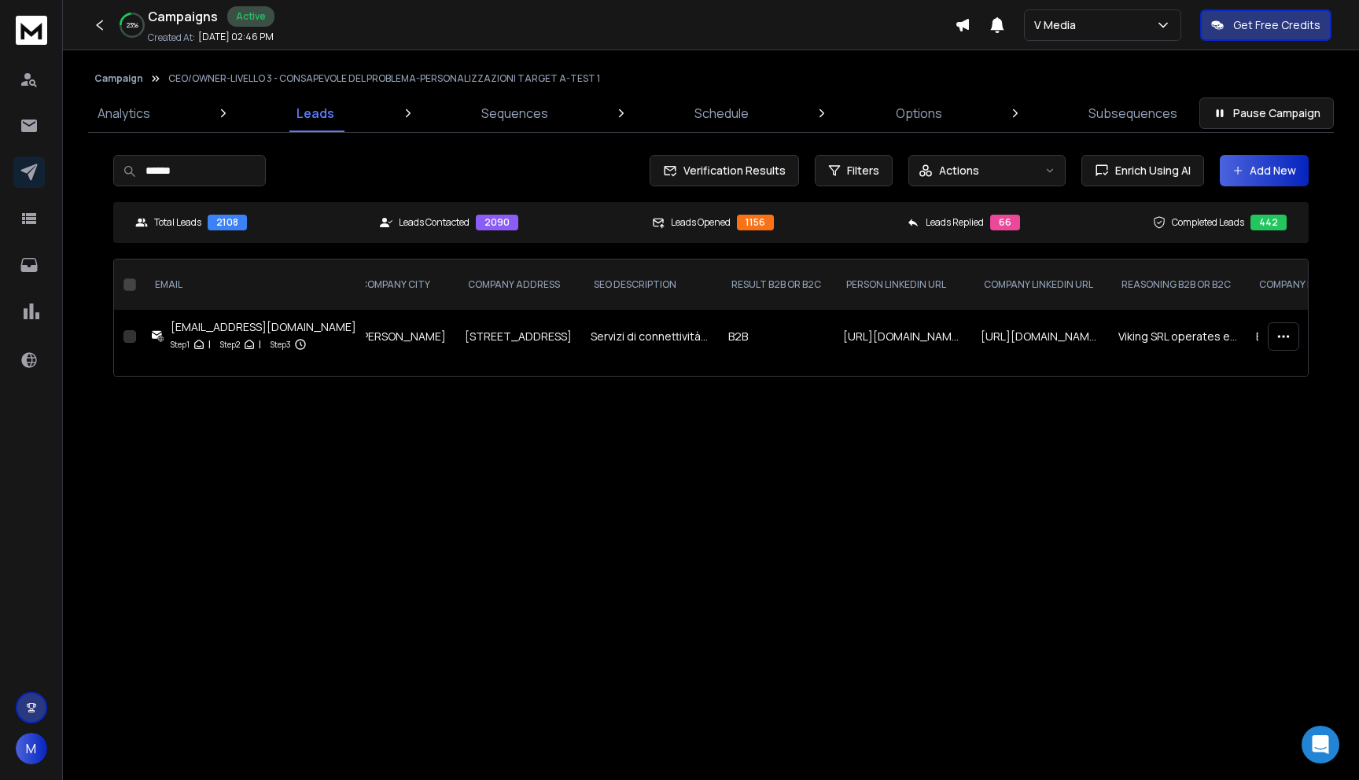
scroll to position [0, 1669]
click at [1127, 341] on td at bounding box center [1196, 336] width 138 height 53
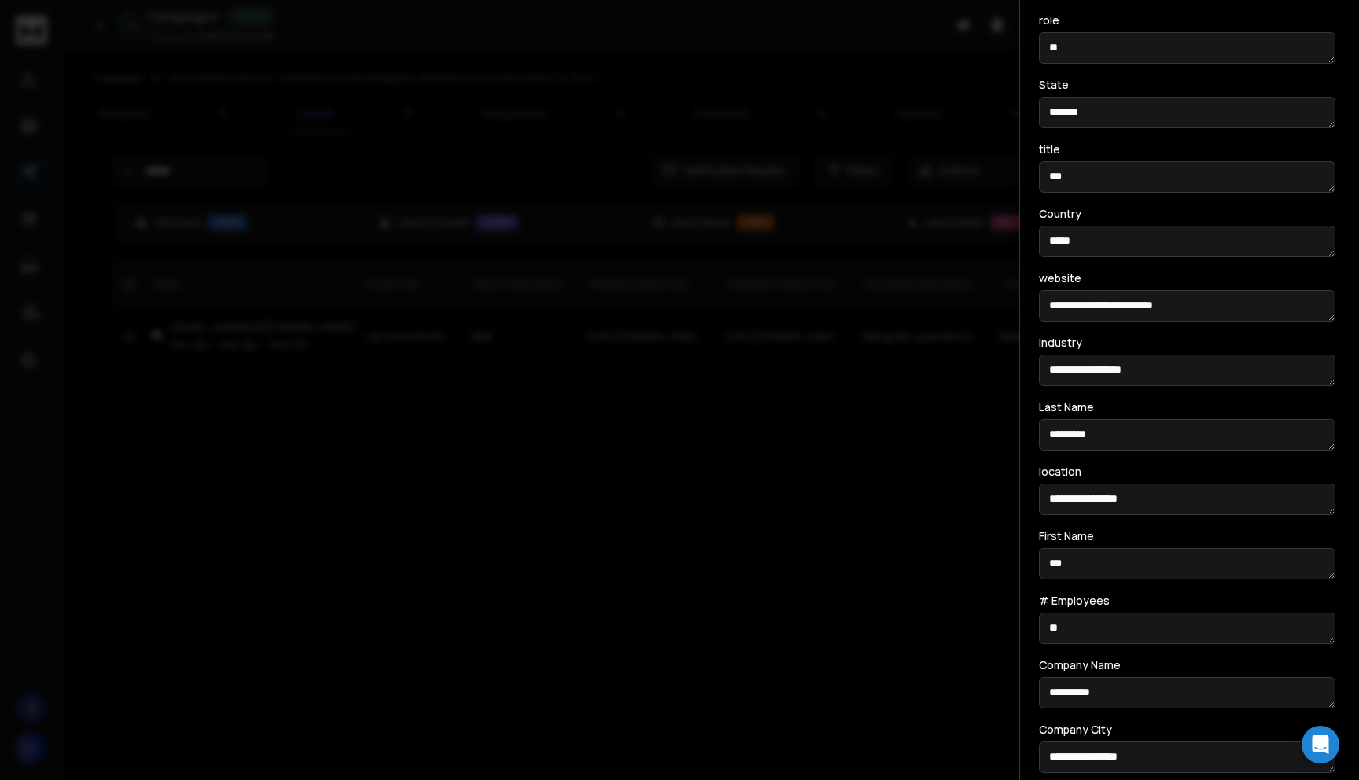
scroll to position [201, 0]
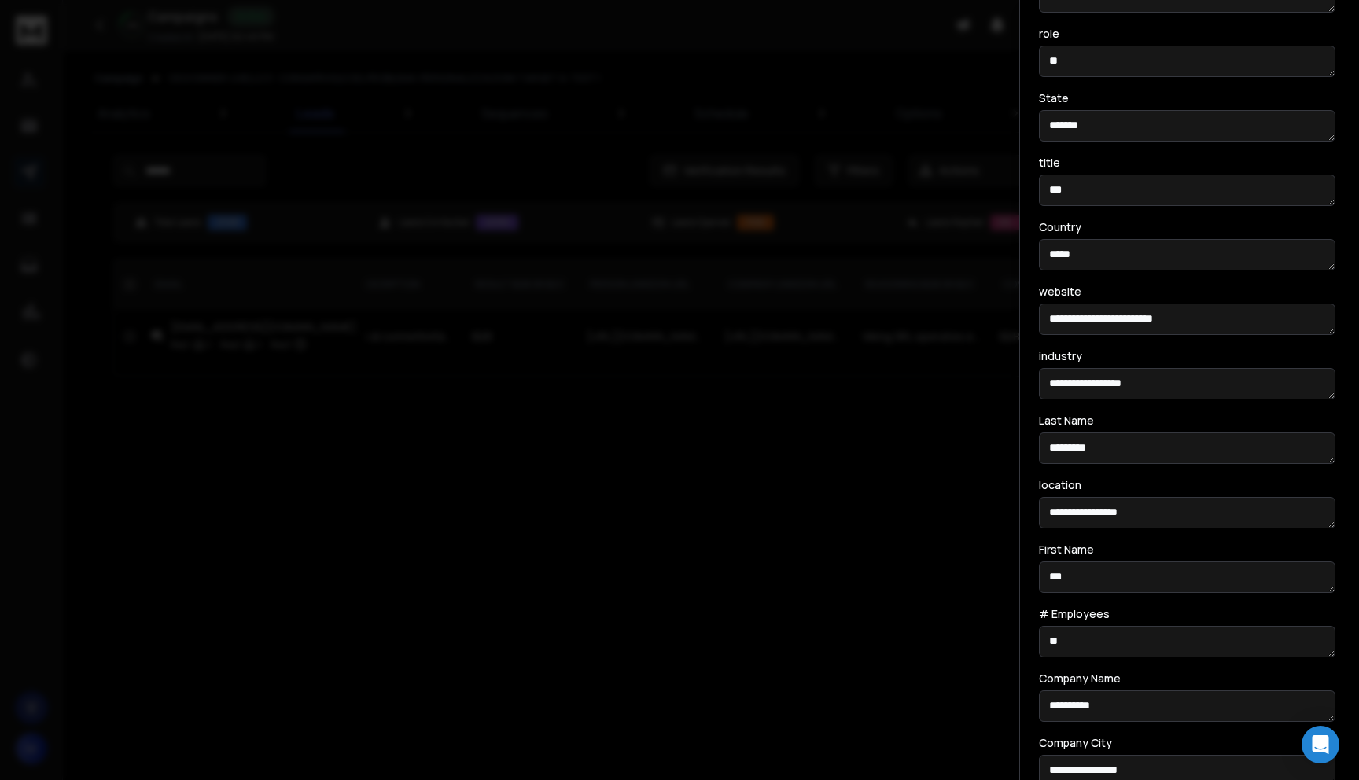
click at [1146, 313] on textarea "**********" at bounding box center [1187, 318] width 296 height 31
click at [903, 257] on div at bounding box center [679, 390] width 1359 height 780
